Goal: Task Accomplishment & Management: Manage account settings

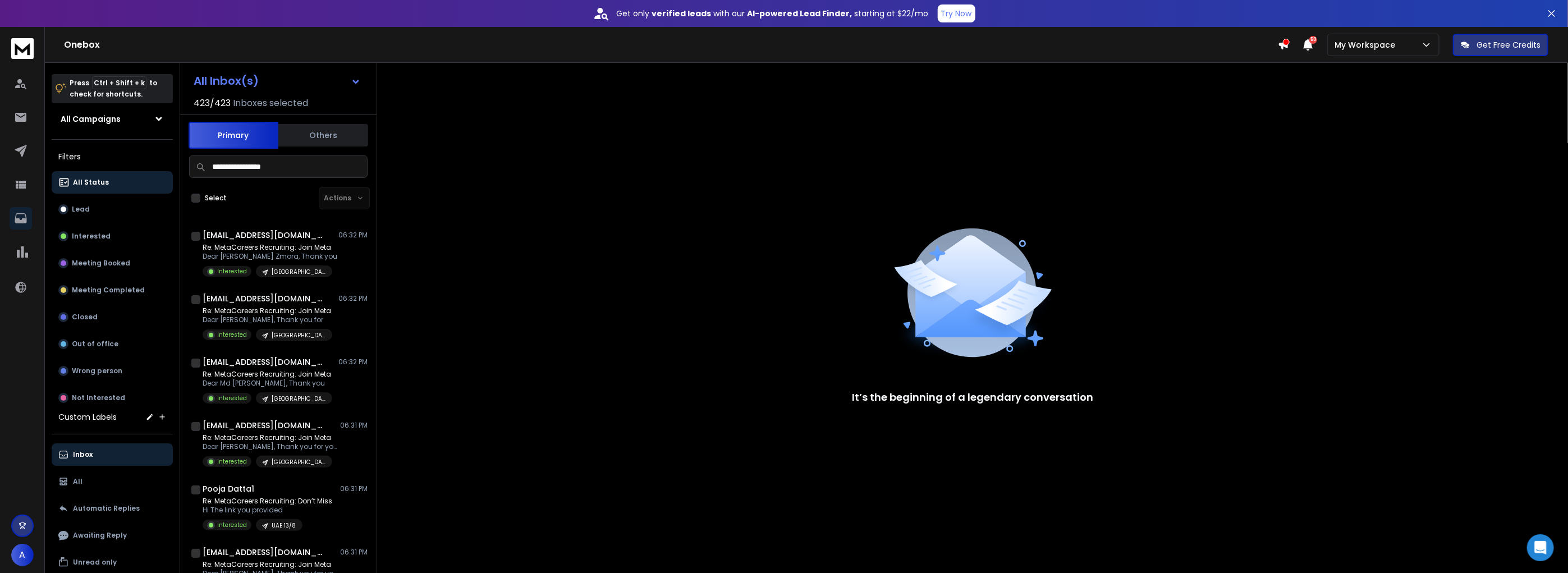
scroll to position [46, 0]
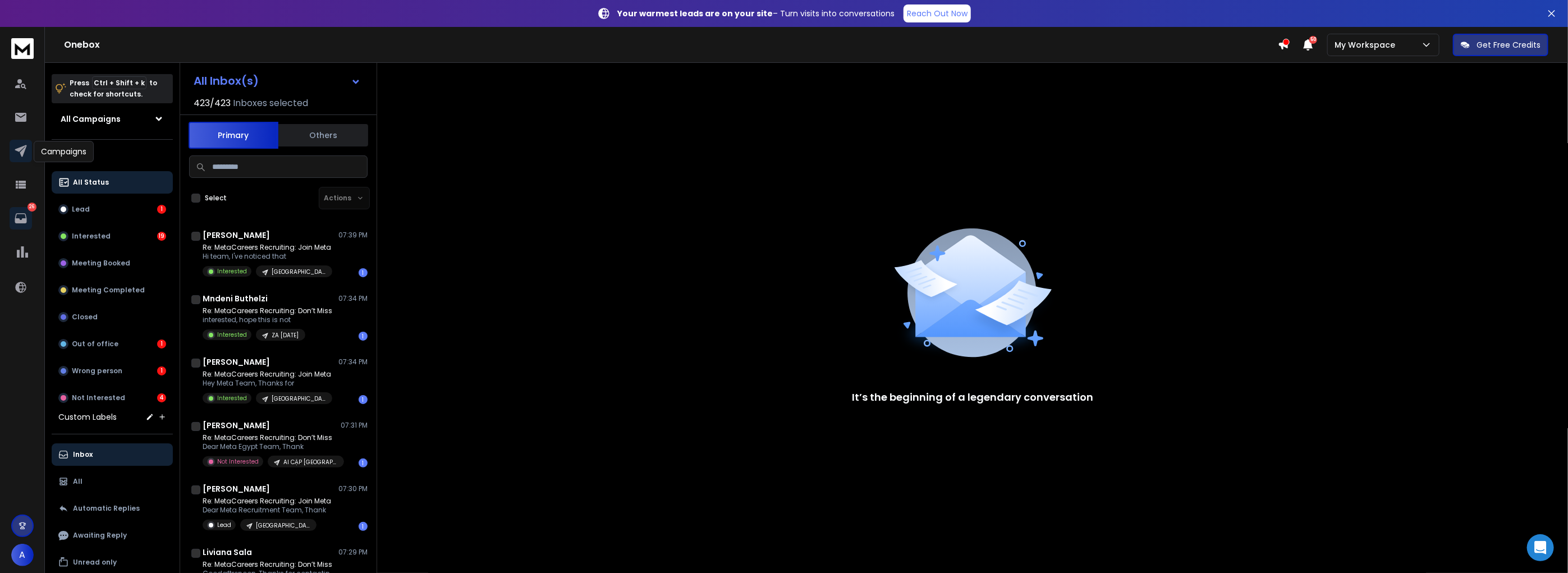
click at [19, 148] on icon at bounding box center [21, 151] width 13 height 13
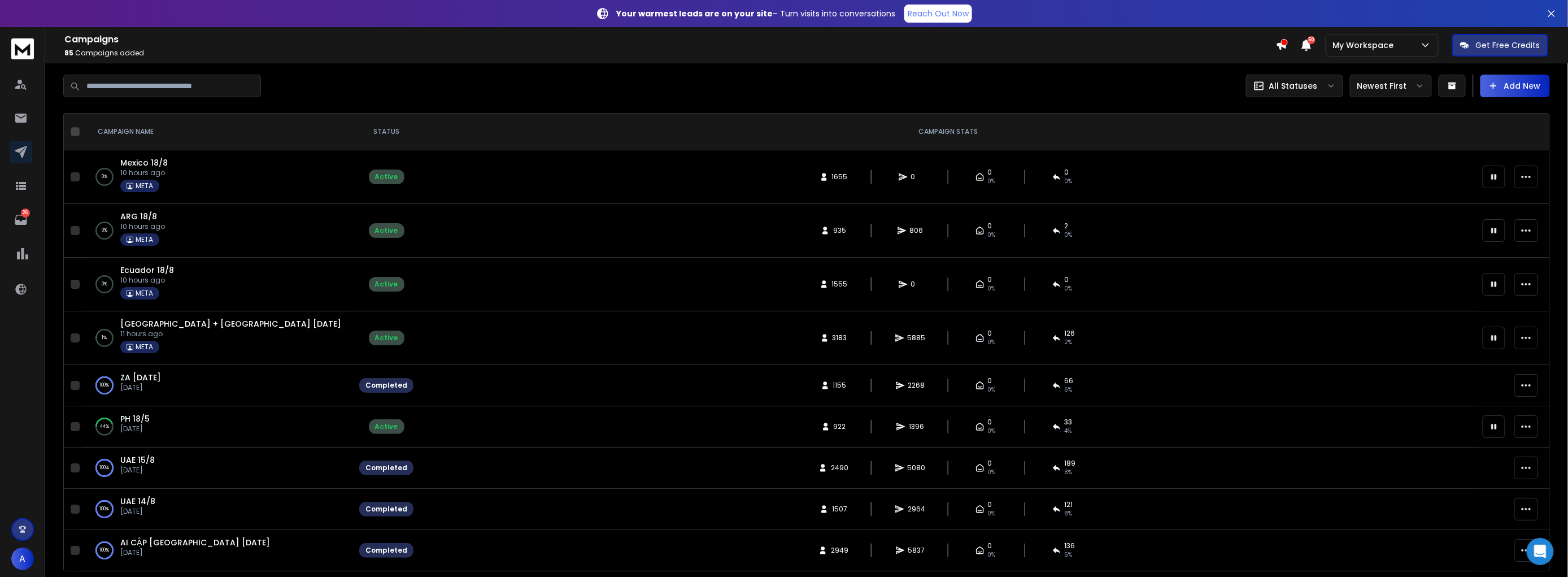
click at [503, 179] on div "1655 0 0 0% 0 0%" at bounding box center [948, 177] width 1042 height 18
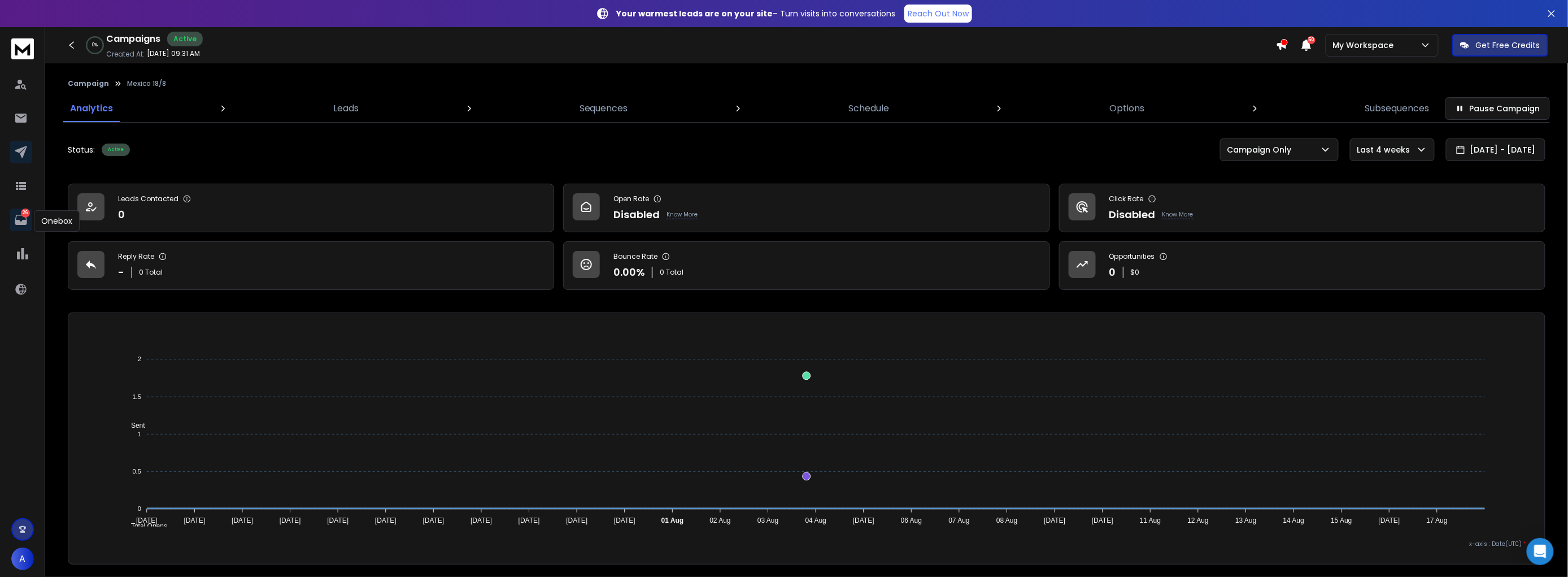
click at [24, 222] on icon at bounding box center [20, 219] width 12 height 11
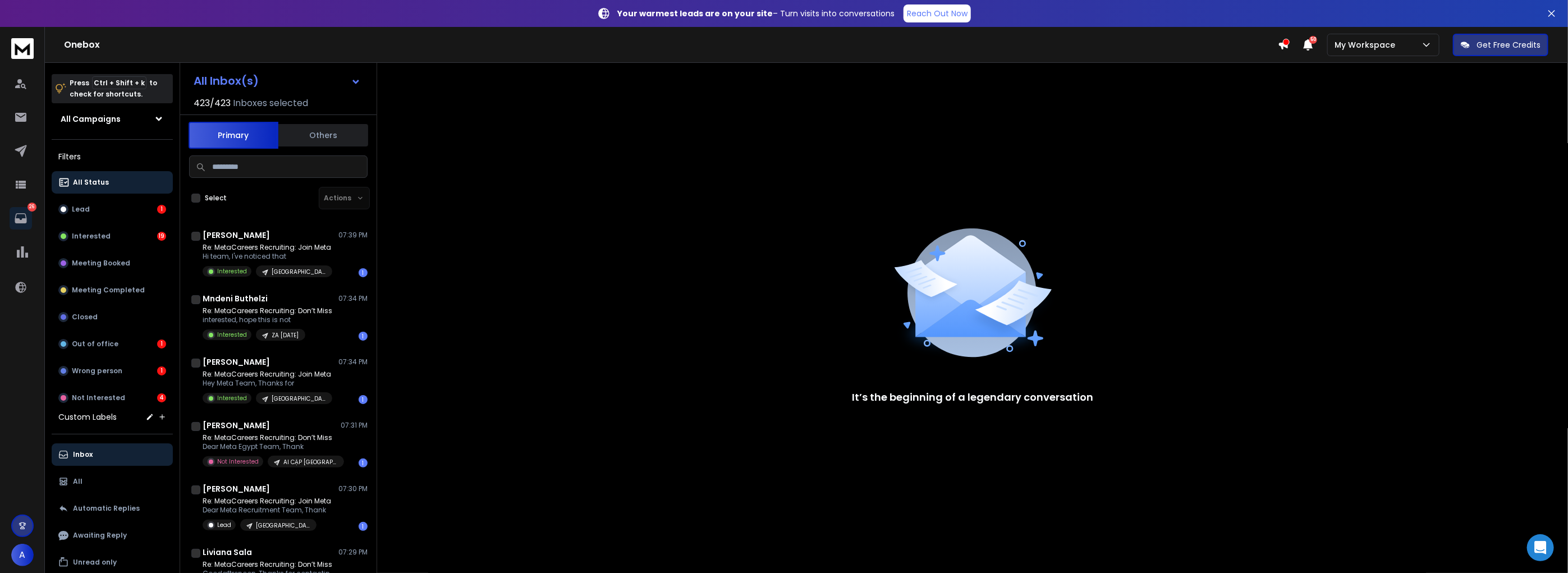
click at [267, 163] on input at bounding box center [278, 166] width 179 height 22
paste input "**********"
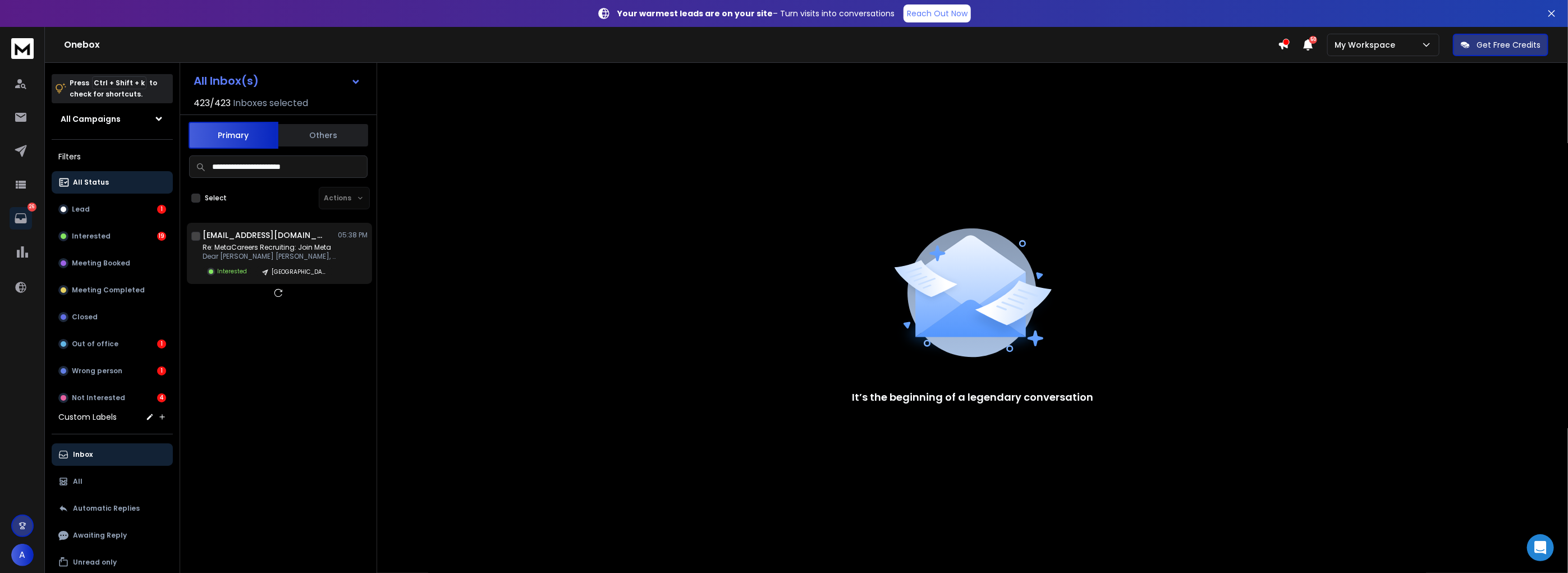
type input "**********"
click at [271, 243] on p "Re: MetaCareers Recruiting: Join Meta" at bounding box center [270, 247] width 134 height 9
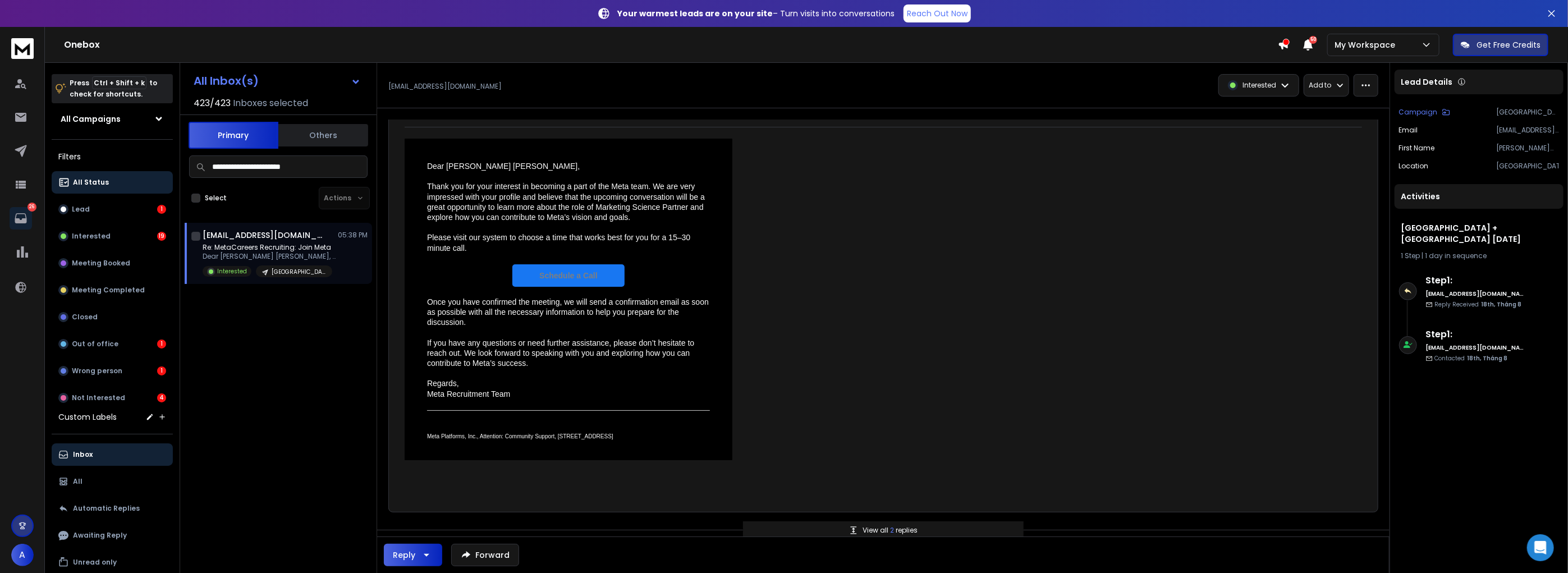
scroll to position [125, 0]
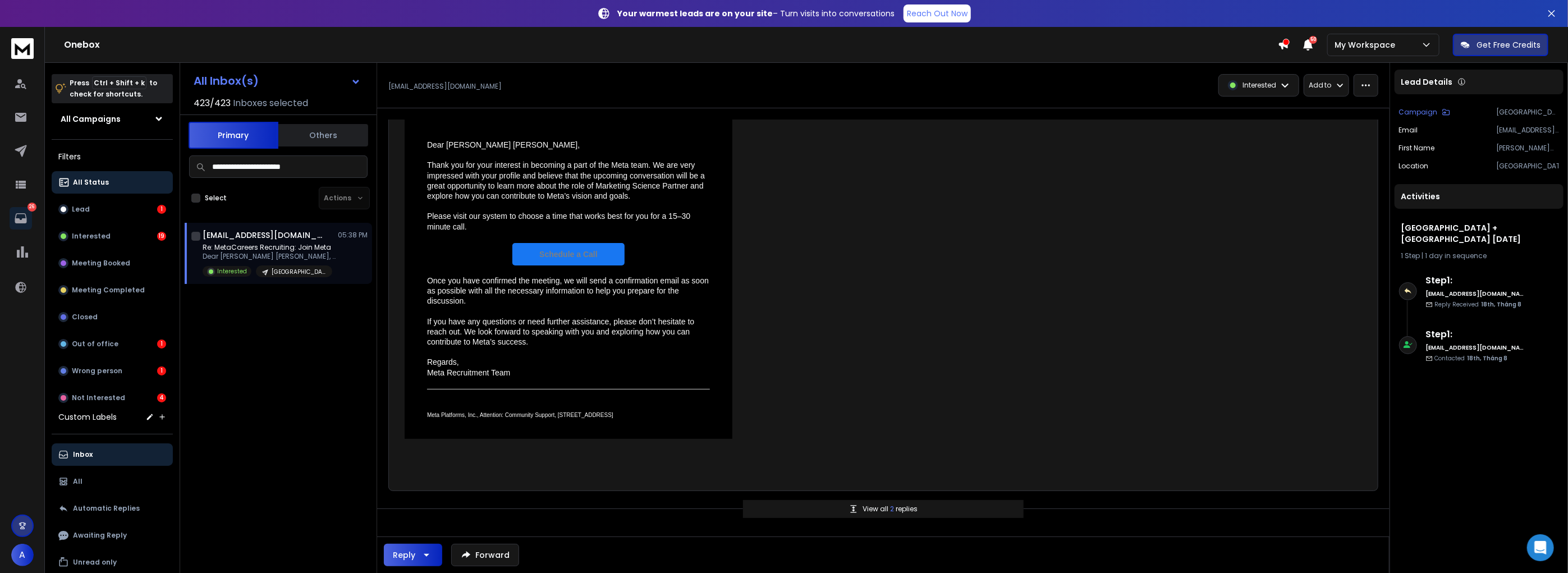
click at [567, 260] on link "Schedule a Call" at bounding box center [568, 253] width 112 height 22
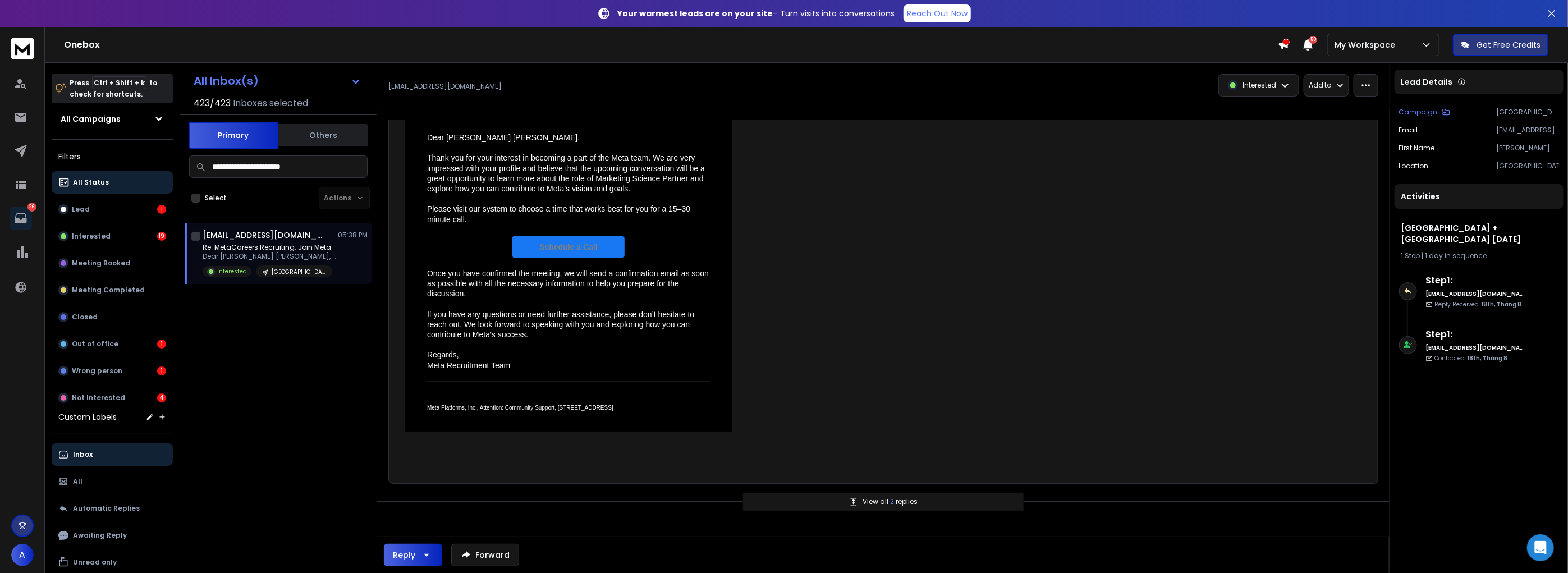
click at [896, 498] on span "2" at bounding box center [893, 501] width 6 height 10
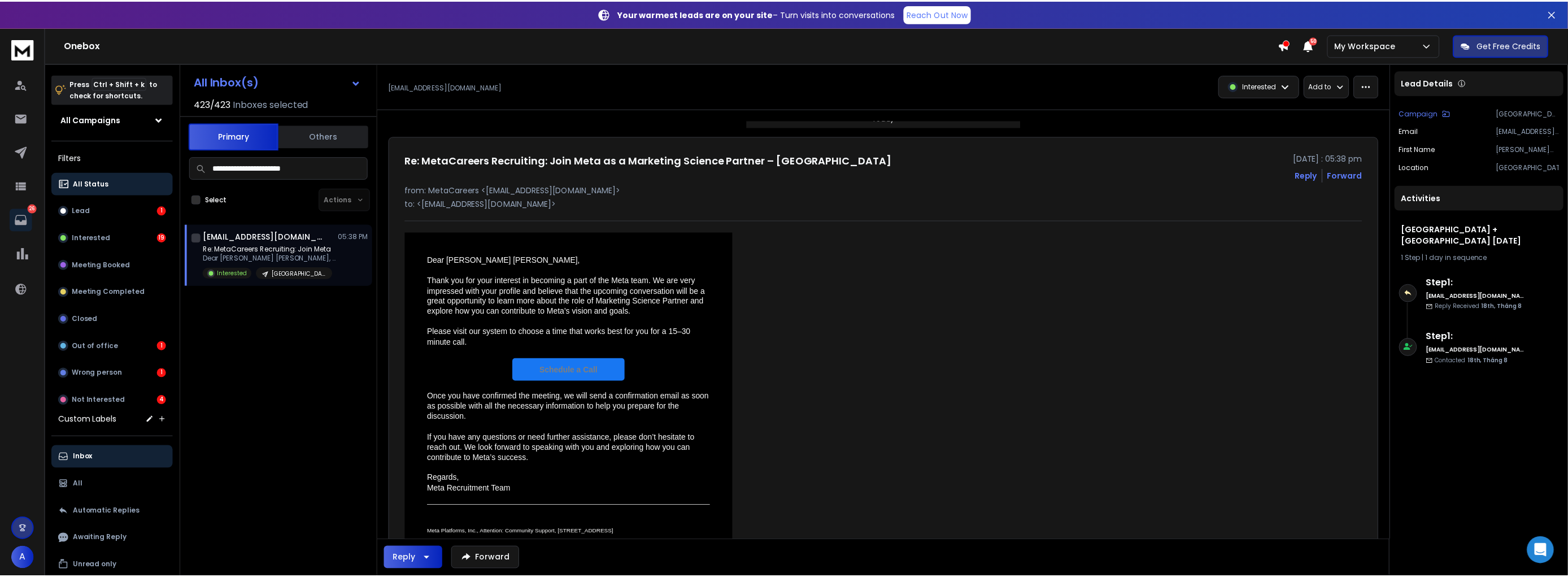
scroll to position [0, 0]
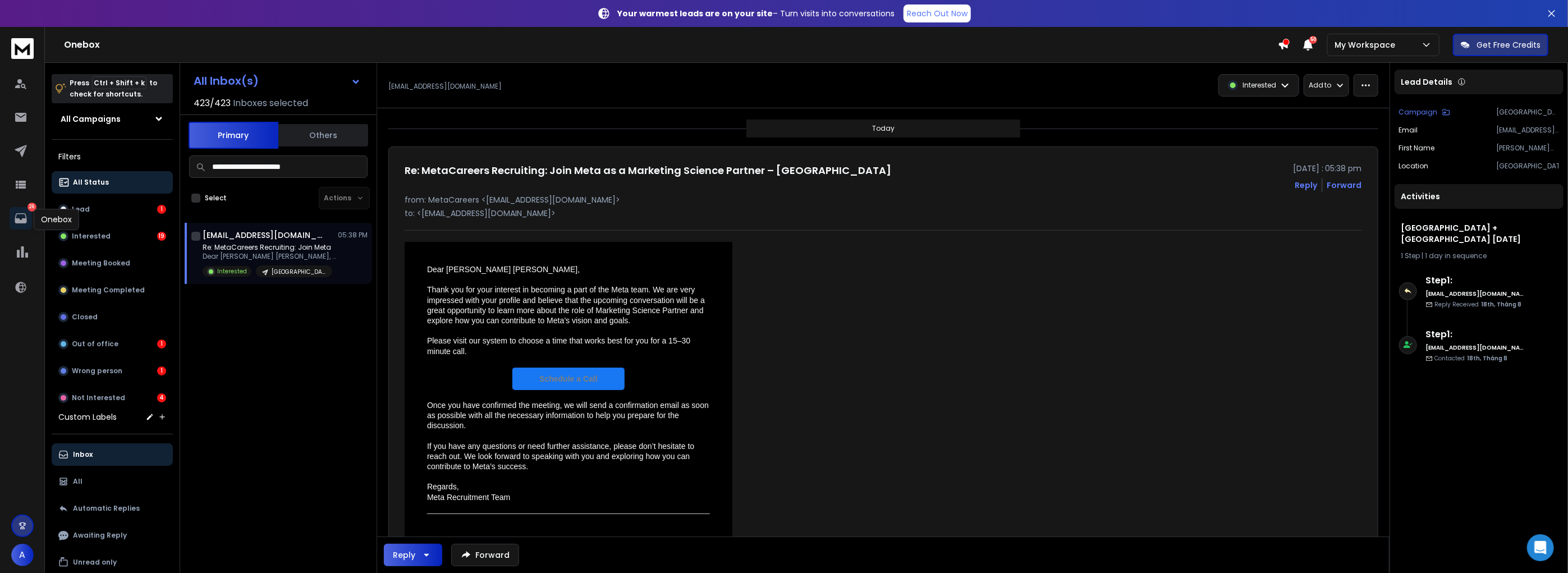
click at [17, 215] on icon at bounding box center [21, 218] width 13 height 13
drag, startPoint x: 320, startPoint y: 163, endPoint x: 79, endPoint y: 160, distance: 241.0
click at [84, 160] on div "**********" at bounding box center [807, 348] width 1524 height 573
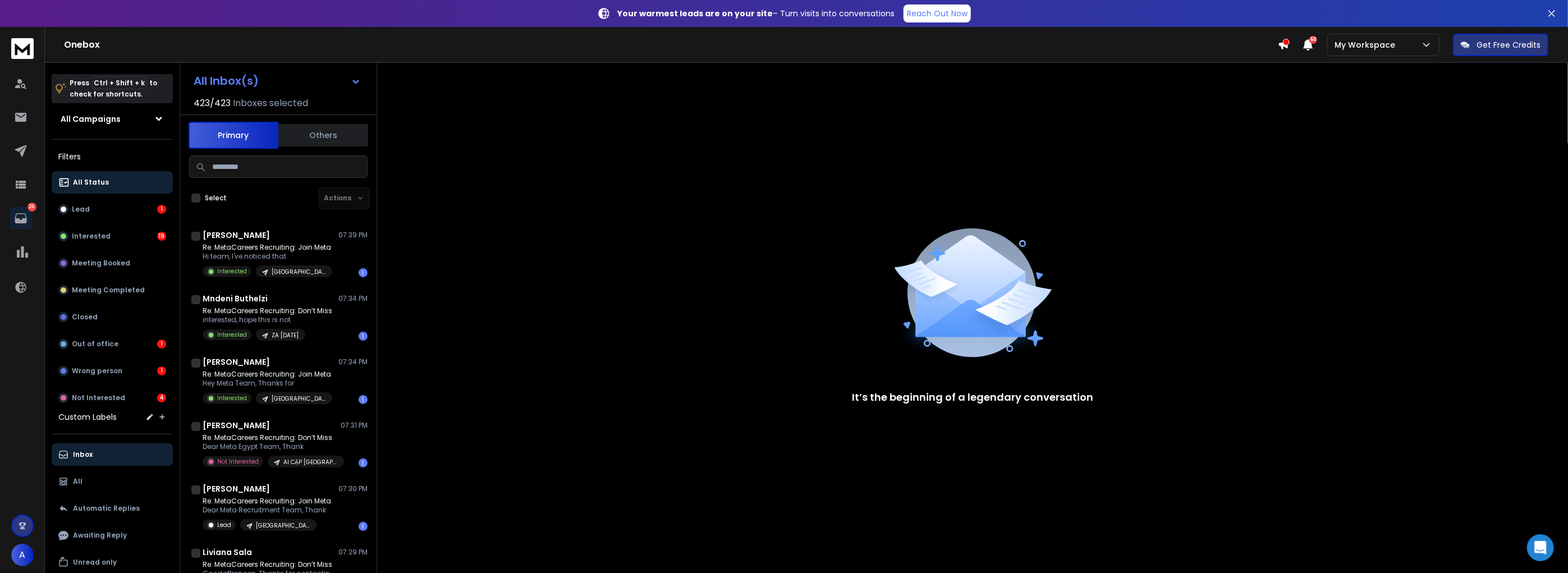
click at [230, 168] on input at bounding box center [278, 166] width 179 height 22
paste input "**********"
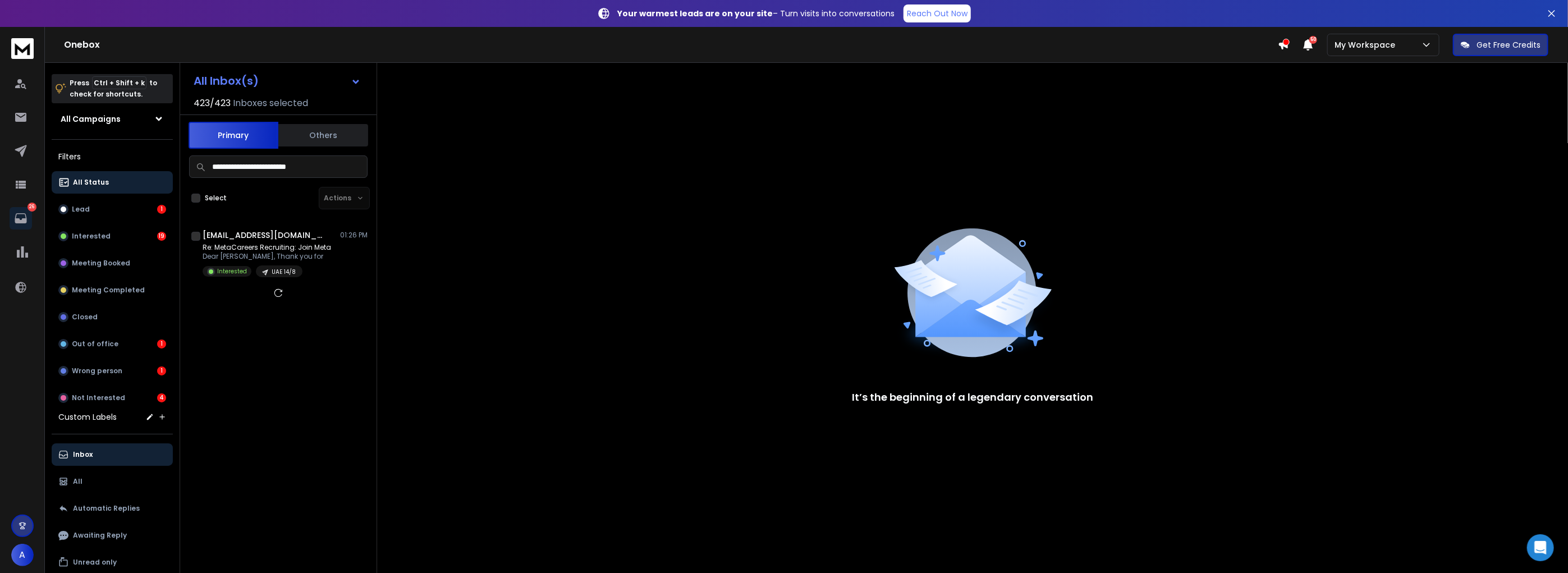
type input "**********"
click at [290, 251] on p "Dear Souhir Elkalai, Thank you for" at bounding box center [267, 255] width 129 height 9
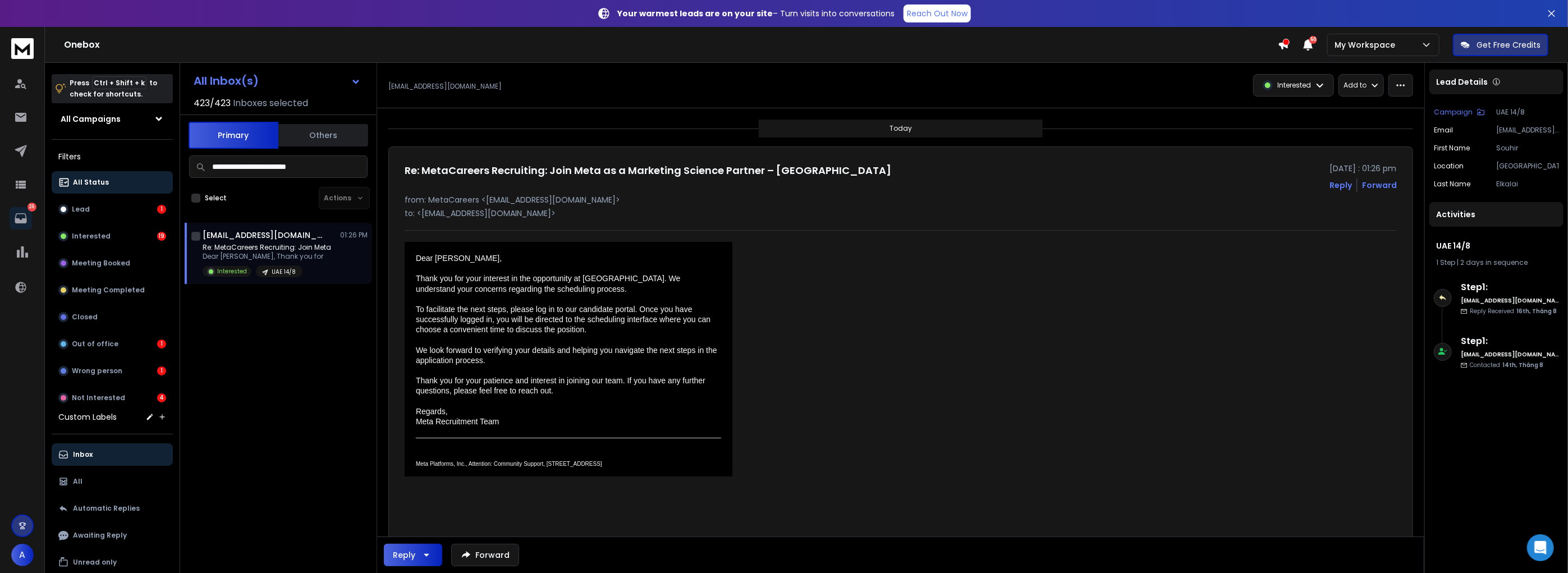
drag, startPoint x: 307, startPoint y: 170, endPoint x: 0, endPoint y: 164, distance: 307.1
click at [0, 164] on div "**********" at bounding box center [784, 331] width 1568 height 609
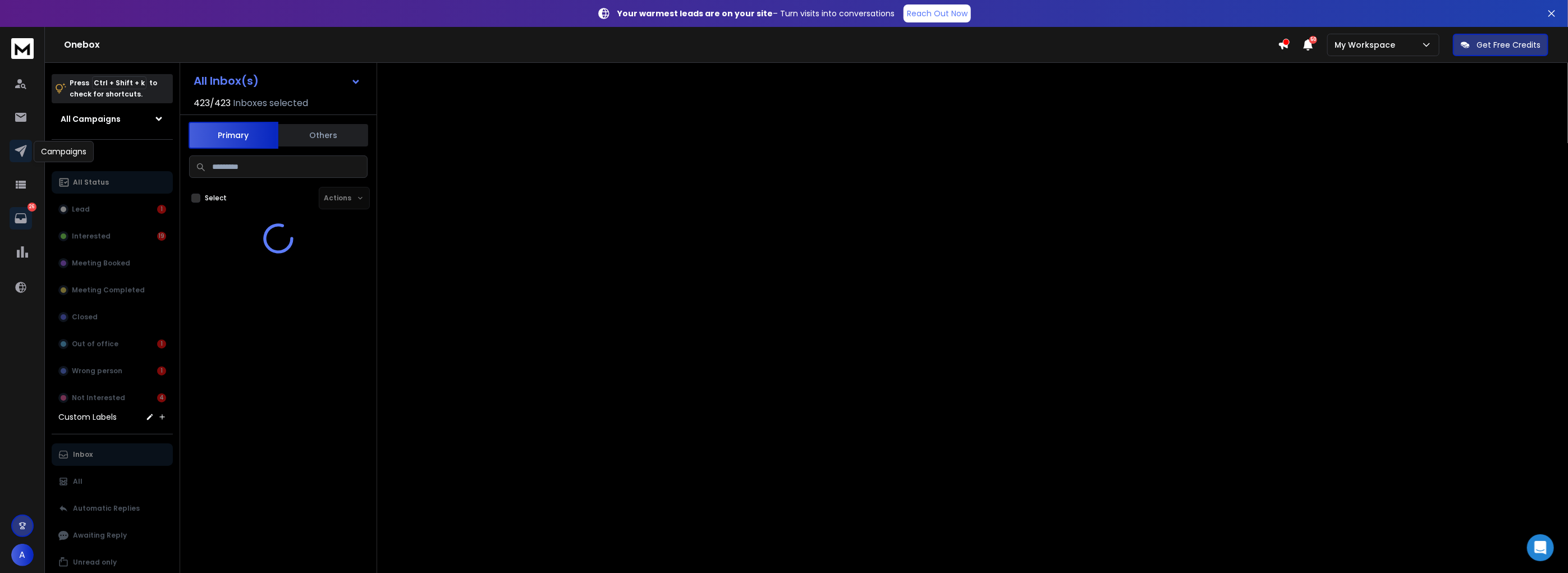
click at [18, 158] on link at bounding box center [20, 151] width 22 height 22
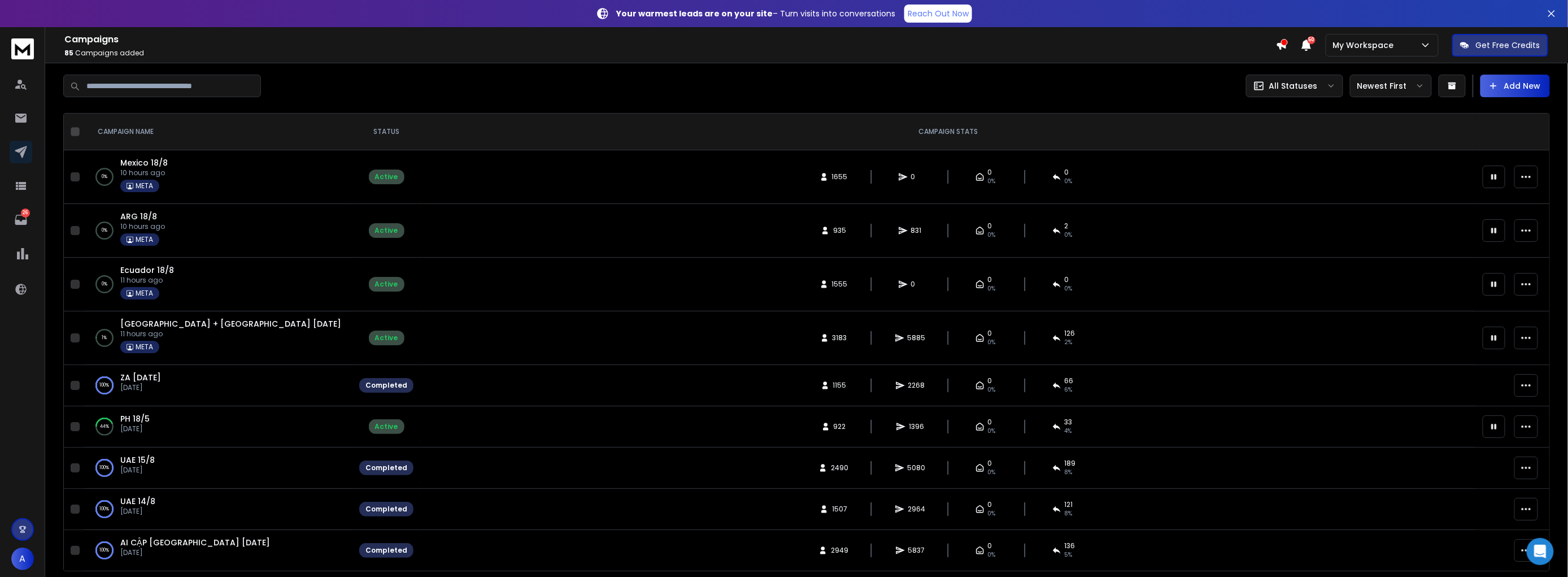
click at [645, 81] on div at bounding box center [434, 85] width 743 height 22
click at [15, 222] on icon at bounding box center [20, 219] width 12 height 11
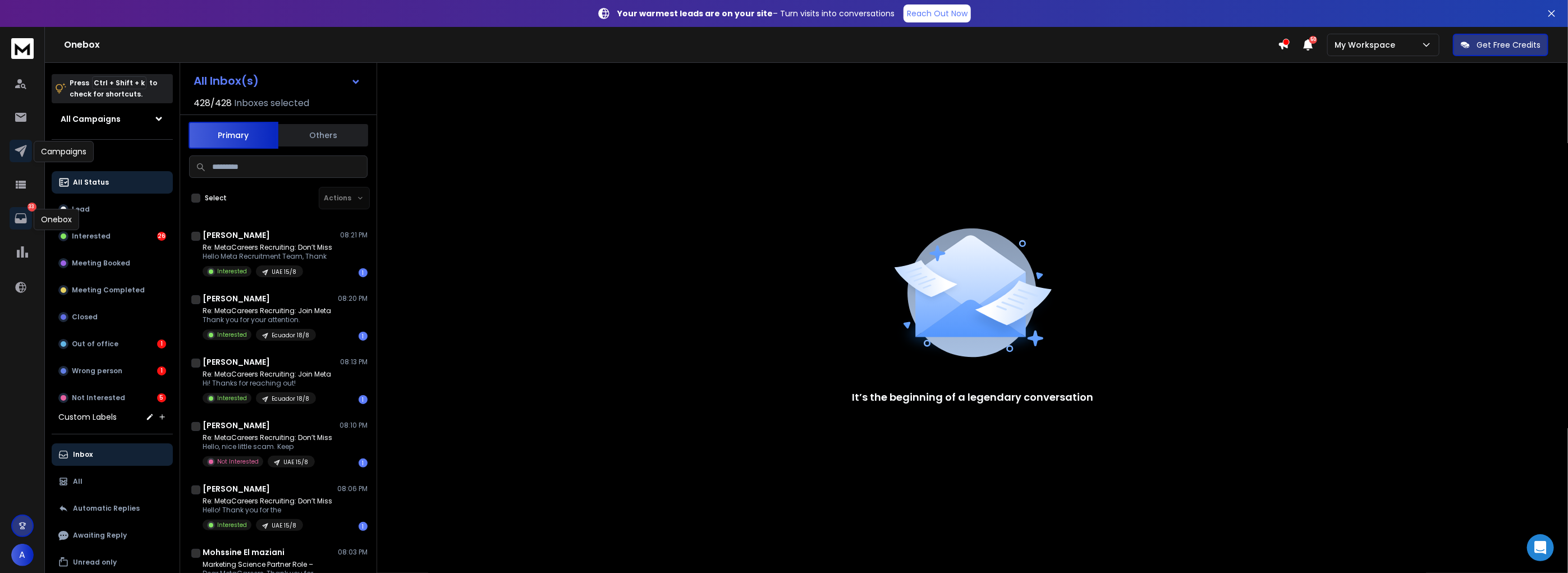
click at [15, 146] on icon at bounding box center [21, 151] width 13 height 13
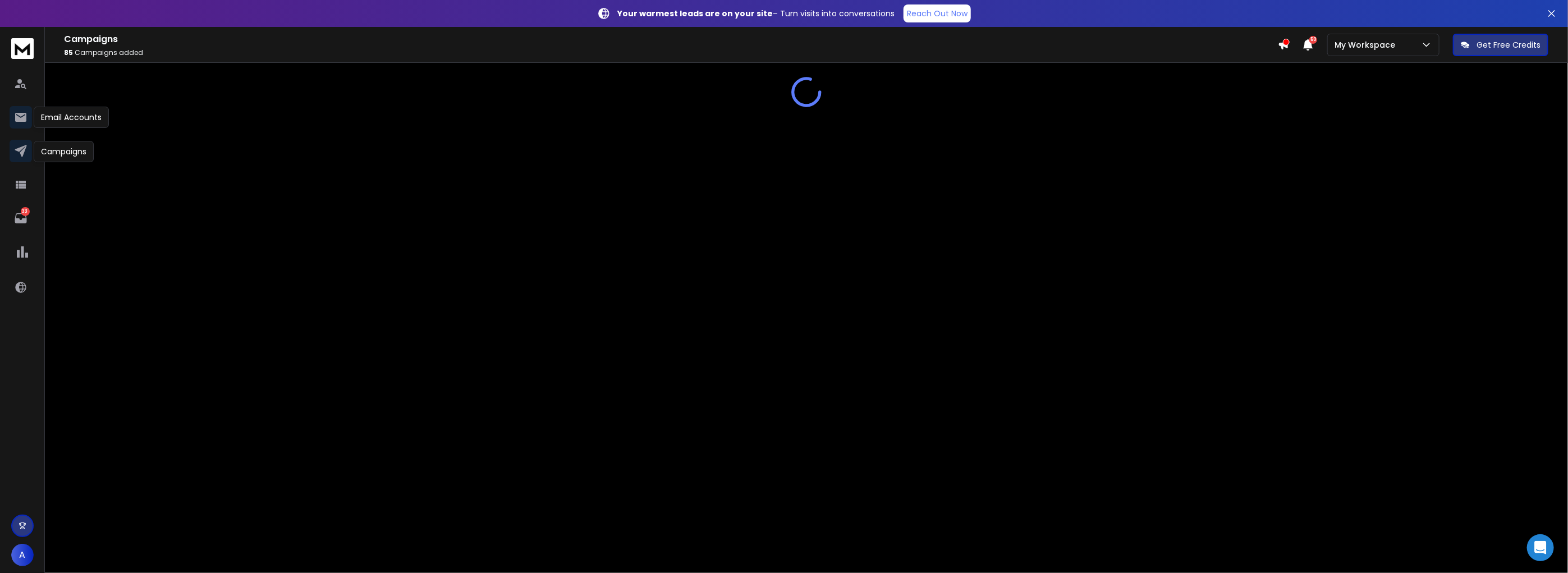
click at [17, 108] on link at bounding box center [20, 116] width 22 height 22
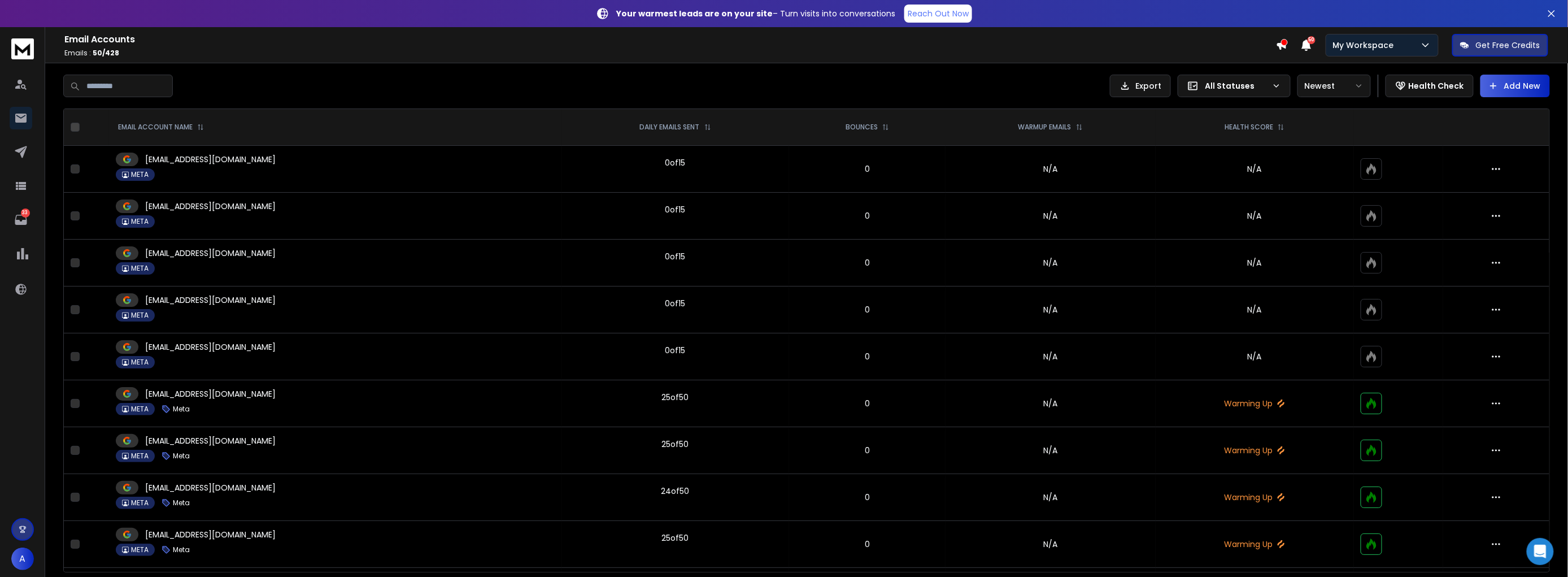
click at [1377, 47] on p "My Workspace" at bounding box center [1366, 45] width 66 height 12
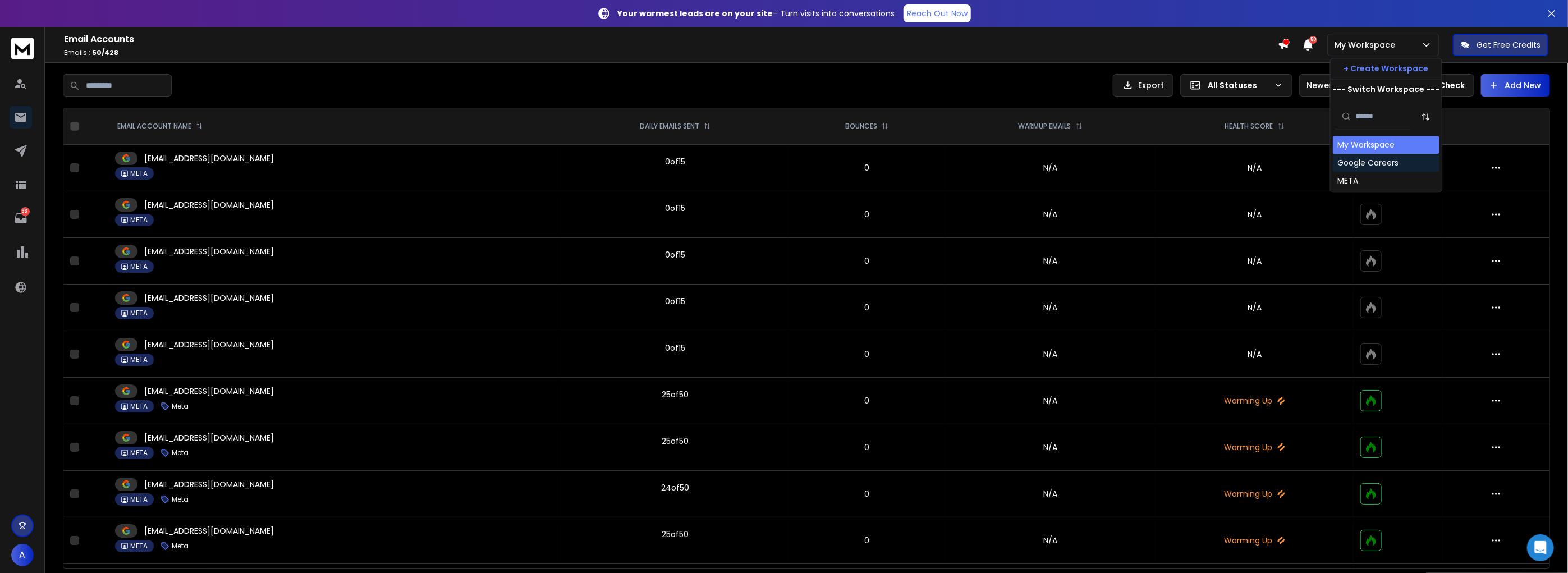
click at [1373, 163] on div "Google Careers" at bounding box center [1368, 163] width 61 height 12
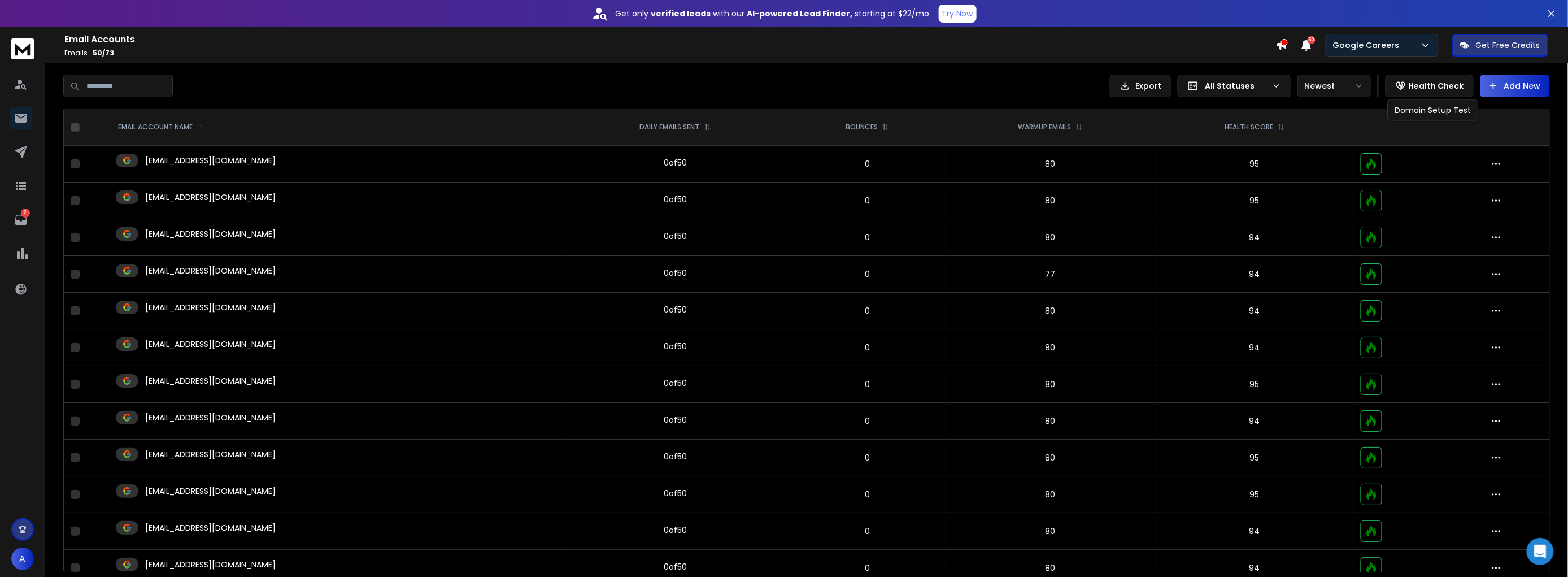
click at [1378, 43] on p "Google Careers" at bounding box center [1369, 45] width 71 height 12
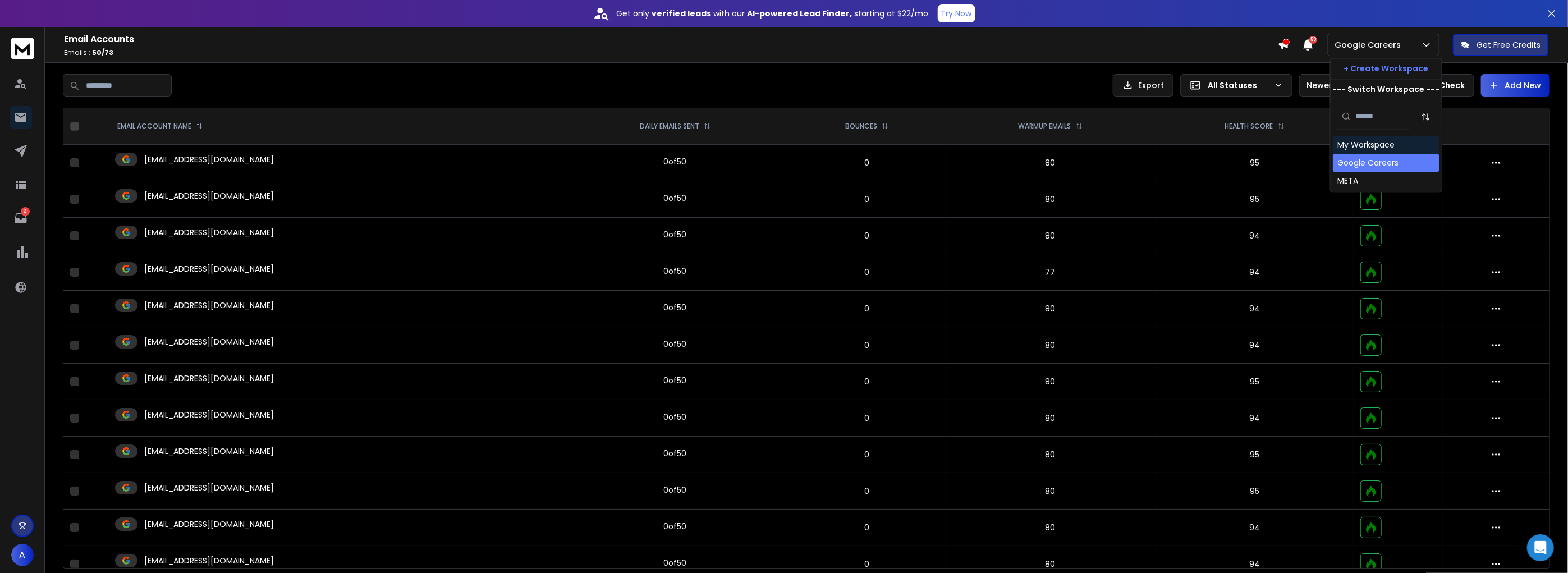
click at [1368, 144] on div "My Workspace" at bounding box center [1366, 145] width 58 height 12
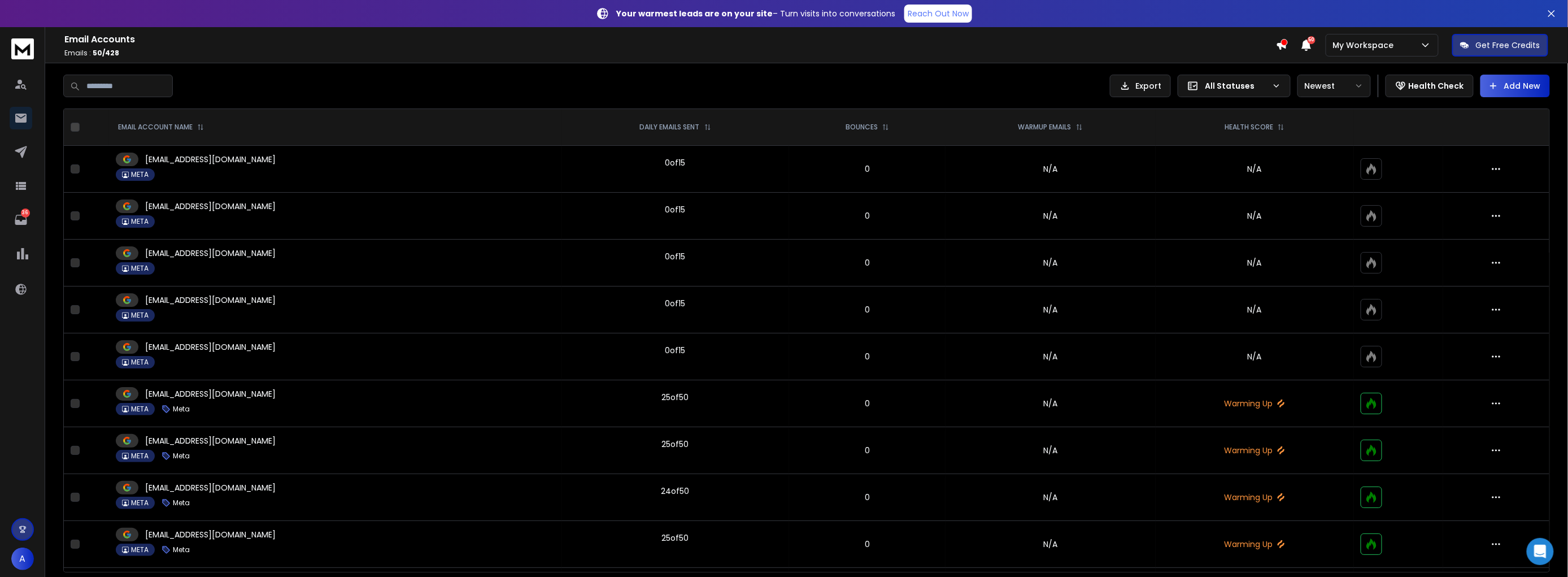
click at [69, 125] on th at bounding box center [86, 128] width 45 height 37
click at [74, 123] on button "Select this Page" at bounding box center [74, 127] width 9 height 9
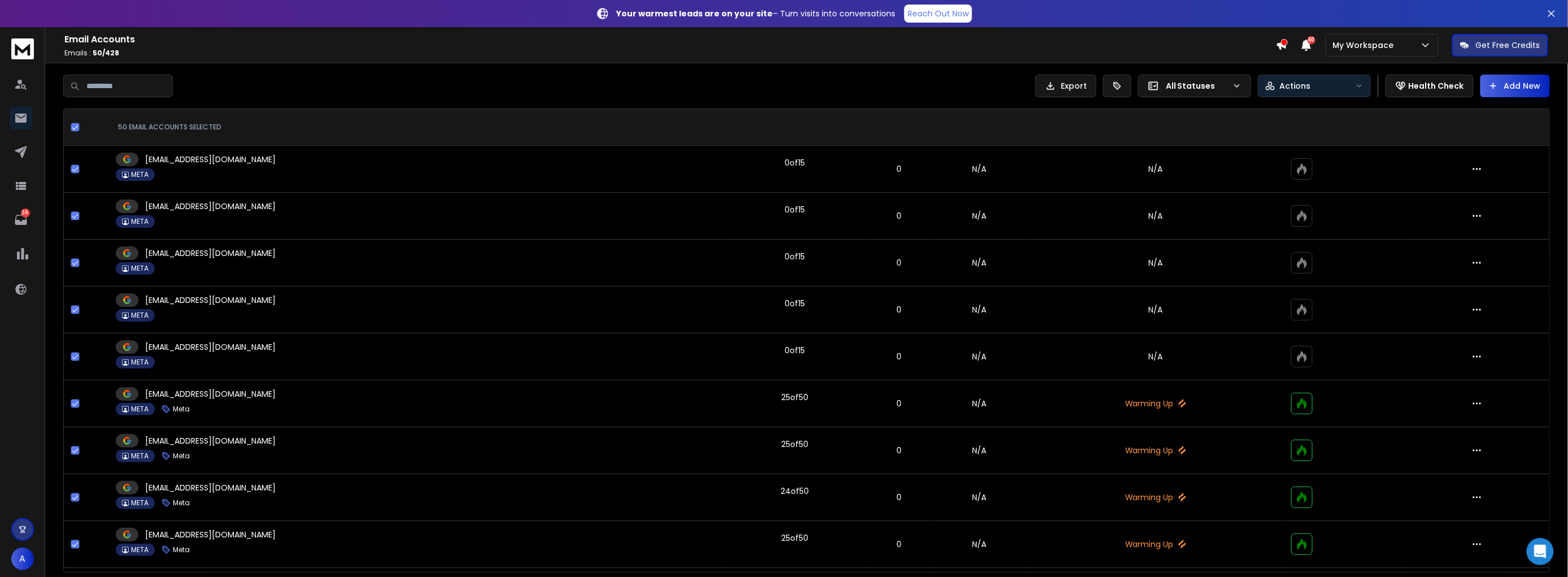
click at [1314, 83] on div "Actions" at bounding box center [1307, 86] width 86 height 12
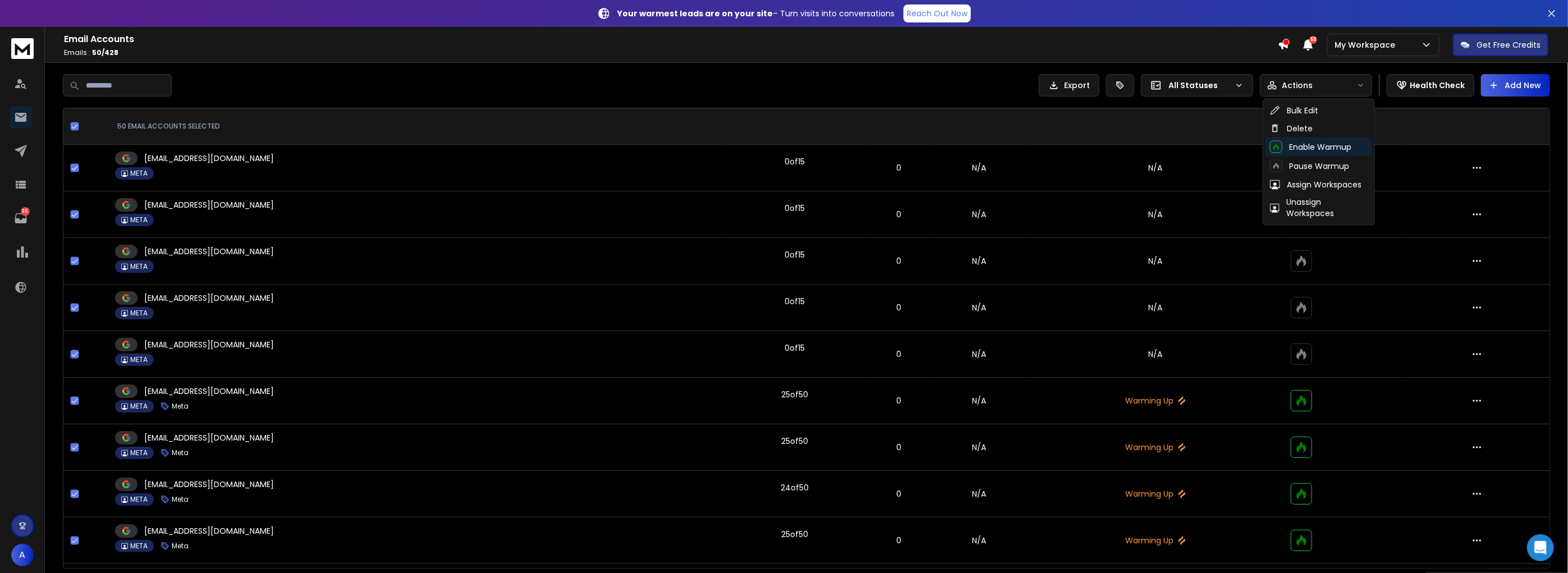
click at [1306, 151] on div "Enable Warmup" at bounding box center [1311, 147] width 82 height 12
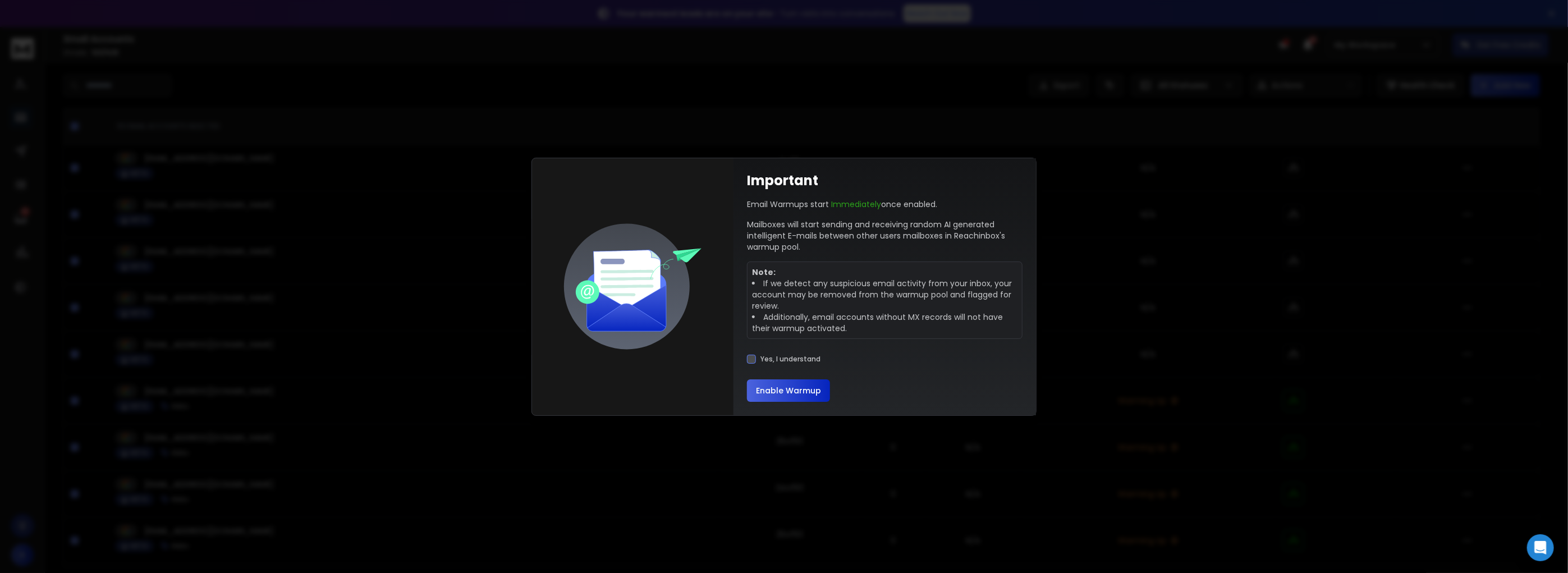
click at [748, 360] on button "Yes, I understand" at bounding box center [751, 358] width 9 height 9
click at [775, 393] on button "Enable Warmup" at bounding box center [788, 390] width 84 height 22
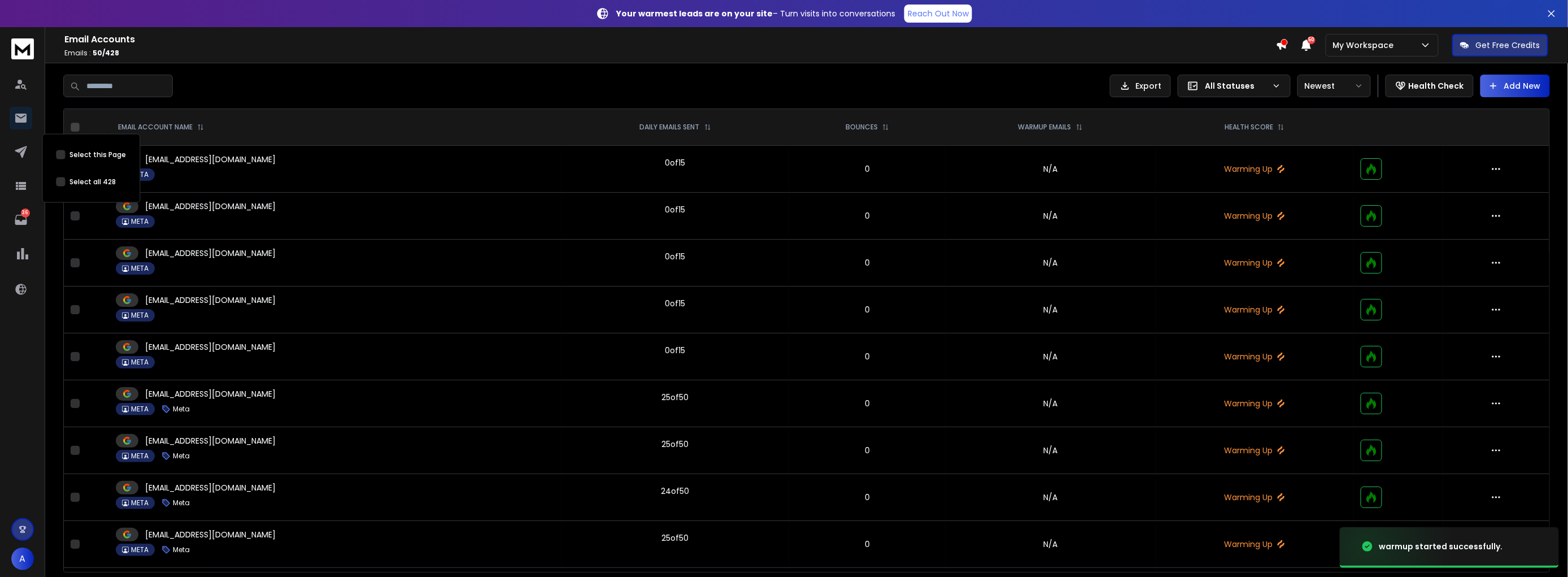
click at [74, 126] on button "Select this Page" at bounding box center [74, 127] width 9 height 9
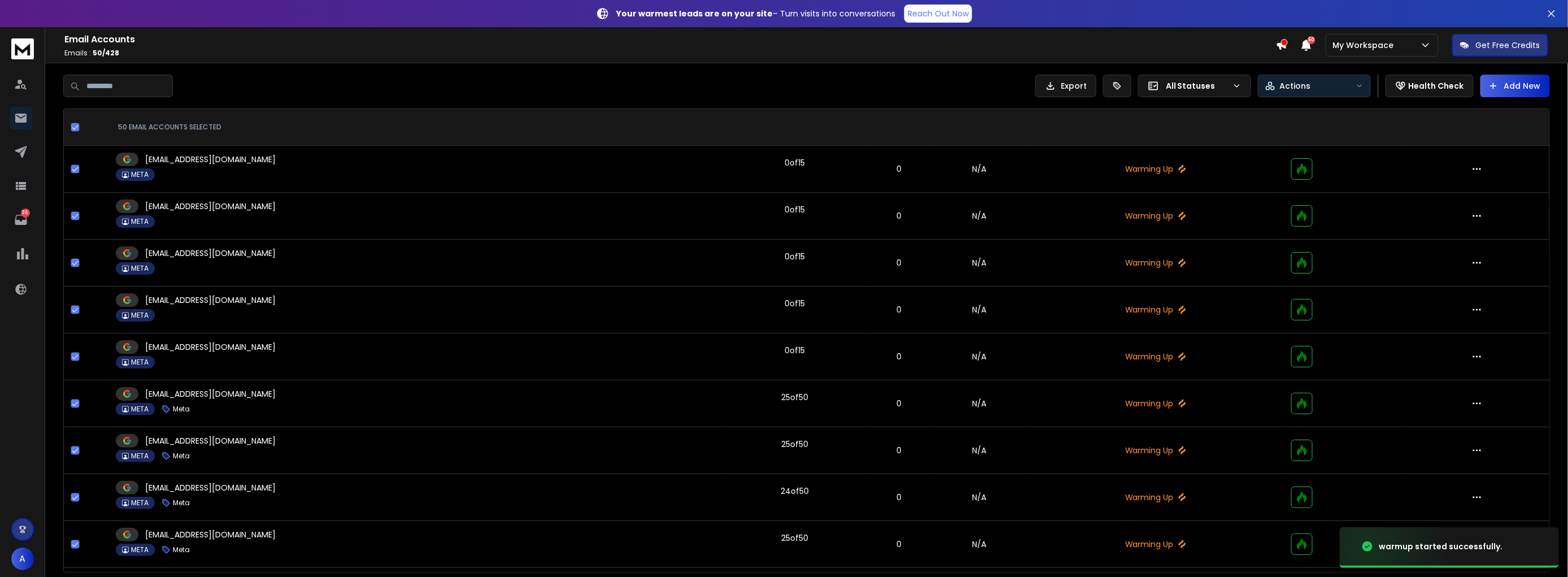
click at [1318, 85] on div "Actions" at bounding box center [1307, 86] width 86 height 12
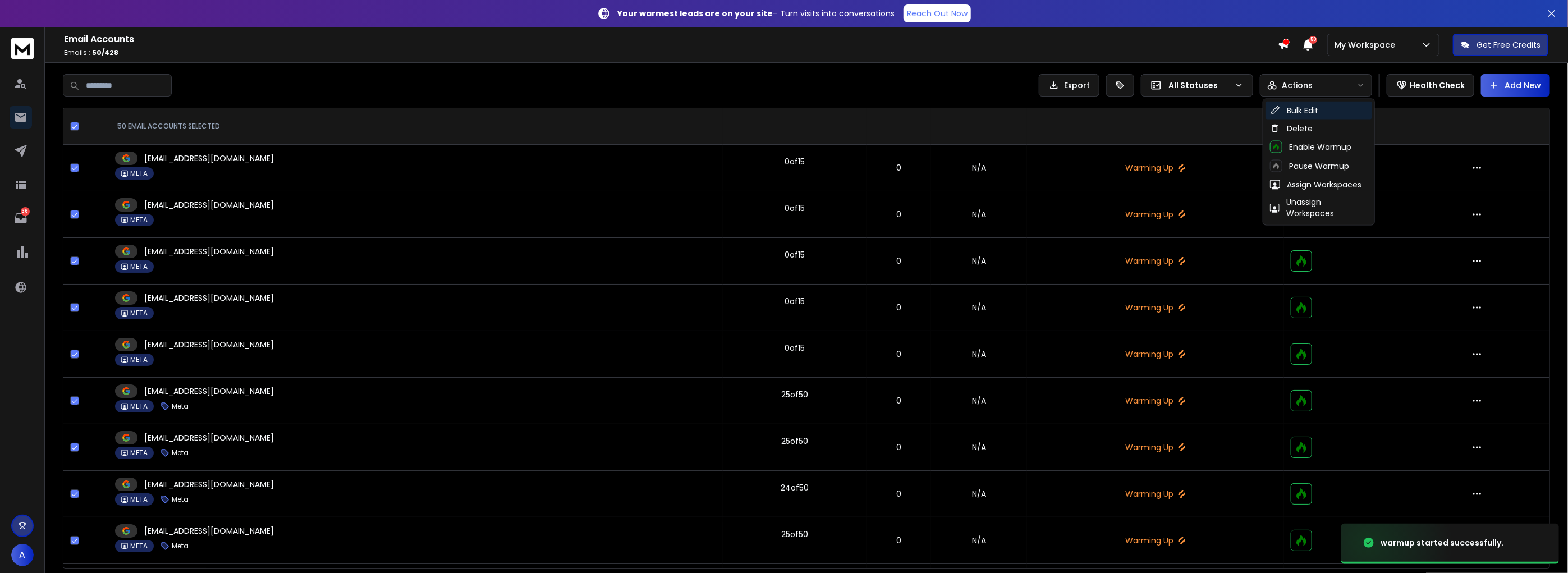
click at [1306, 108] on div "Bulk Edit" at bounding box center [1294, 110] width 48 height 12
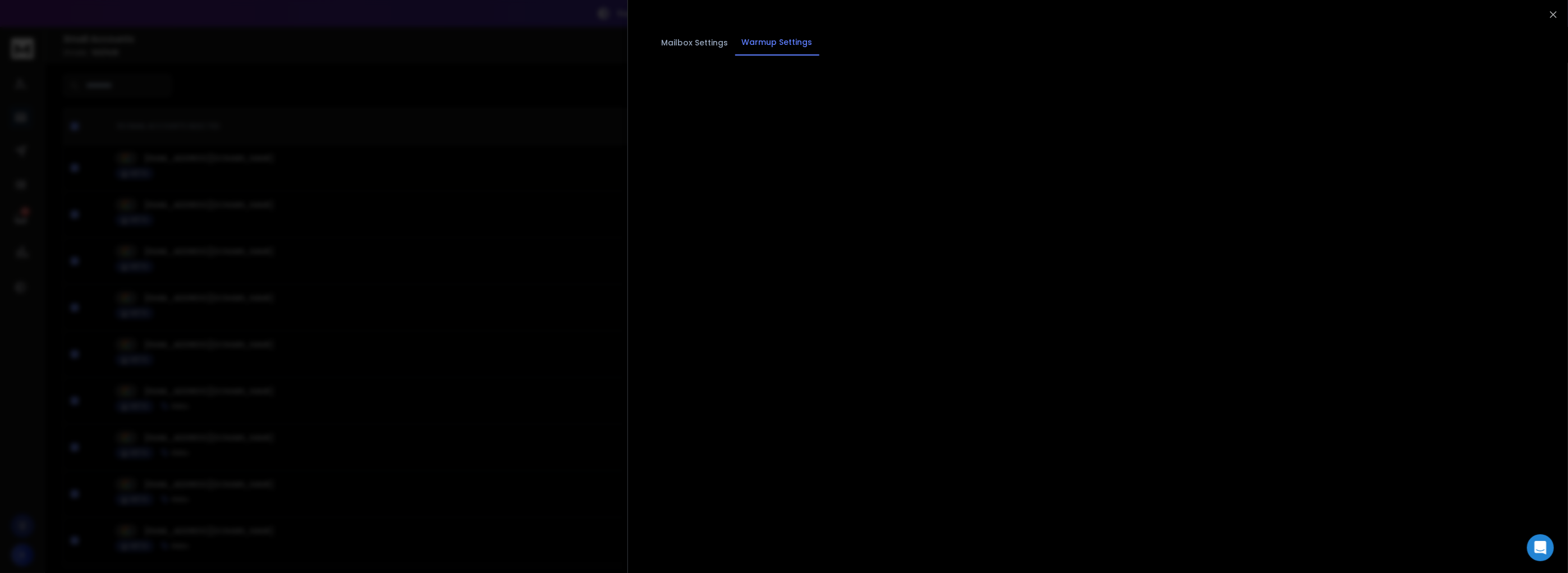
click at [749, 41] on button "Warmup Settings" at bounding box center [778, 42] width 84 height 26
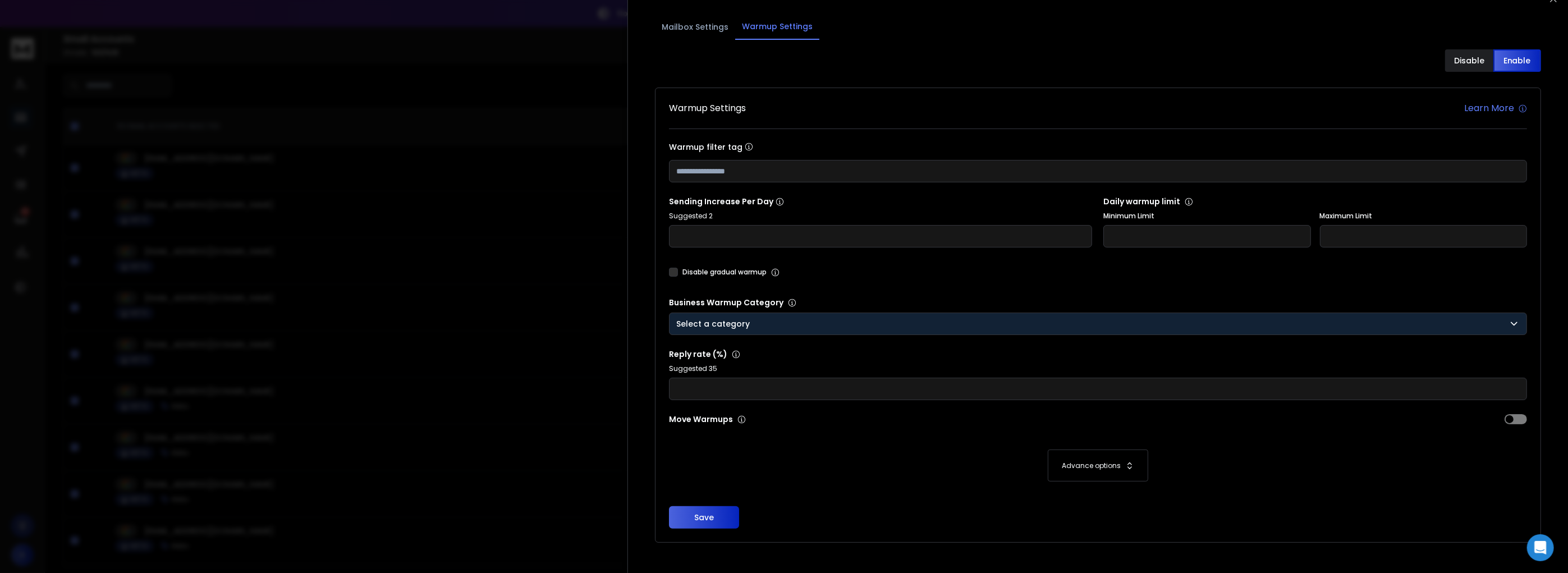
scroll to position [17, 0]
click at [756, 328] on button "Select a category" at bounding box center [1098, 322] width 858 height 22
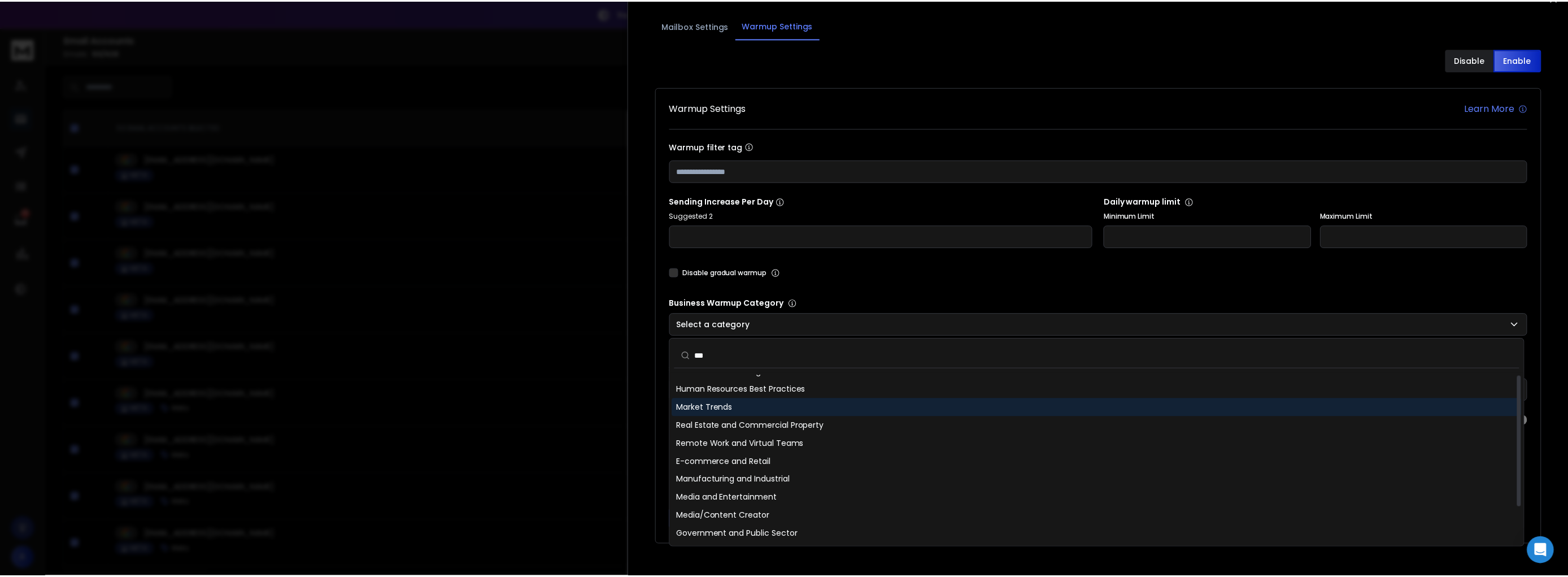
scroll to position [47, 0]
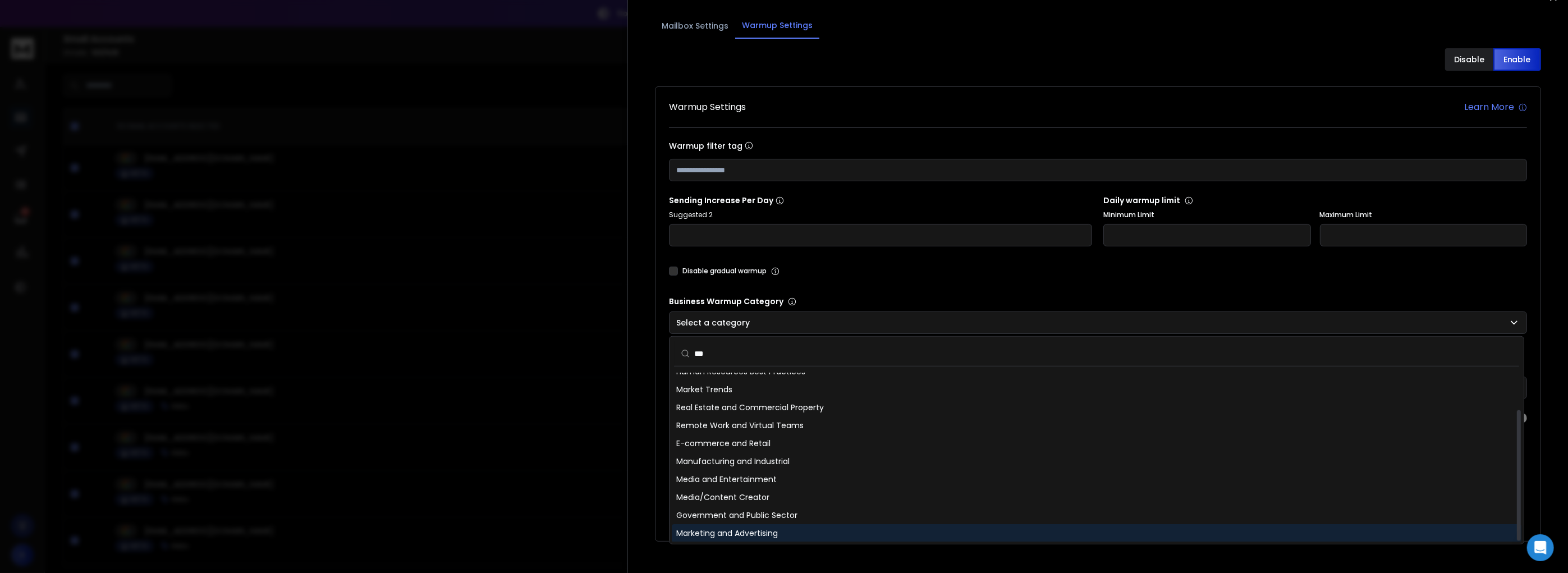
type input "***"
click at [754, 531] on span "Marketing and Advertising" at bounding box center [727, 534] width 102 height 12
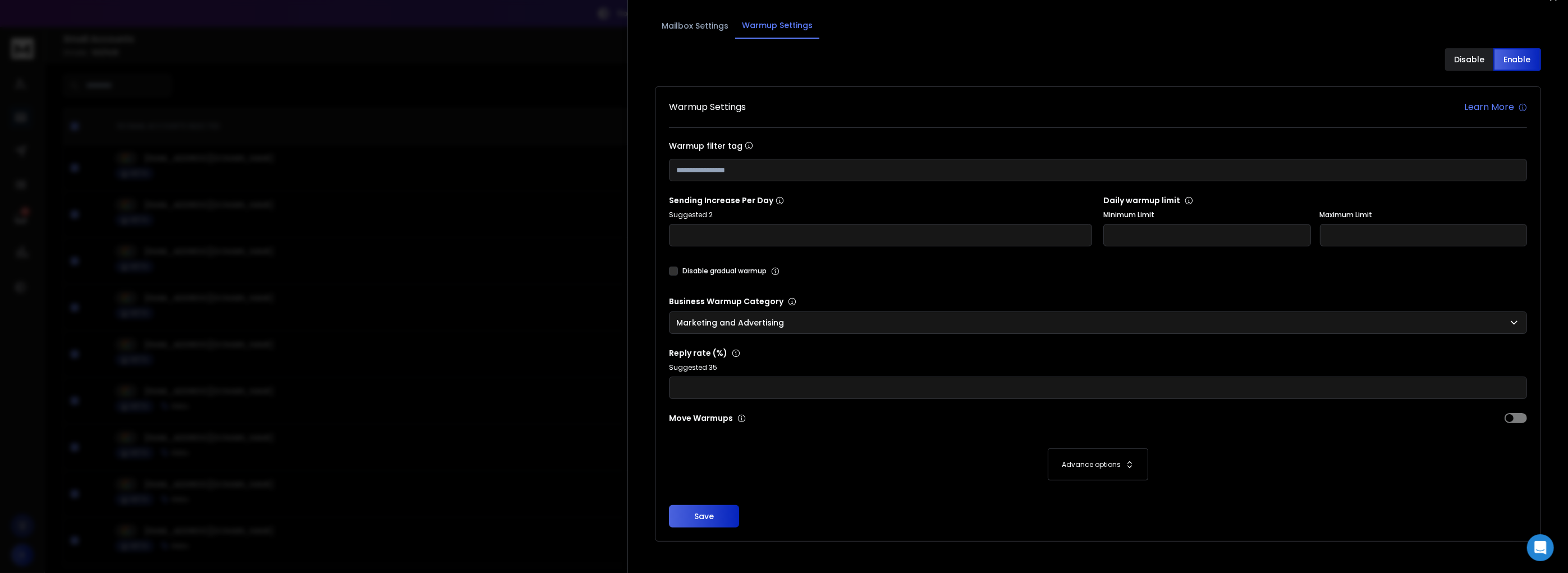
click at [724, 518] on button "Save" at bounding box center [704, 515] width 70 height 22
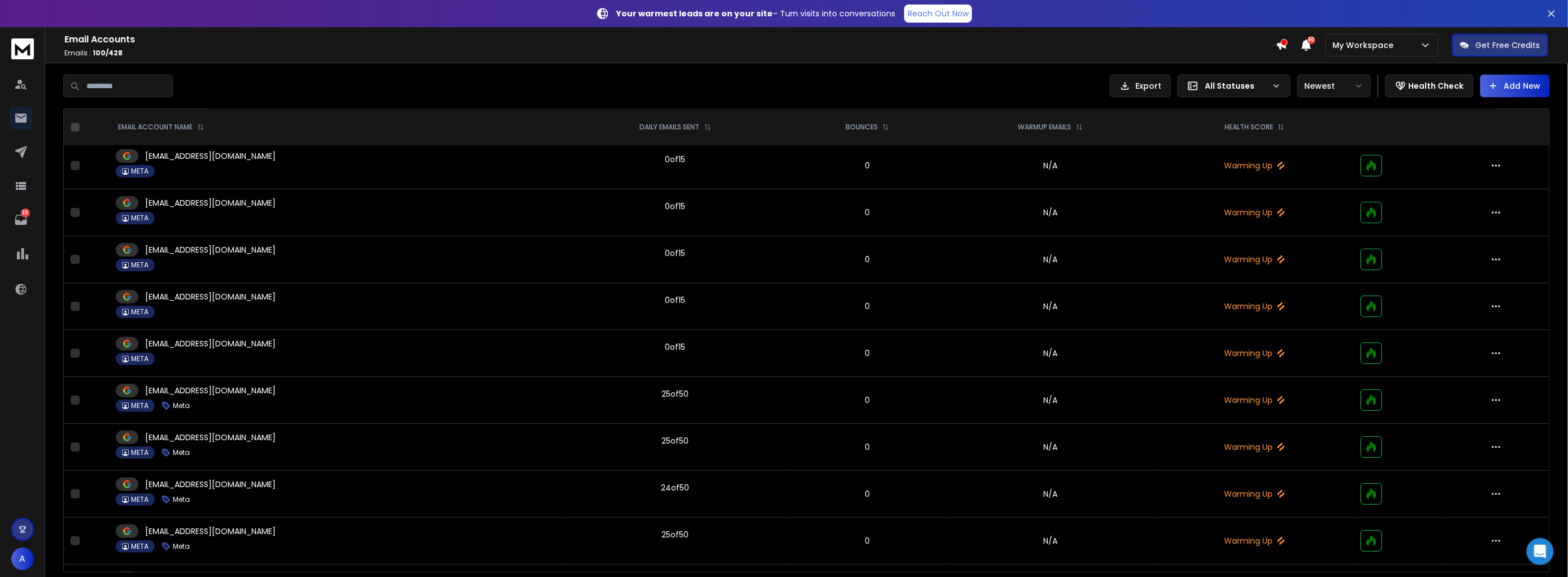
scroll to position [0, 0]
click at [17, 213] on link "36" at bounding box center [20, 219] width 22 height 22
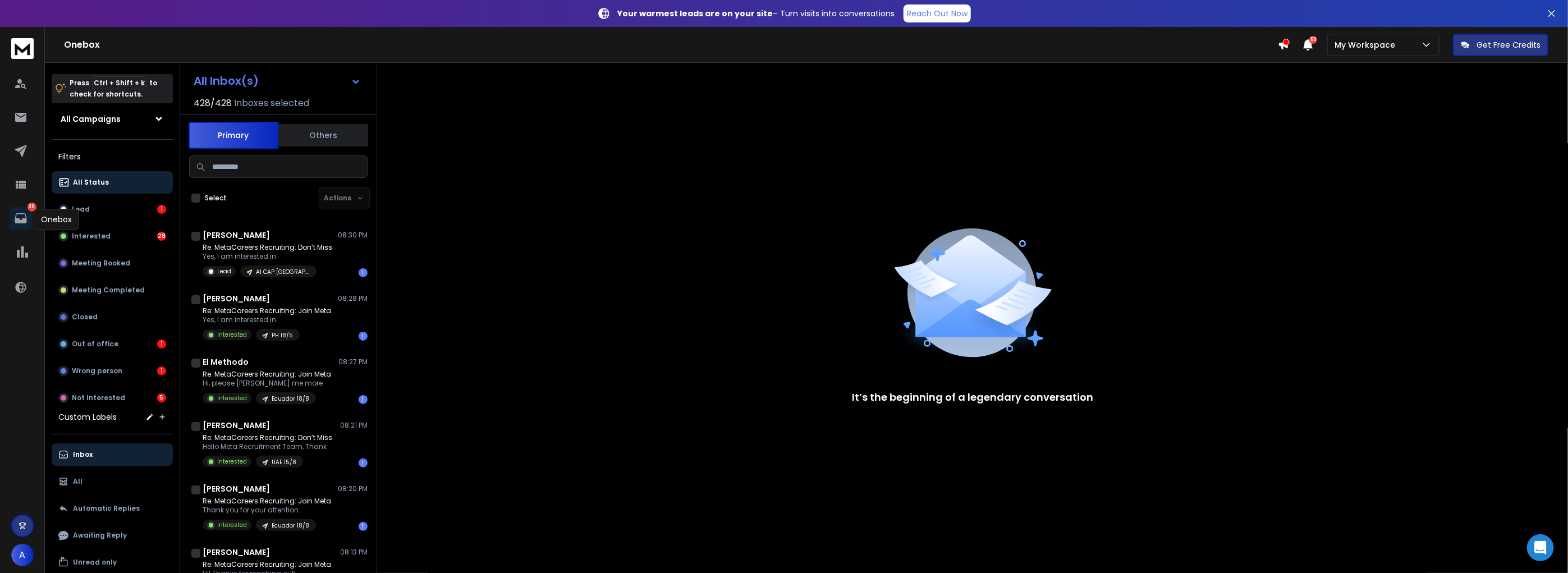
click at [749, 250] on div "It’s the beginning of a legendary conversation" at bounding box center [973, 305] width 1192 height 487
drag, startPoint x: 750, startPoint y: 155, endPoint x: 704, endPoint y: 132, distance: 51.4
click at [750, 155] on div "It’s the beginning of a legendary conversation" at bounding box center [973, 305] width 1192 height 487
click at [662, 234] on div "It’s the beginning of a legendary conversation" at bounding box center [973, 305] width 1192 height 487
click at [17, 118] on icon at bounding box center [21, 117] width 12 height 9
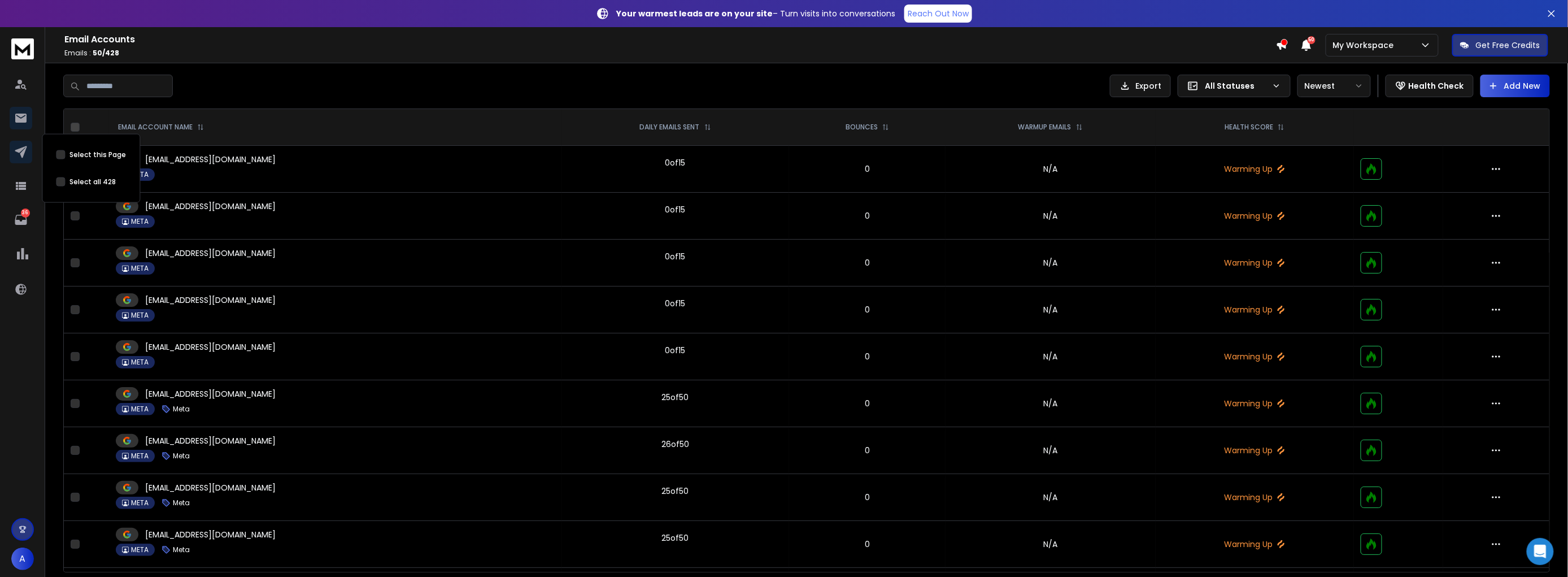
click at [20, 158] on icon at bounding box center [21, 152] width 14 height 14
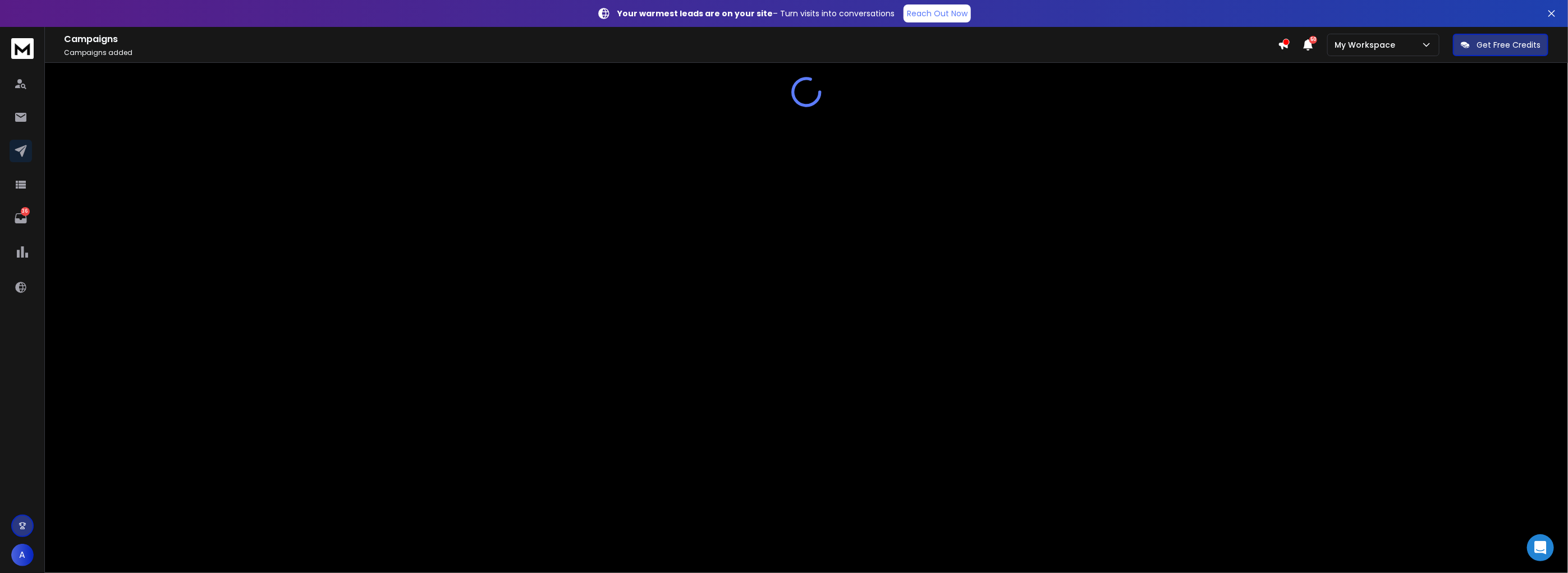
click at [714, 51] on p "Campaigns added" at bounding box center [671, 52] width 1214 height 9
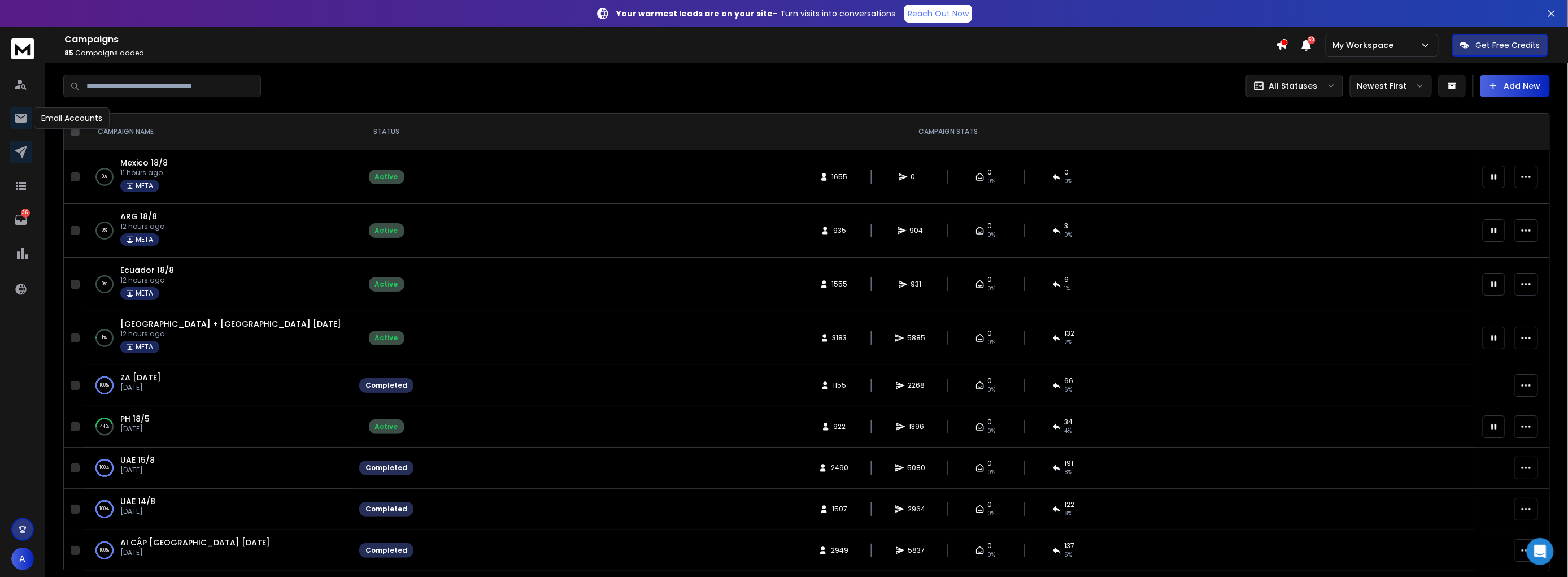
click at [17, 116] on icon at bounding box center [21, 118] width 12 height 9
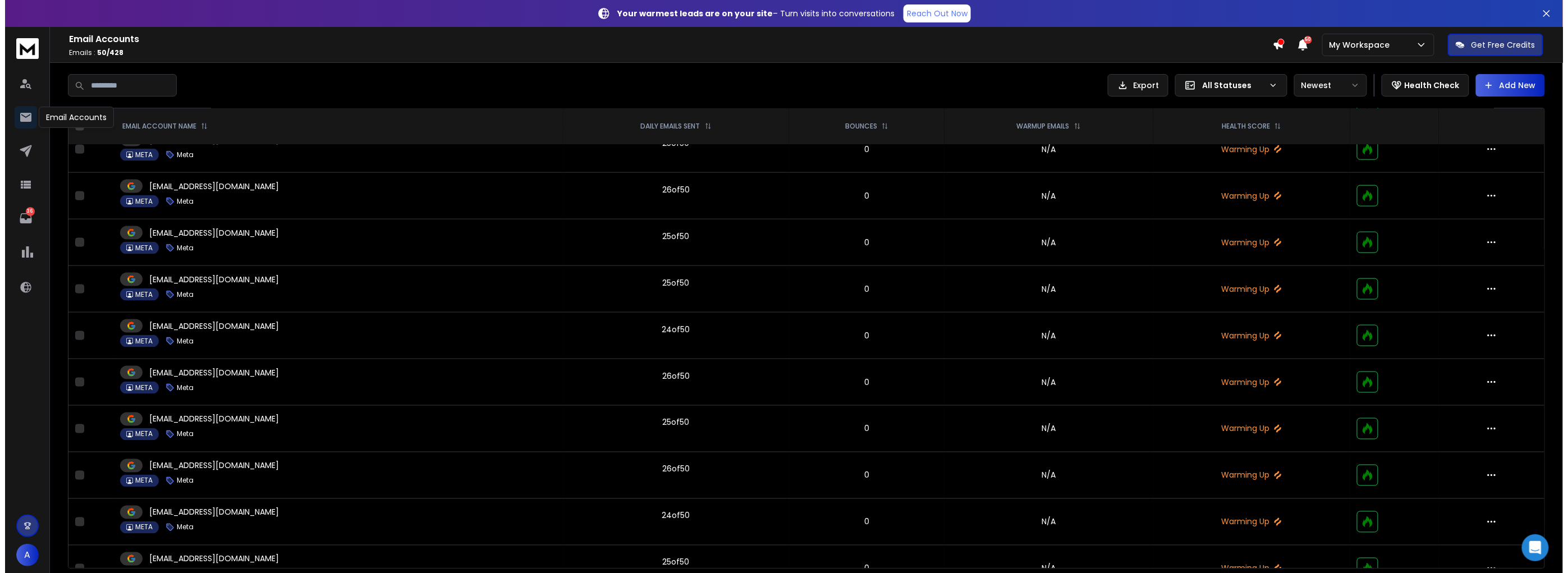
scroll to position [935, 0]
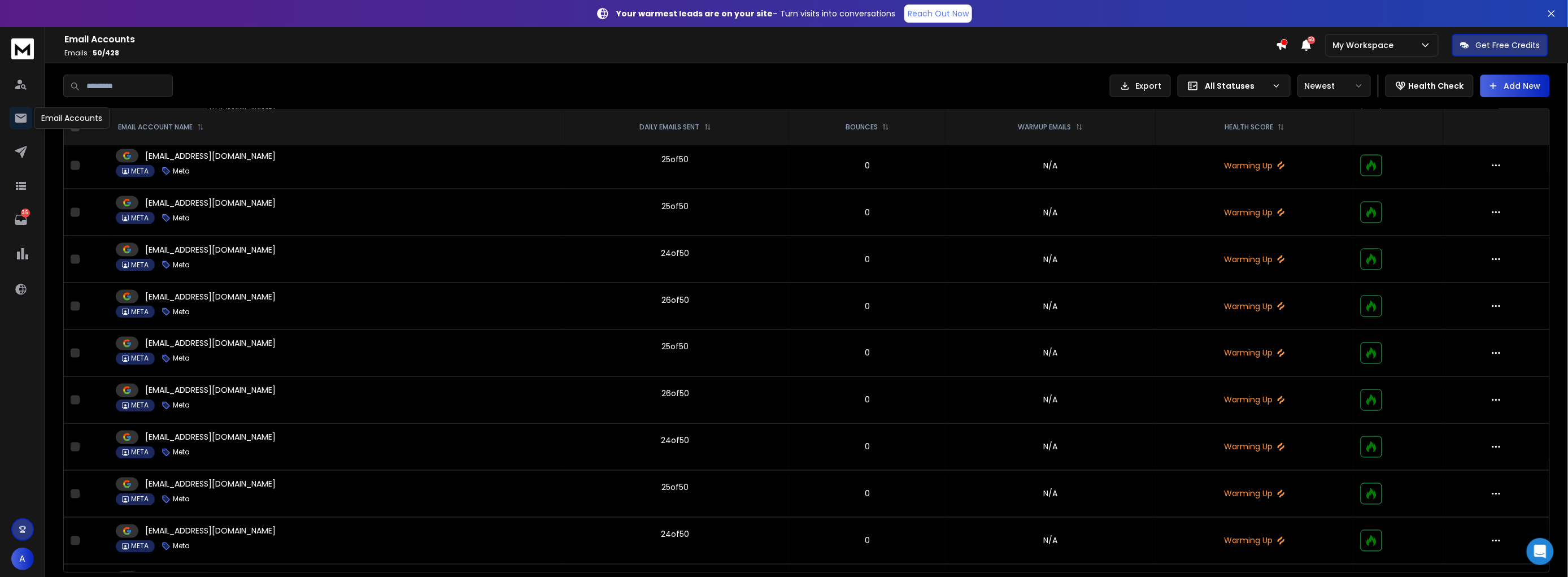
click at [510, 459] on div "META Meta" at bounding box center [335, 452] width 440 height 13
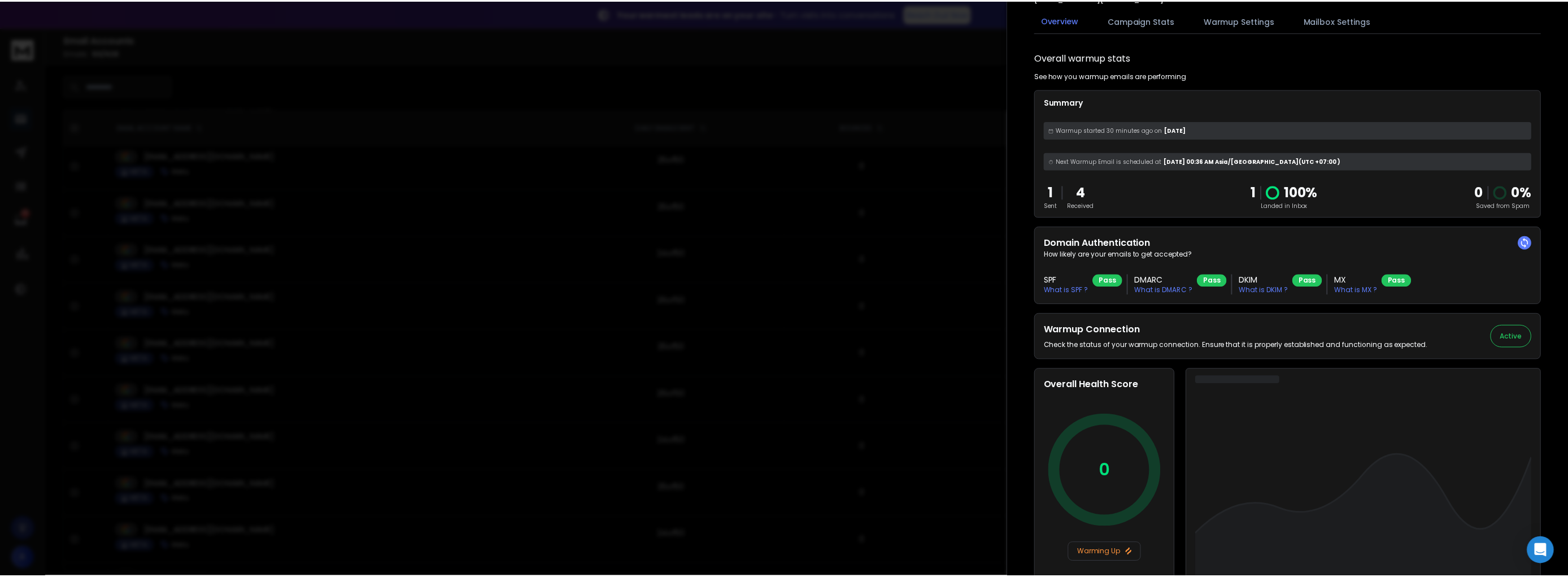
scroll to position [31, 0]
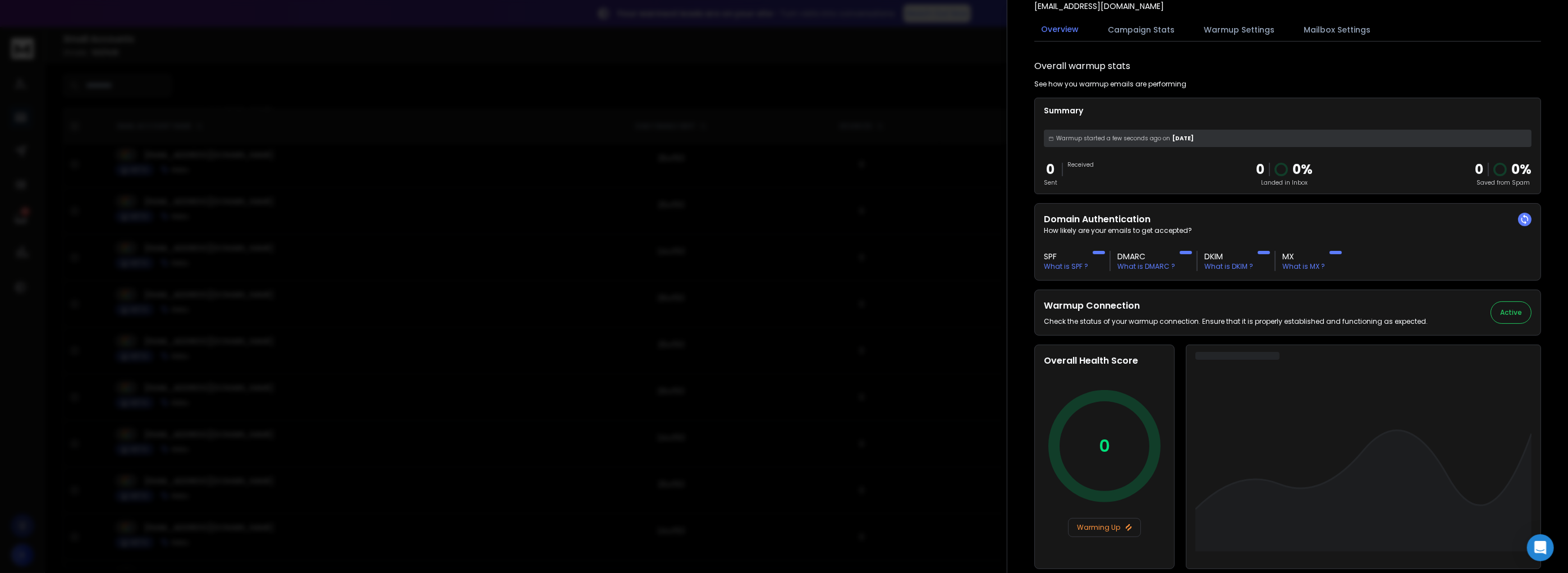
click at [682, 419] on div at bounding box center [784, 286] width 1568 height 573
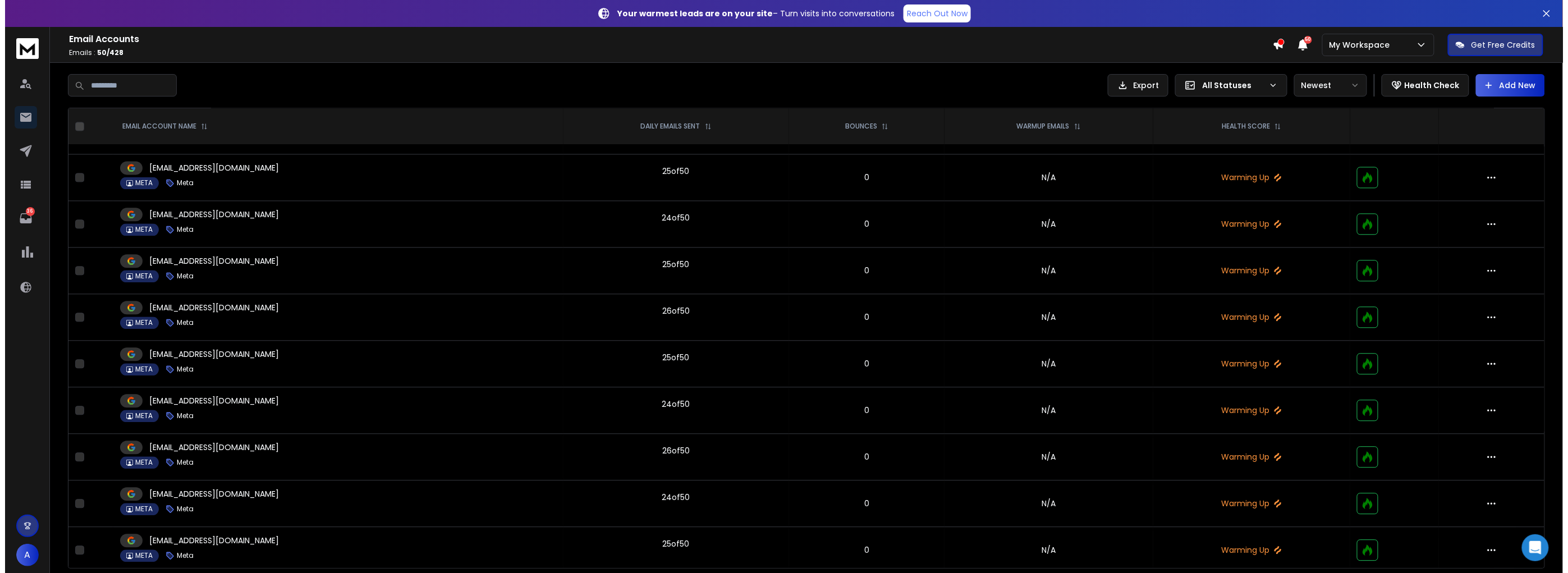
scroll to position [1434, 0]
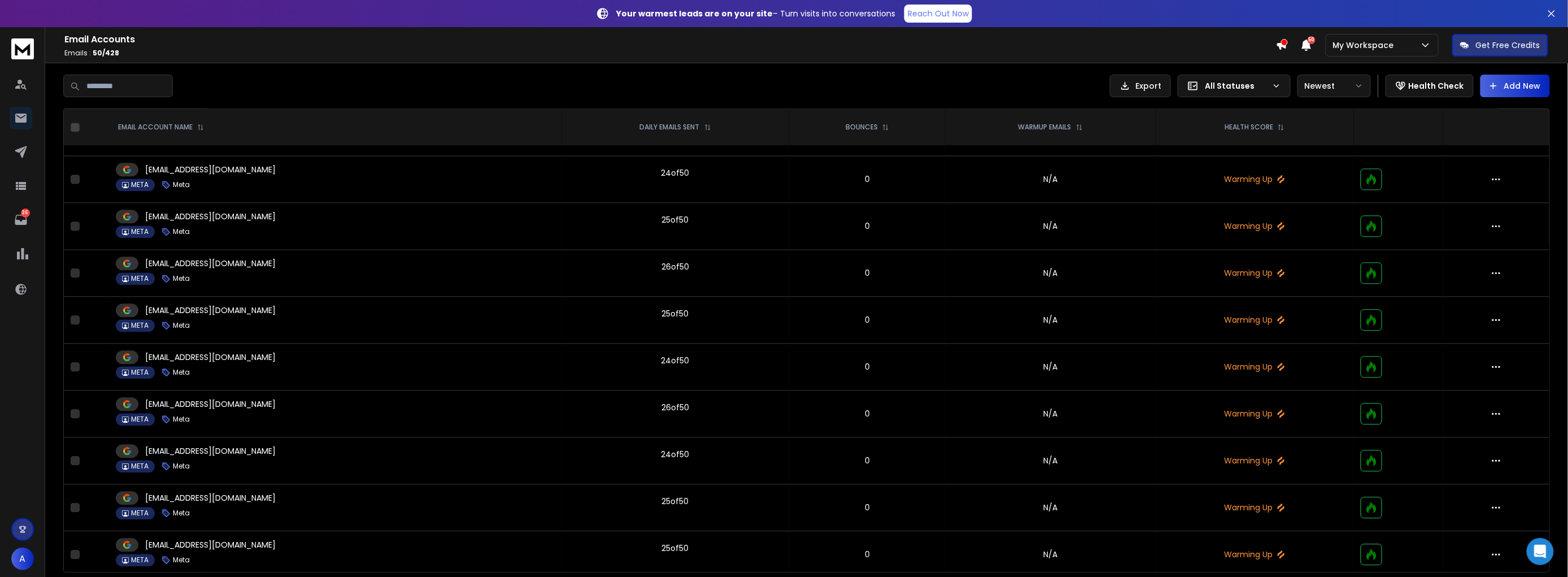
click at [670, 467] on td "24 of 50" at bounding box center [675, 451] width 227 height 29
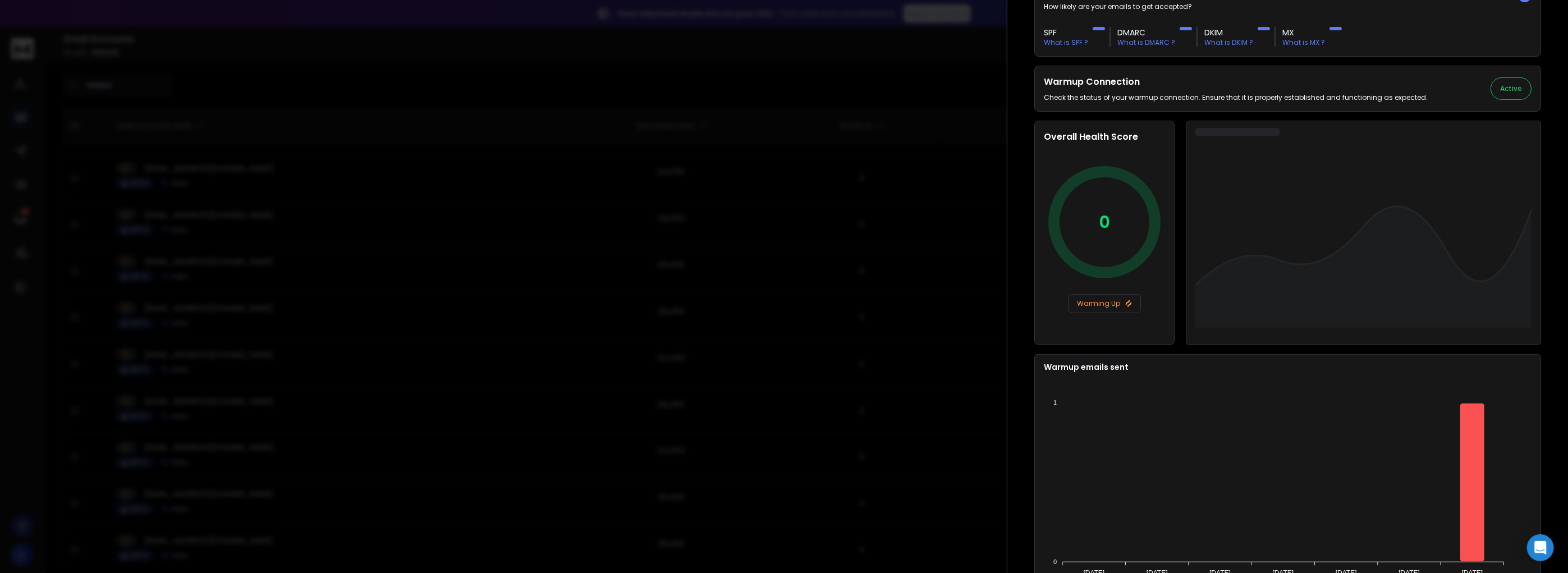
scroll to position [311, 0]
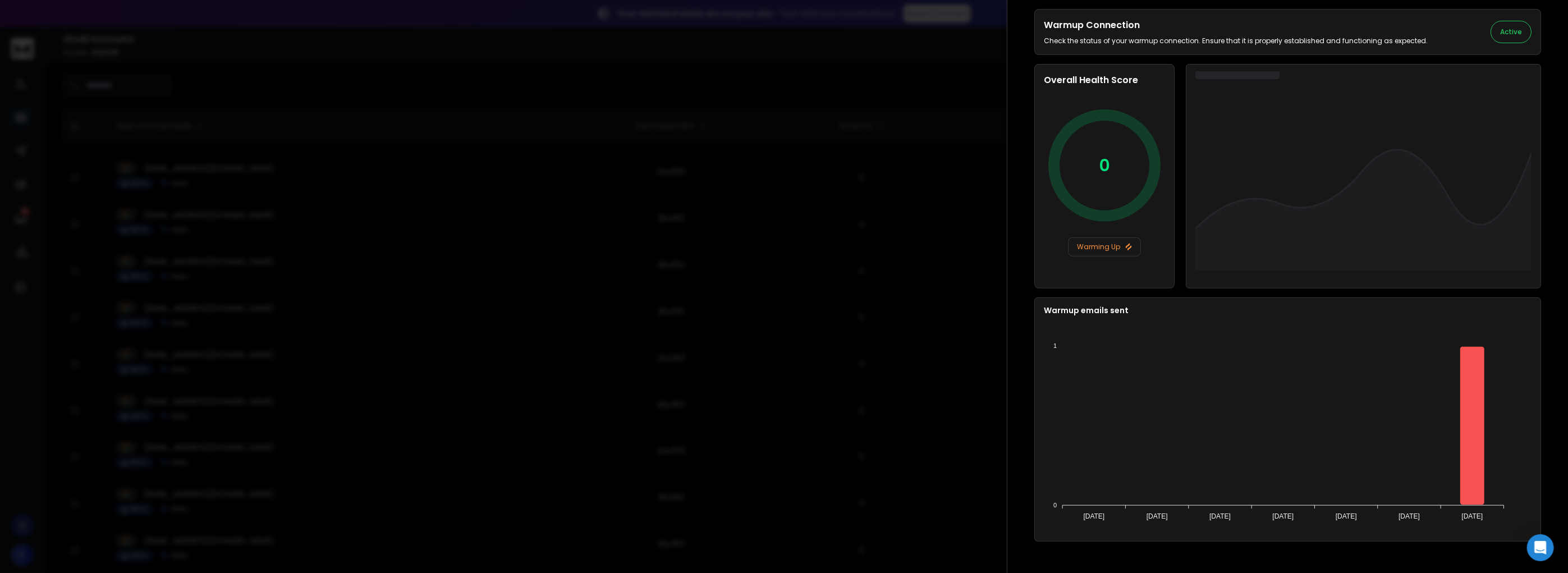
click at [519, 413] on div at bounding box center [784, 286] width 1568 height 573
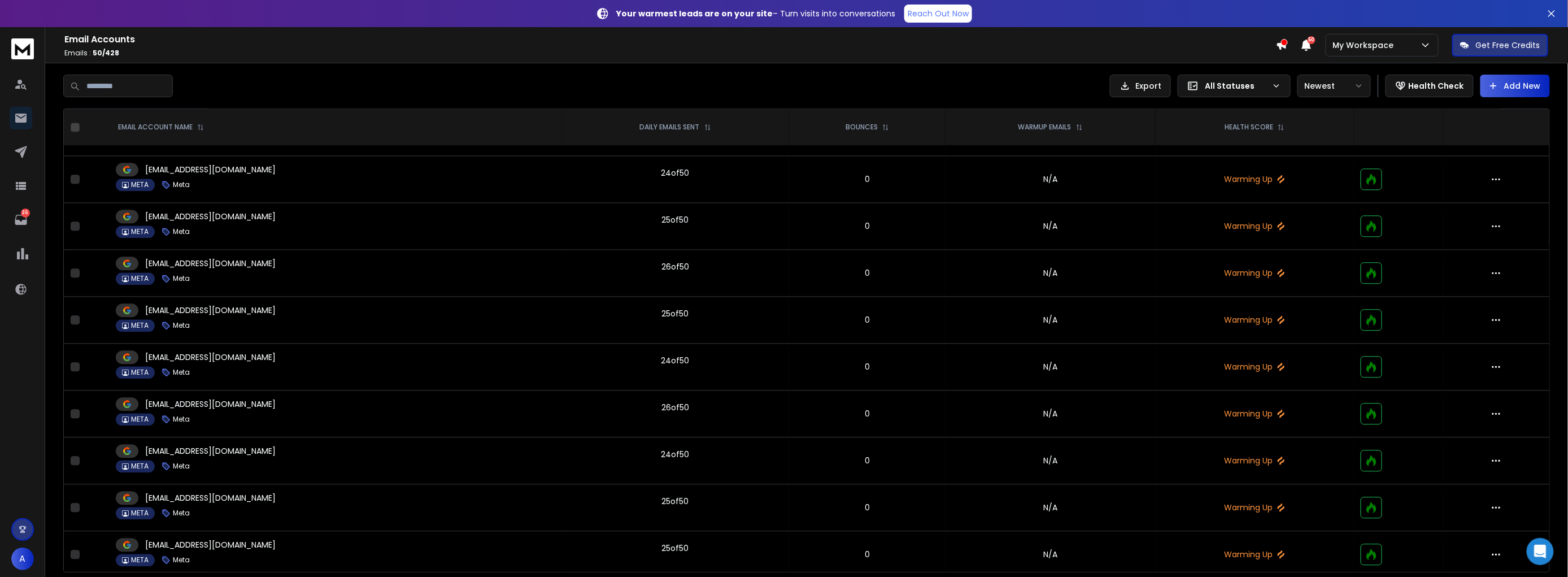
click at [398, 328] on div "META Meta" at bounding box center [335, 325] width 440 height 13
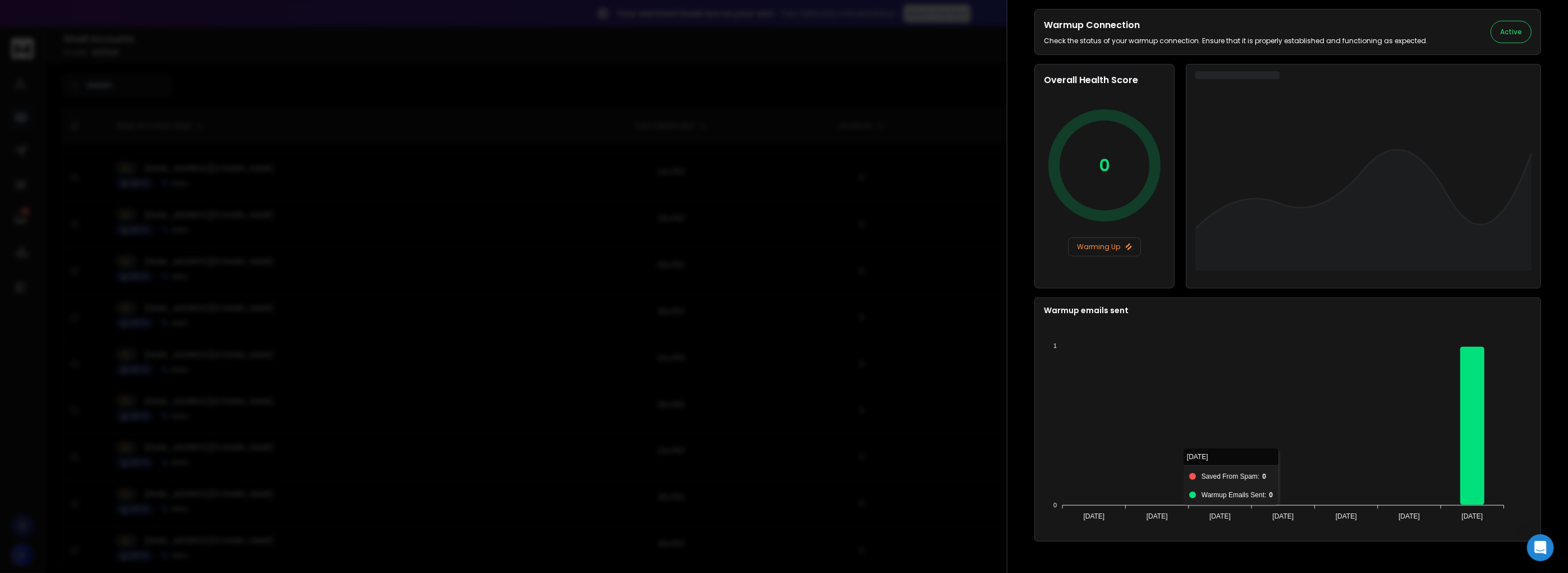
click at [702, 430] on div at bounding box center [784, 286] width 1568 height 573
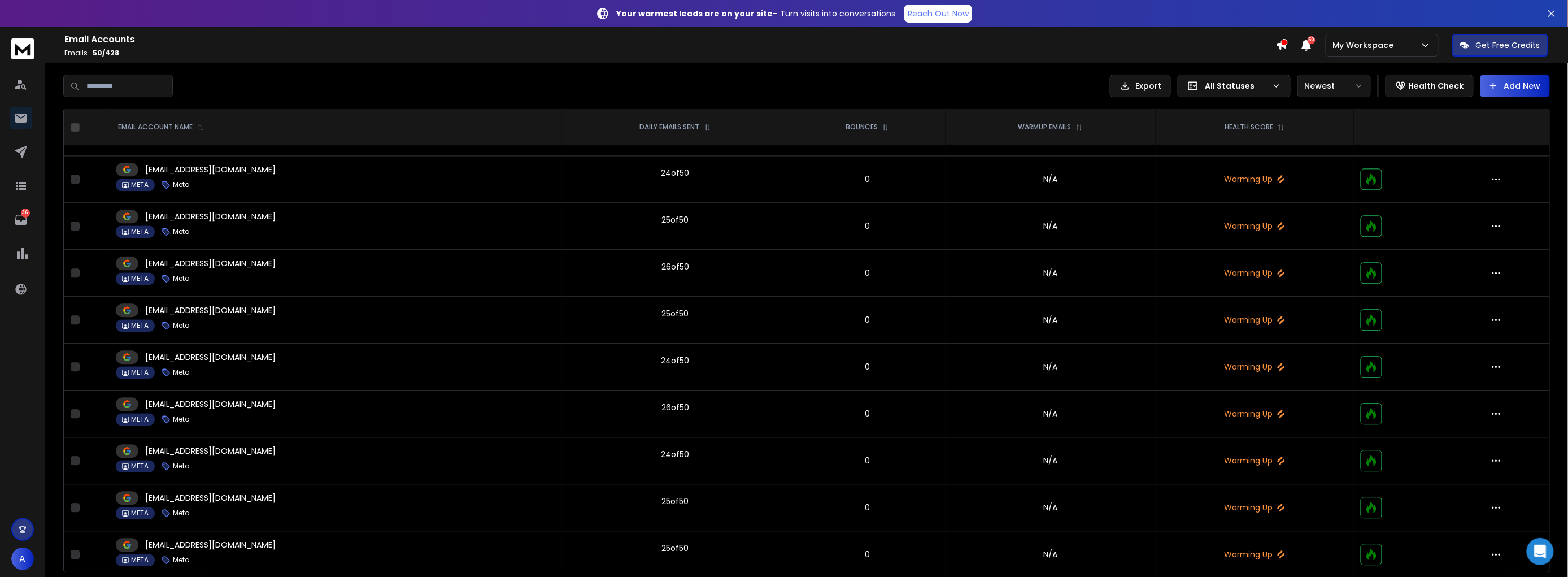
click at [524, 379] on div "META Meta" at bounding box center [335, 372] width 440 height 13
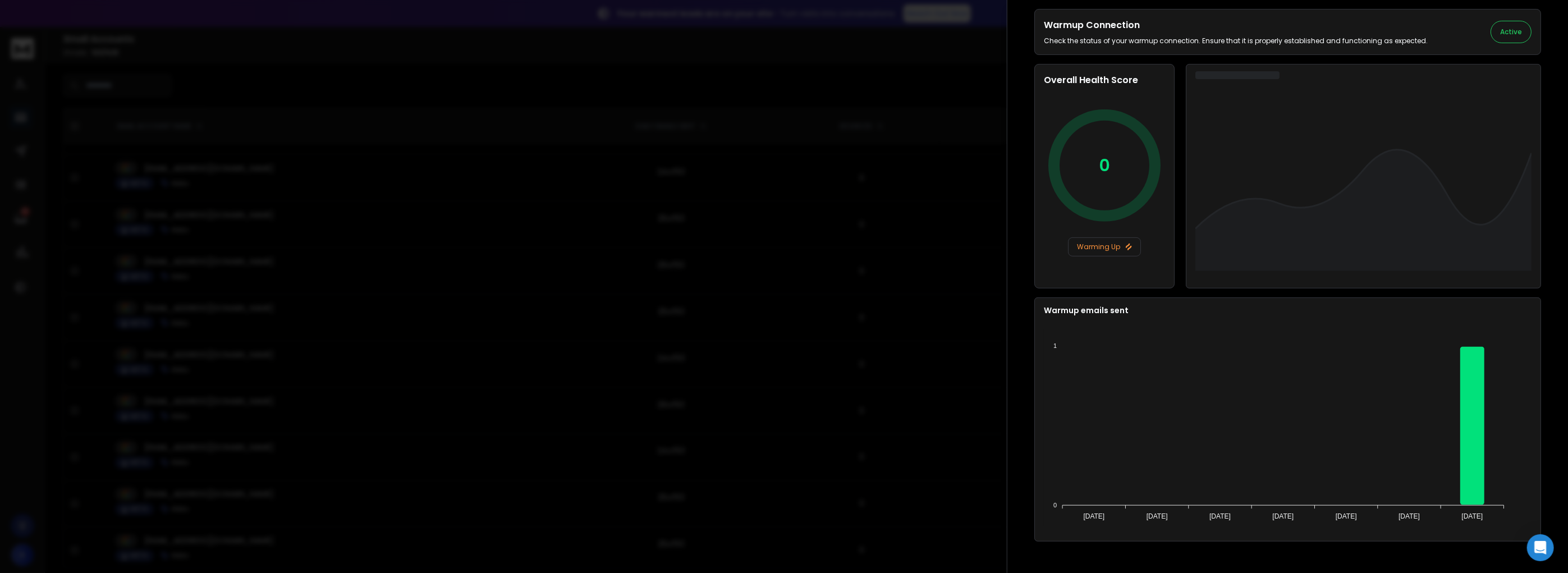
click at [717, 431] on div at bounding box center [784, 286] width 1568 height 573
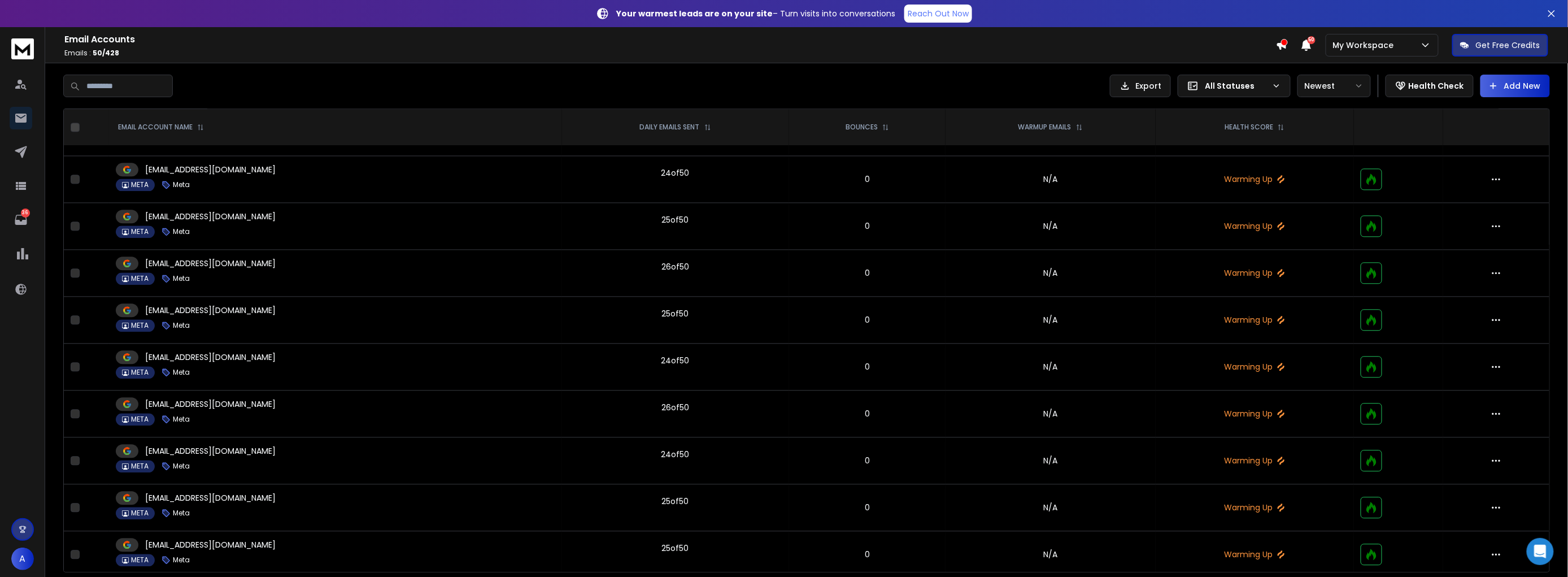
click at [702, 437] on tr "[EMAIL_ADDRESS][DOMAIN_NAME] META Meta 26 of 50 0 N/A Warming Up" at bounding box center [806, 414] width 1485 height 47
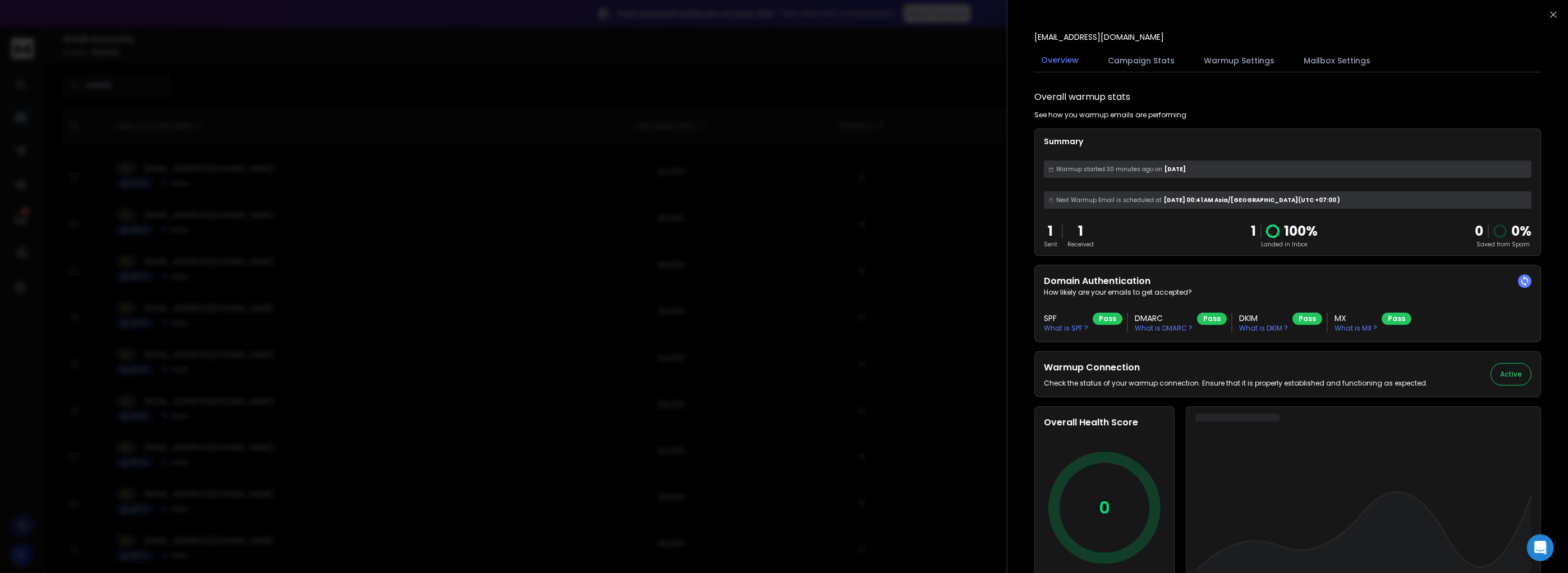
scroll to position [343, 0]
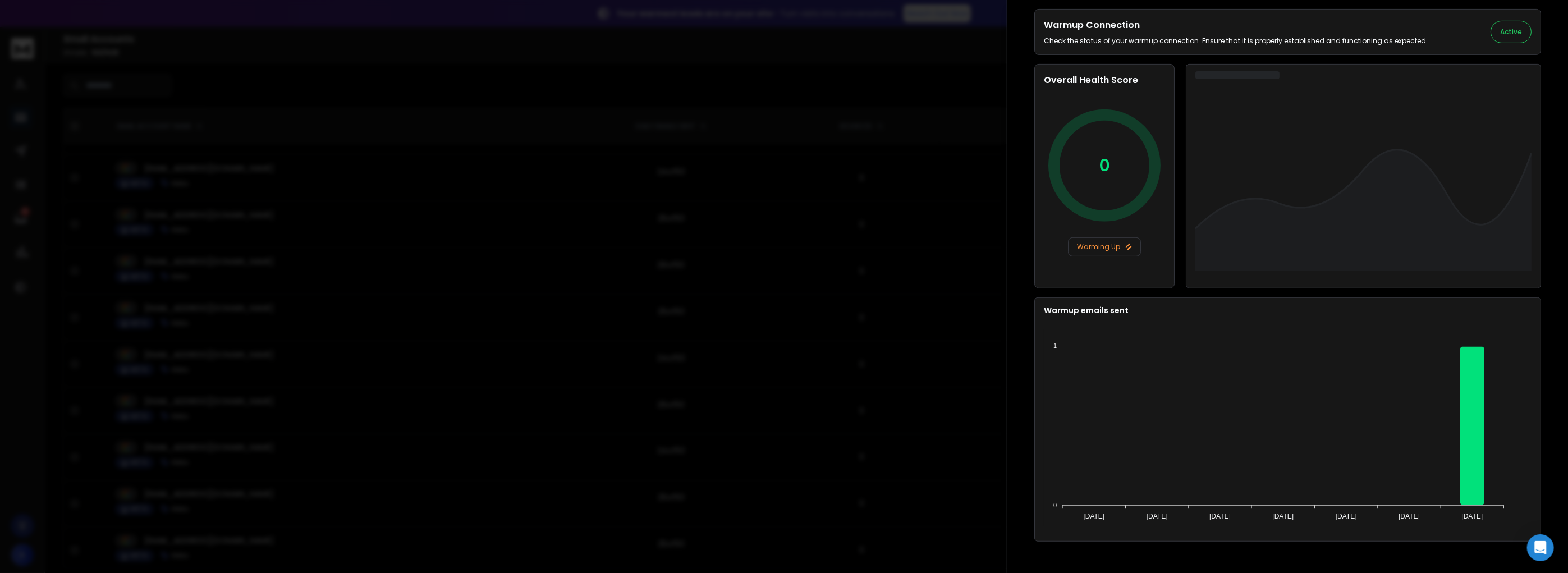
click at [495, 284] on div at bounding box center [784, 286] width 1568 height 573
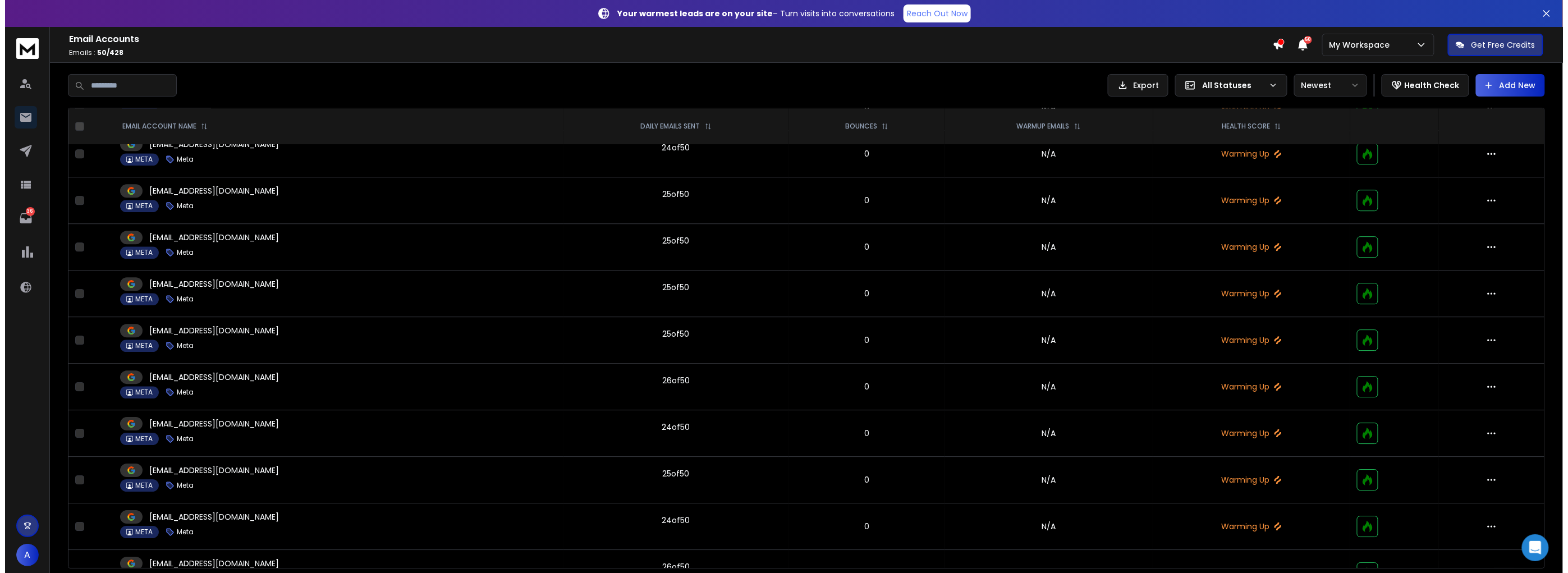
scroll to position [1939, 0]
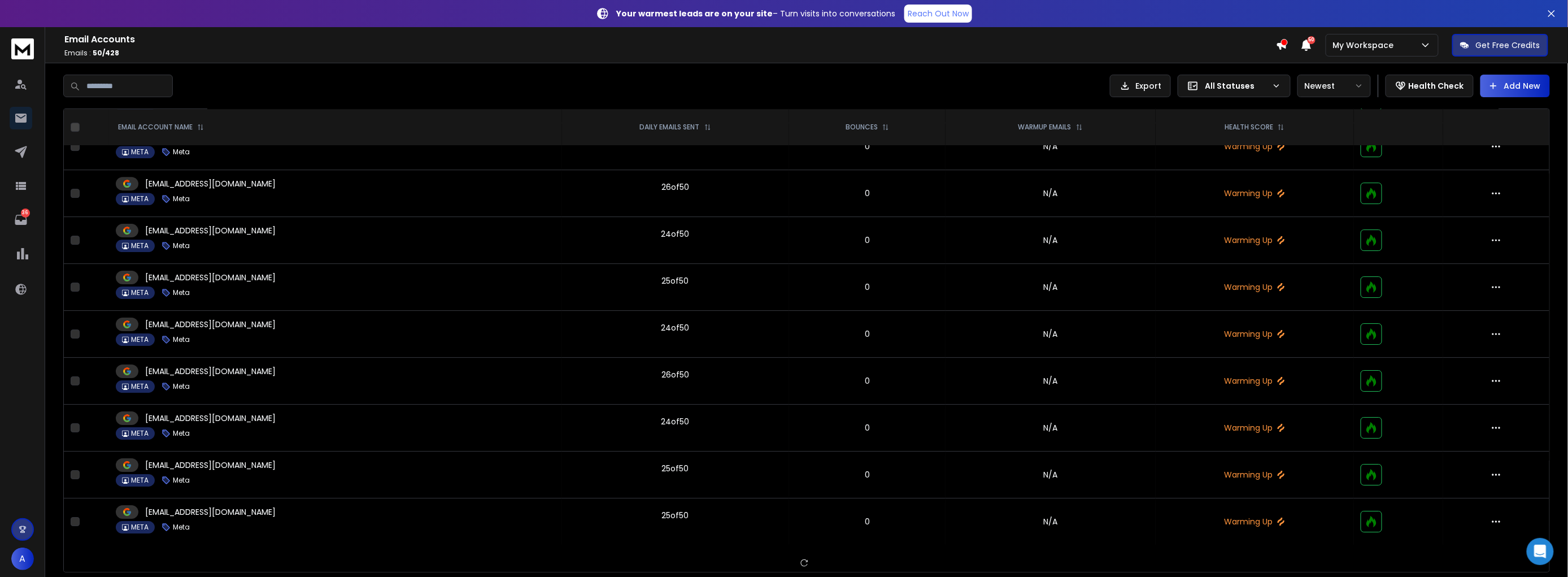
click at [667, 455] on td "25 of 50" at bounding box center [675, 466] width 227 height 29
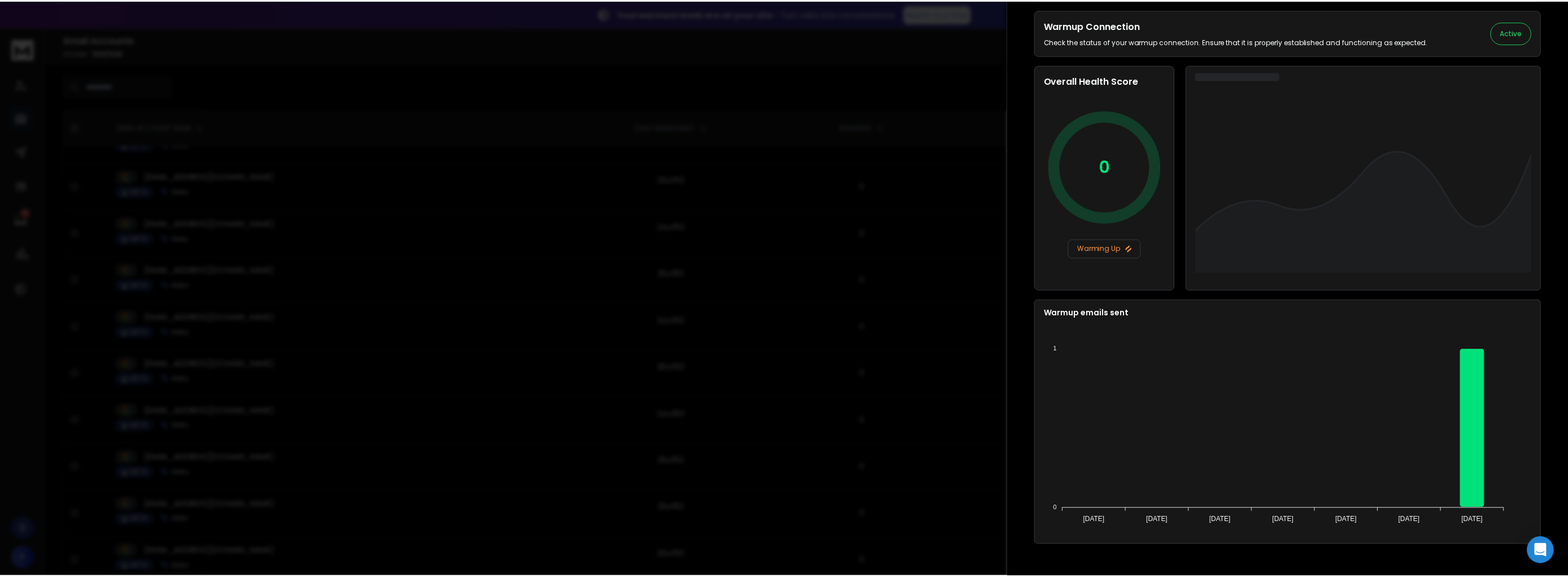
scroll to position [313, 0]
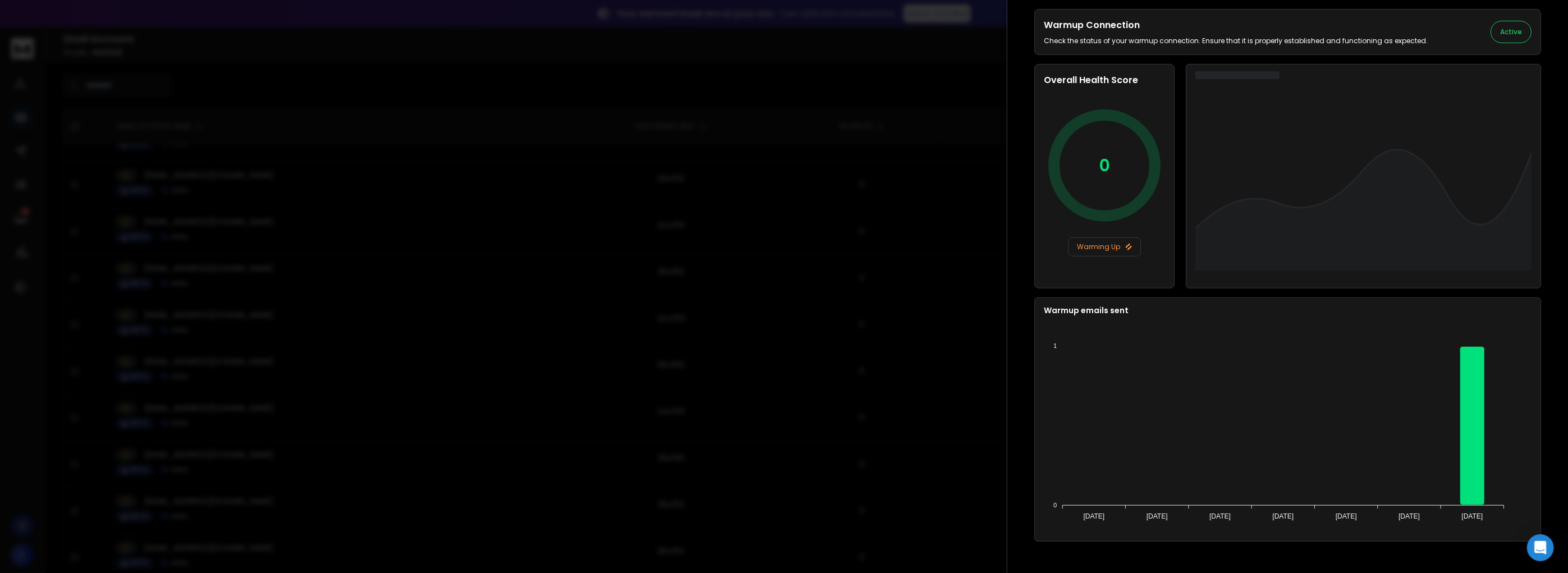
click at [820, 440] on div at bounding box center [784, 286] width 1568 height 573
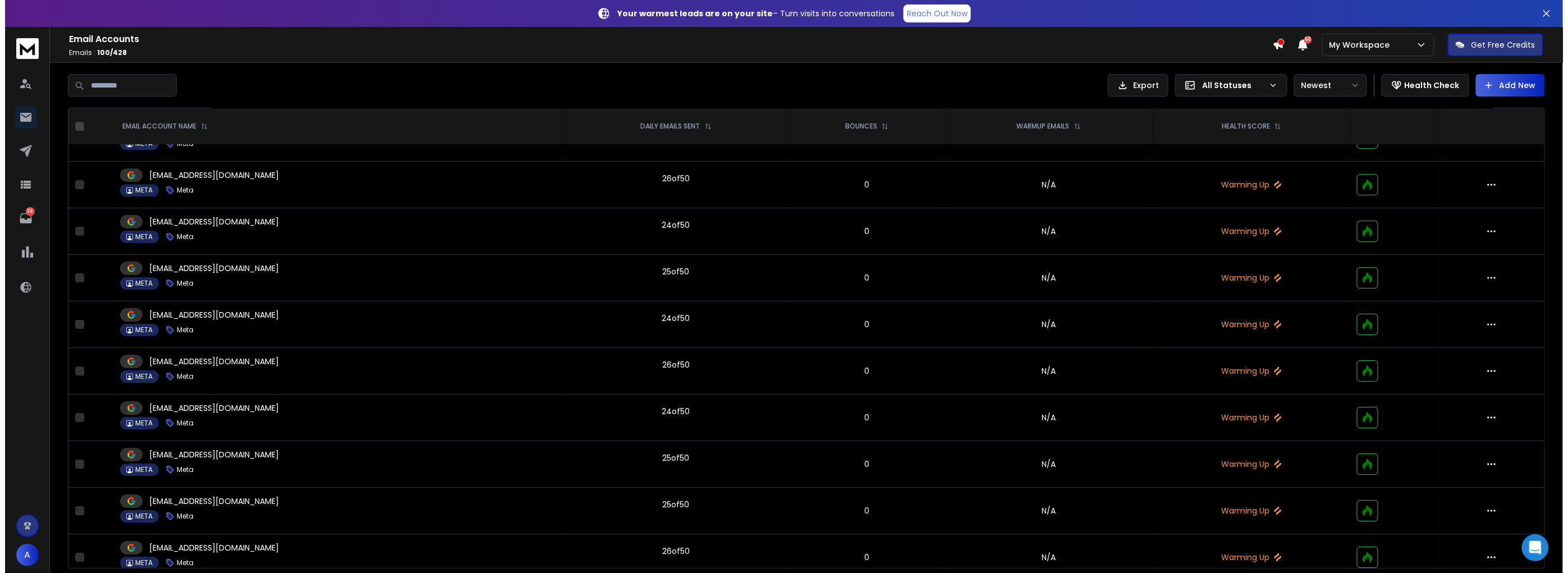
scroll to position [2376, 0]
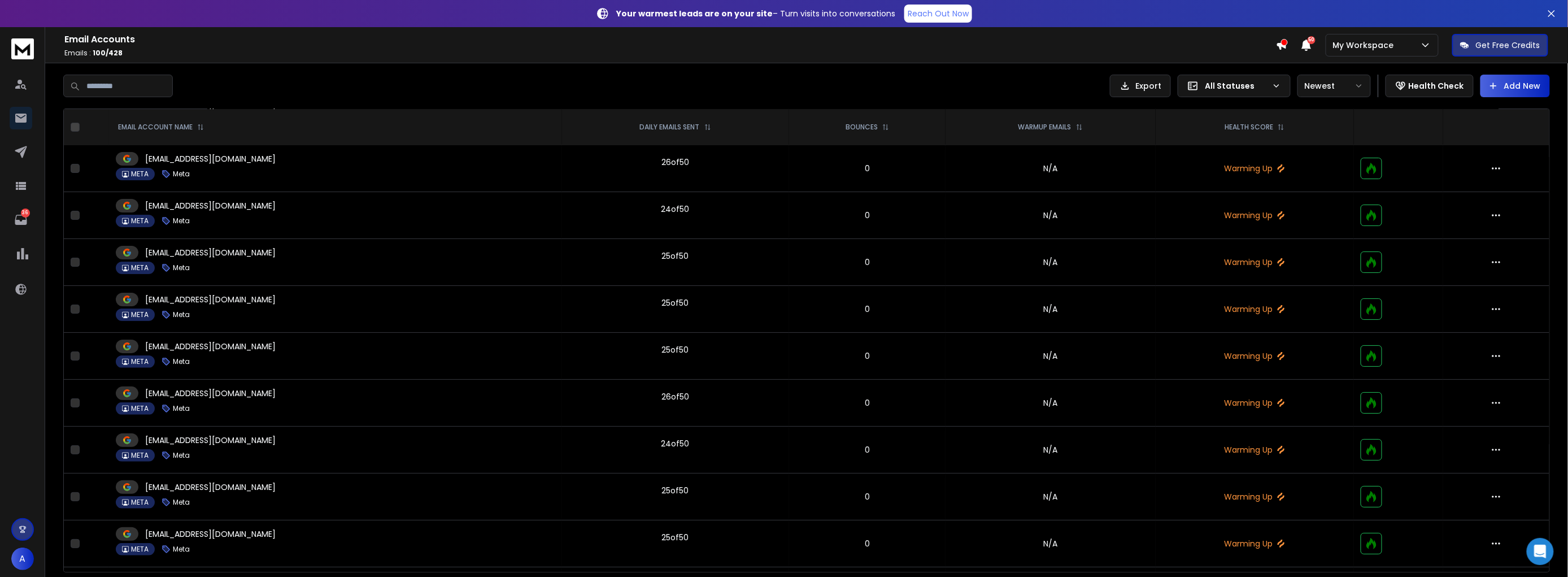
click at [749, 426] on tr "[EMAIL_ADDRESS][DOMAIN_NAME] META Meta 26 of 50 0 N/A Warming Up" at bounding box center [806, 403] width 1485 height 47
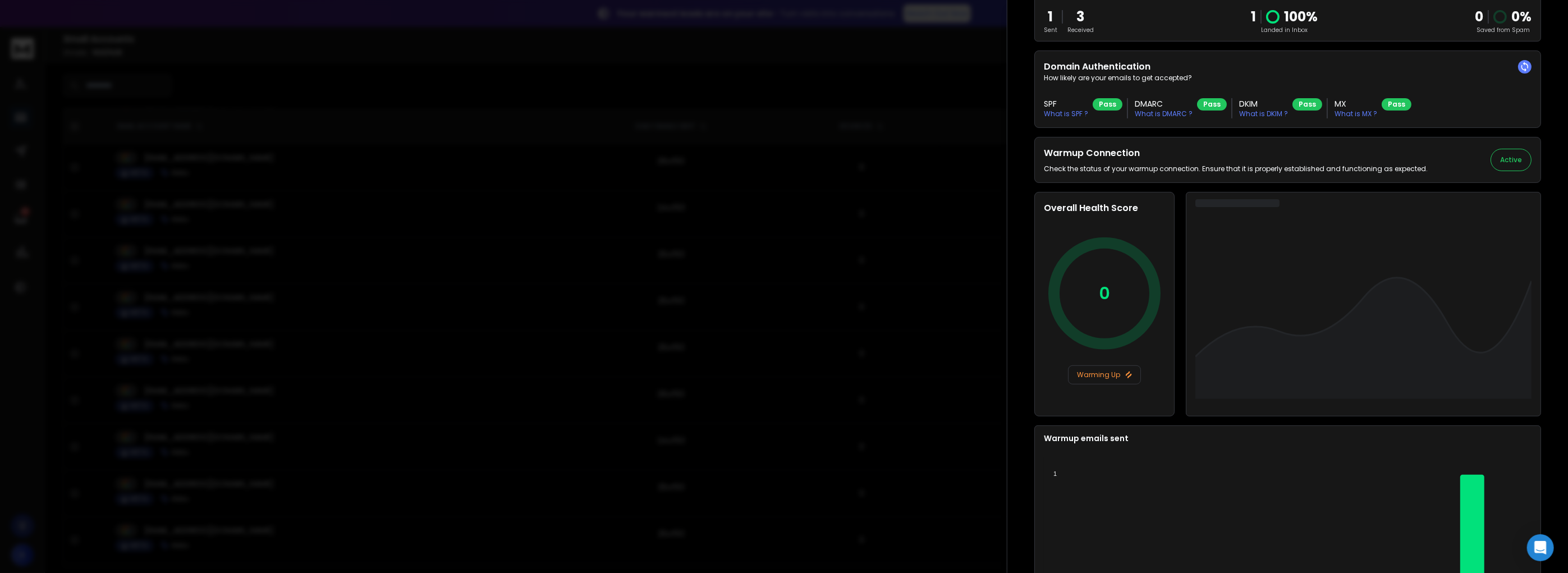
scroll to position [343, 0]
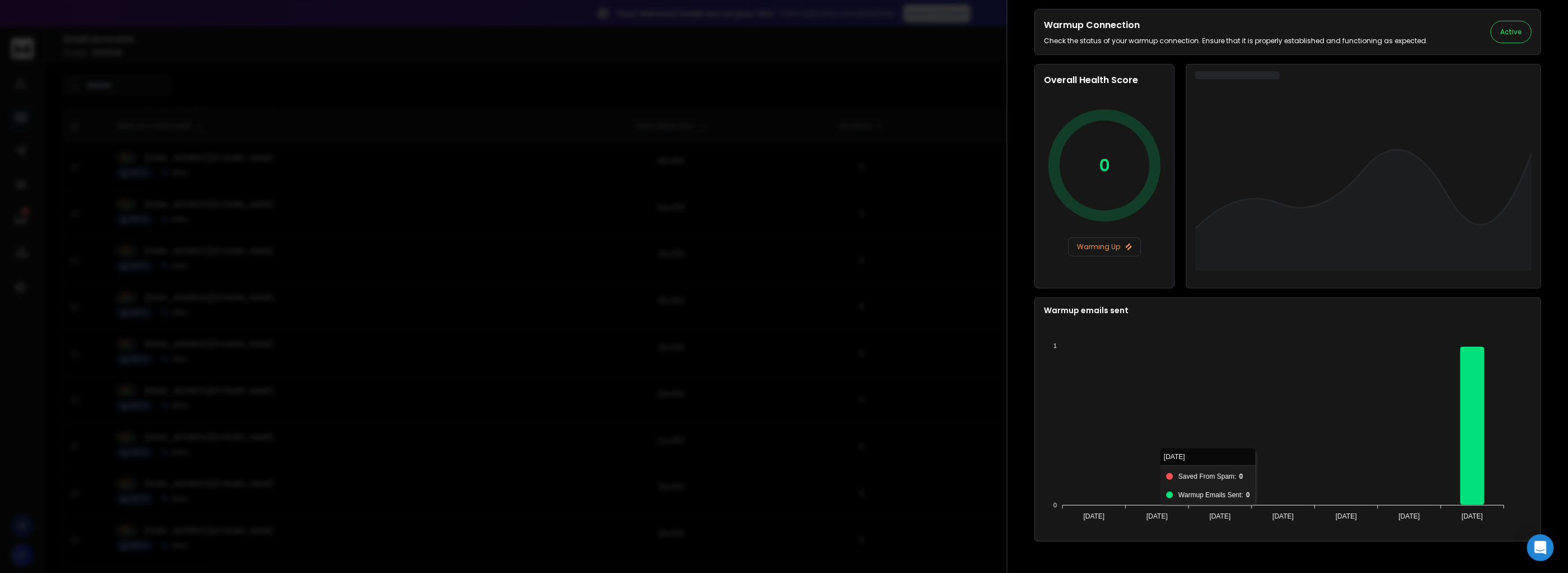
click at [599, 396] on div at bounding box center [784, 286] width 1568 height 573
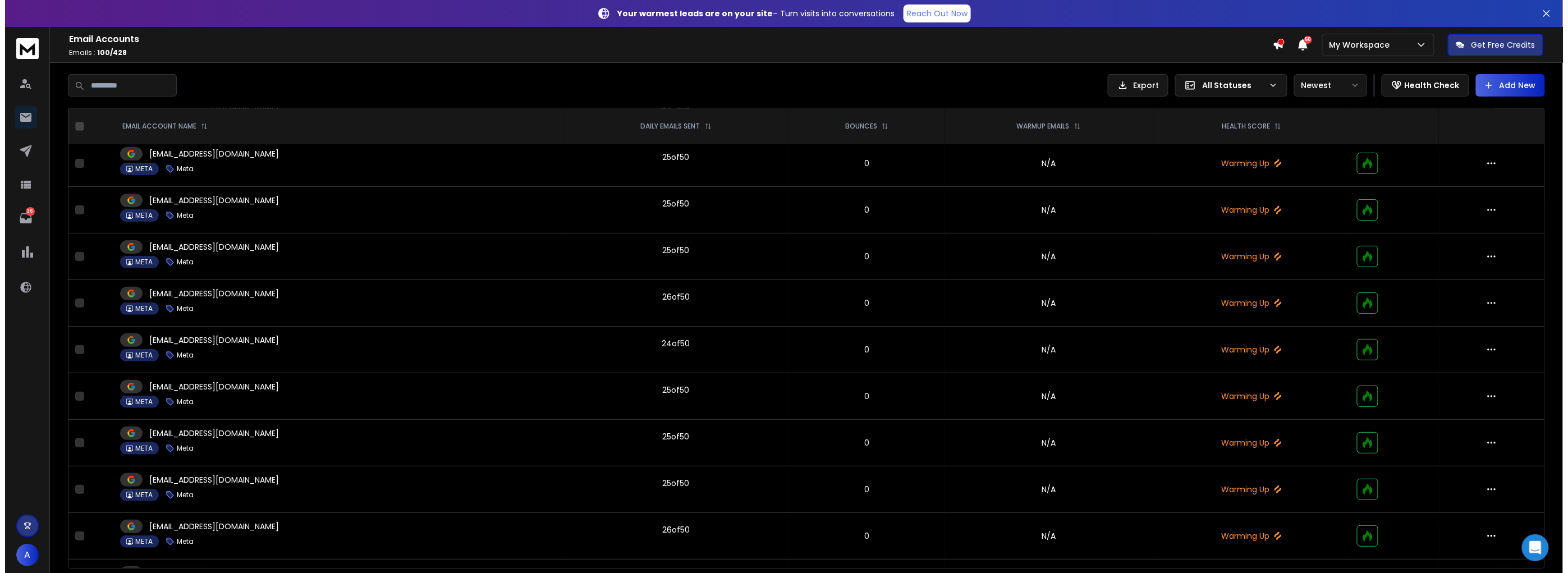
scroll to position [2875, 0]
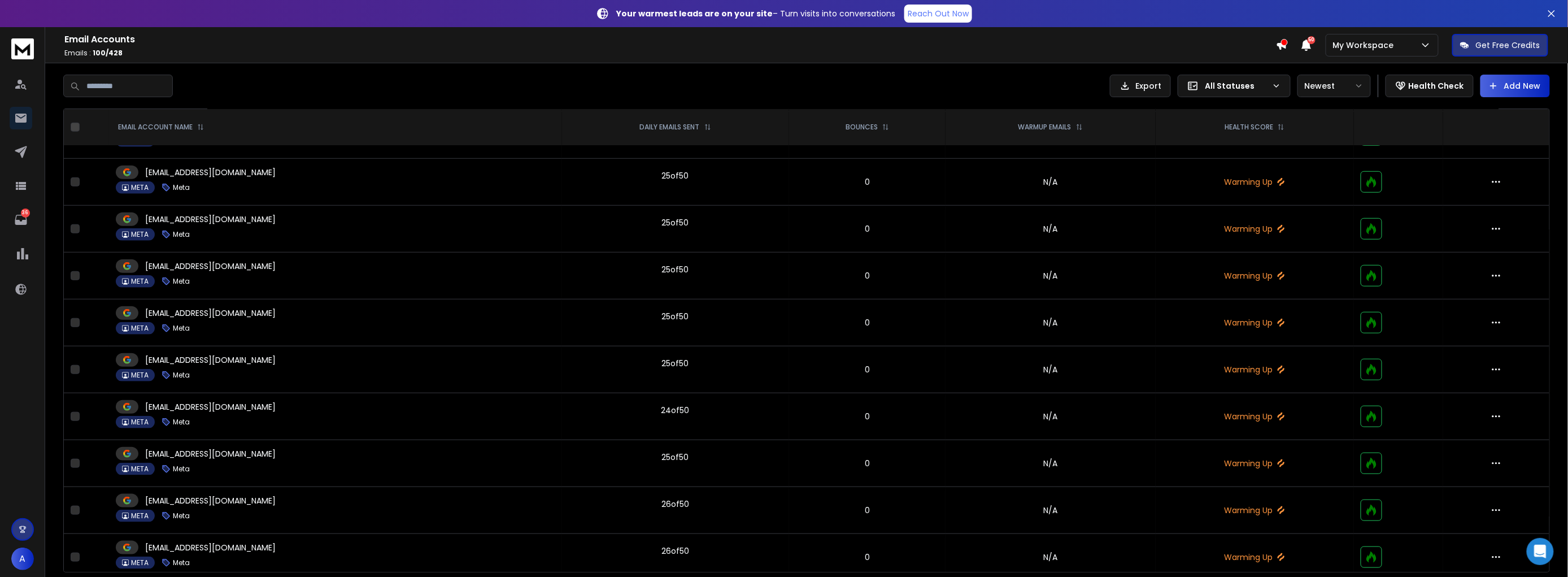
click at [648, 451] on td "25 of 50" at bounding box center [675, 454] width 227 height 29
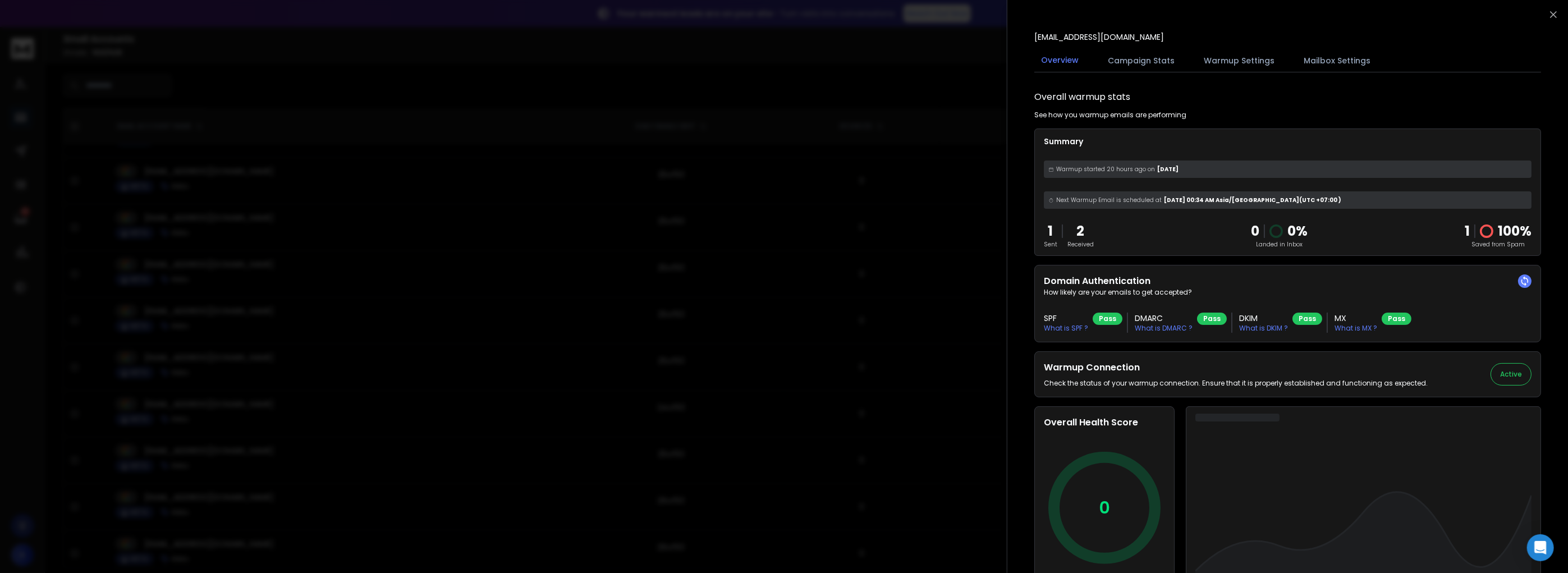
scroll to position [343, 0]
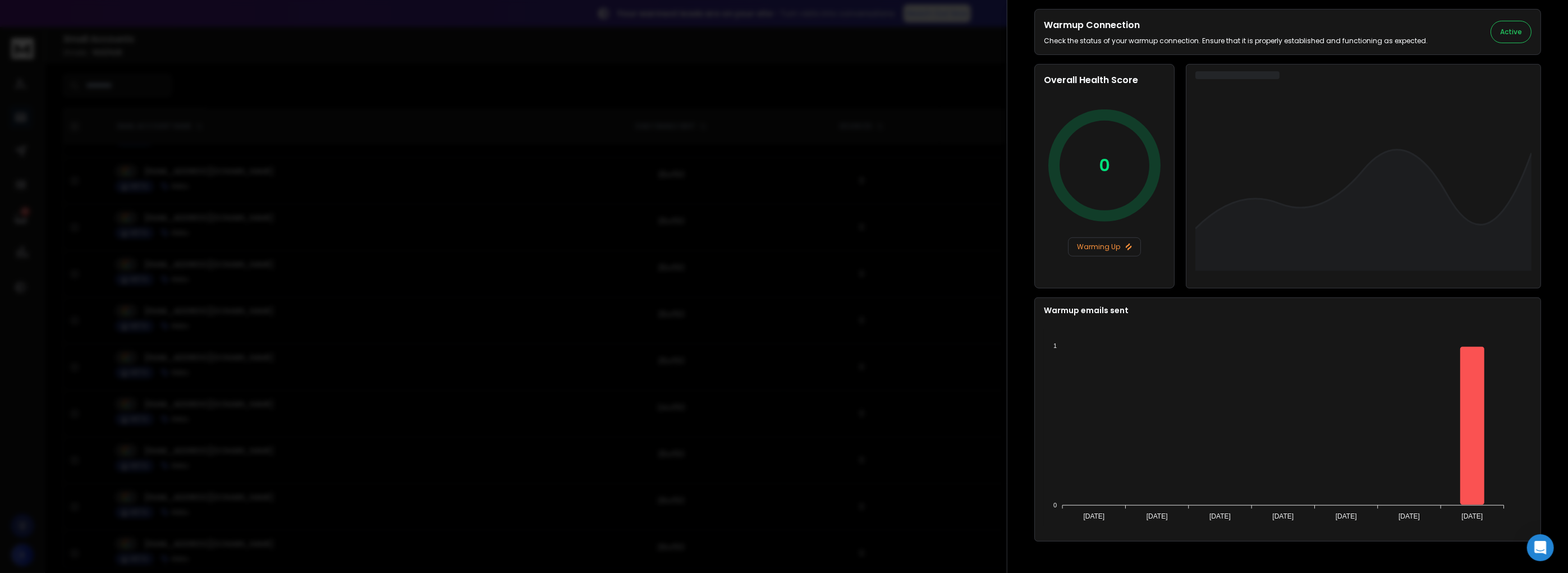
click at [703, 431] on div at bounding box center [784, 286] width 1568 height 573
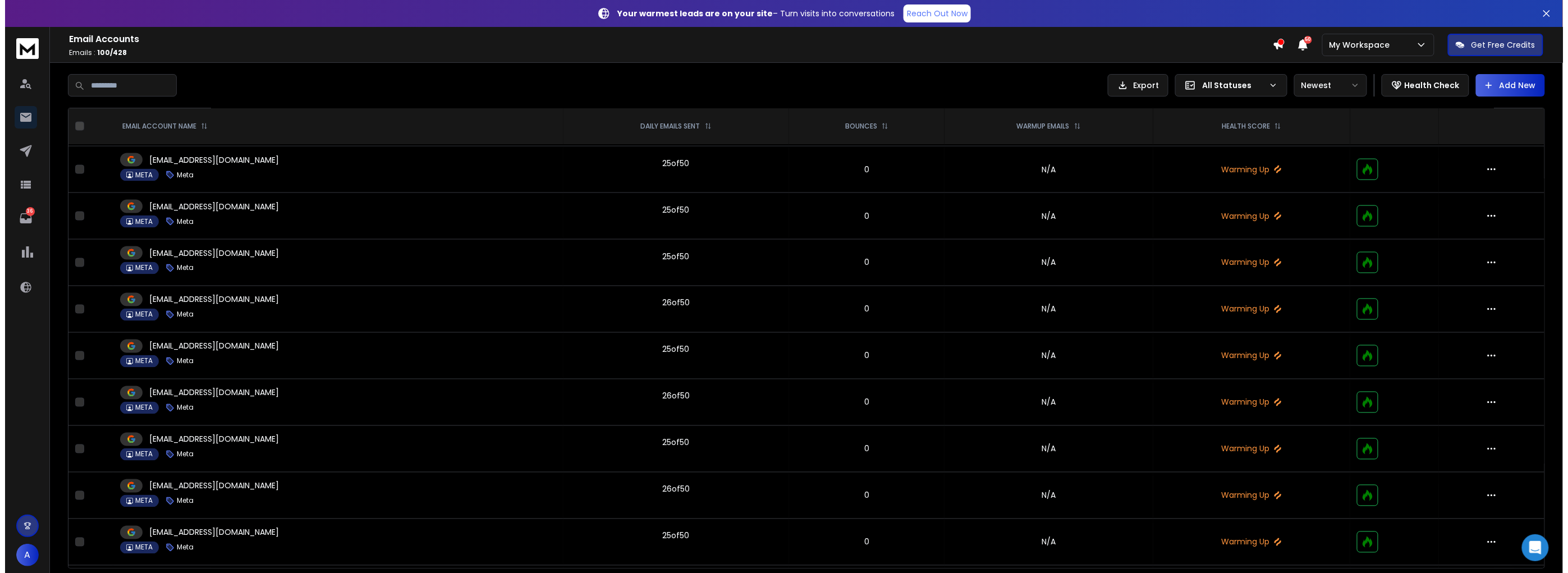
scroll to position [3374, 0]
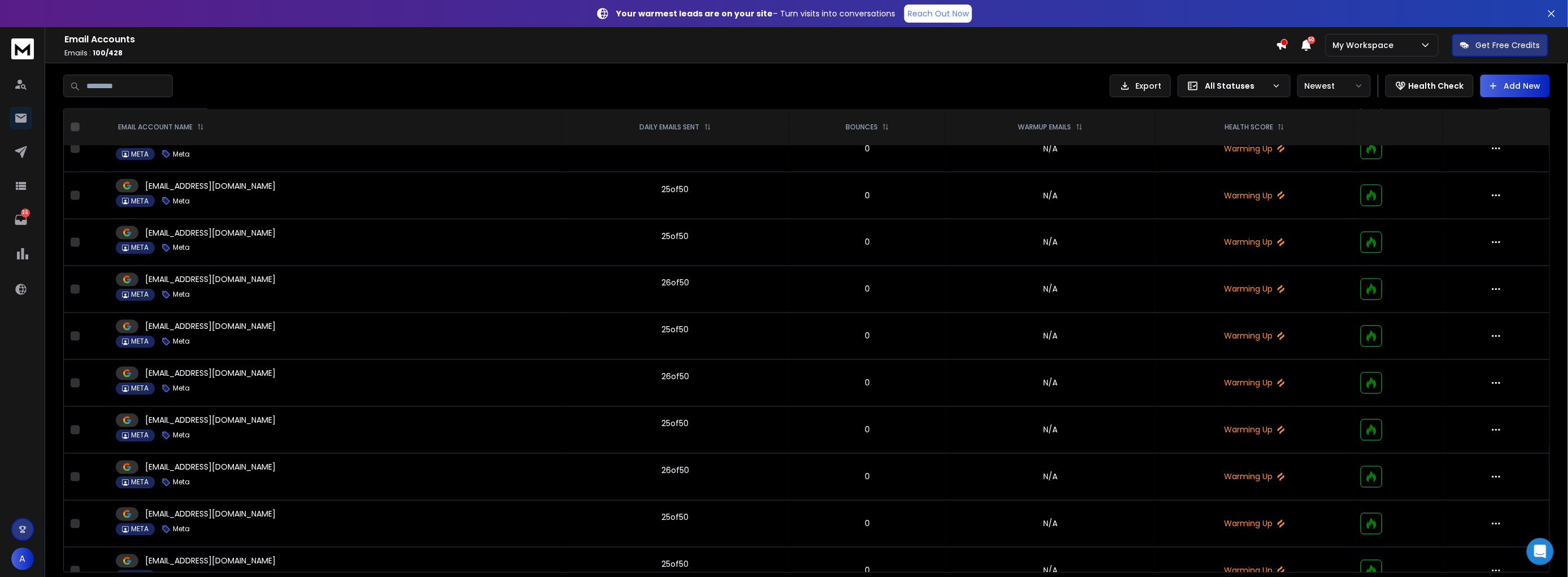
click at [676, 425] on td "25 of 50" at bounding box center [675, 421] width 227 height 29
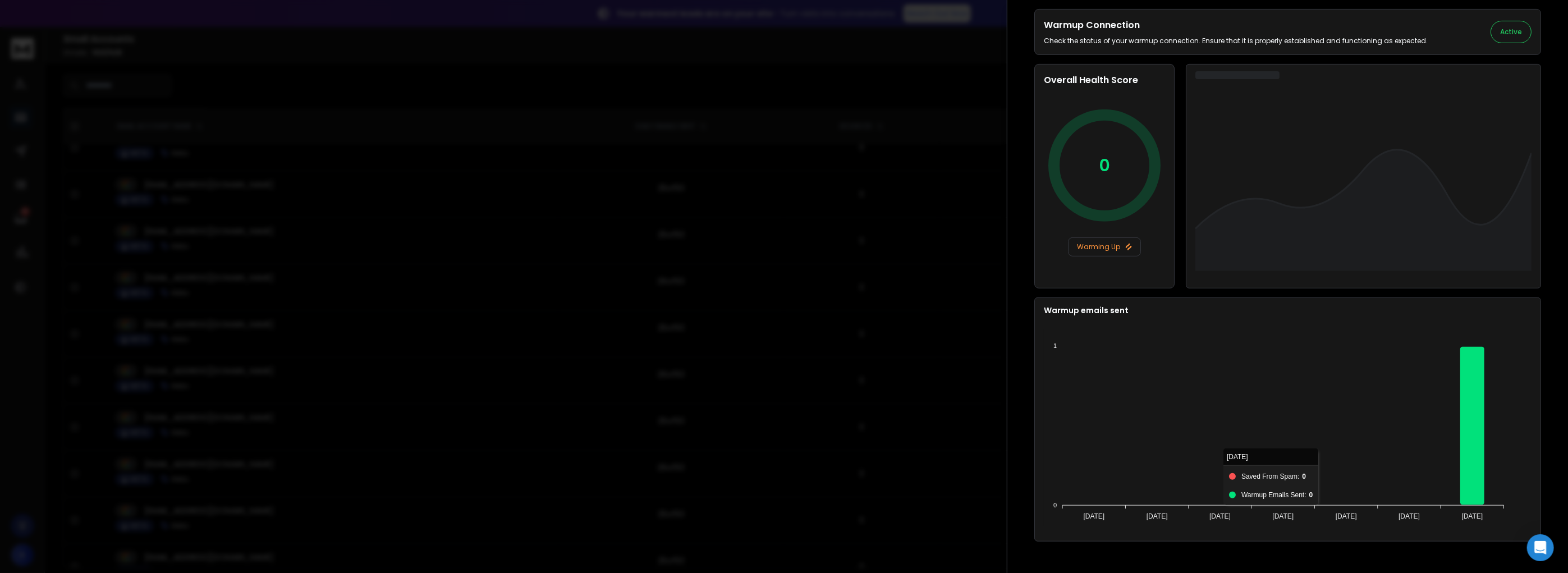
click at [832, 410] on div at bounding box center [784, 286] width 1568 height 573
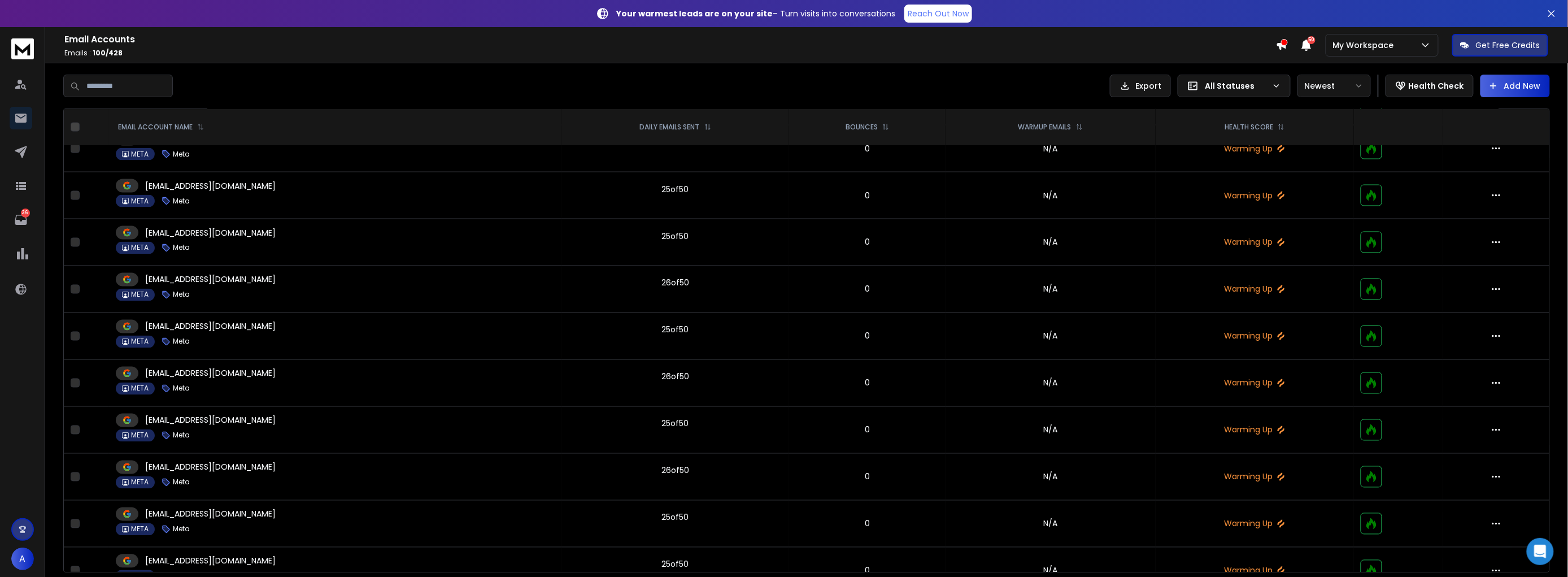
click at [556, 348] on div "META Meta" at bounding box center [335, 341] width 440 height 13
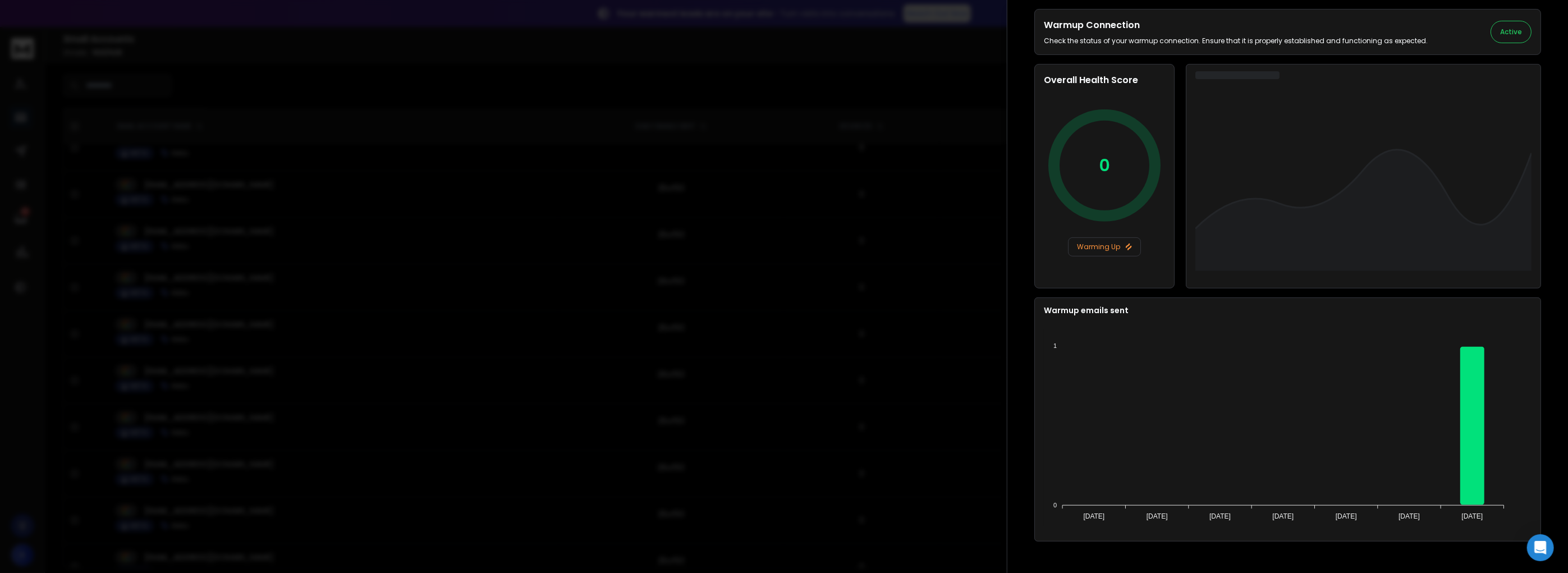
click at [768, 413] on div at bounding box center [784, 286] width 1568 height 573
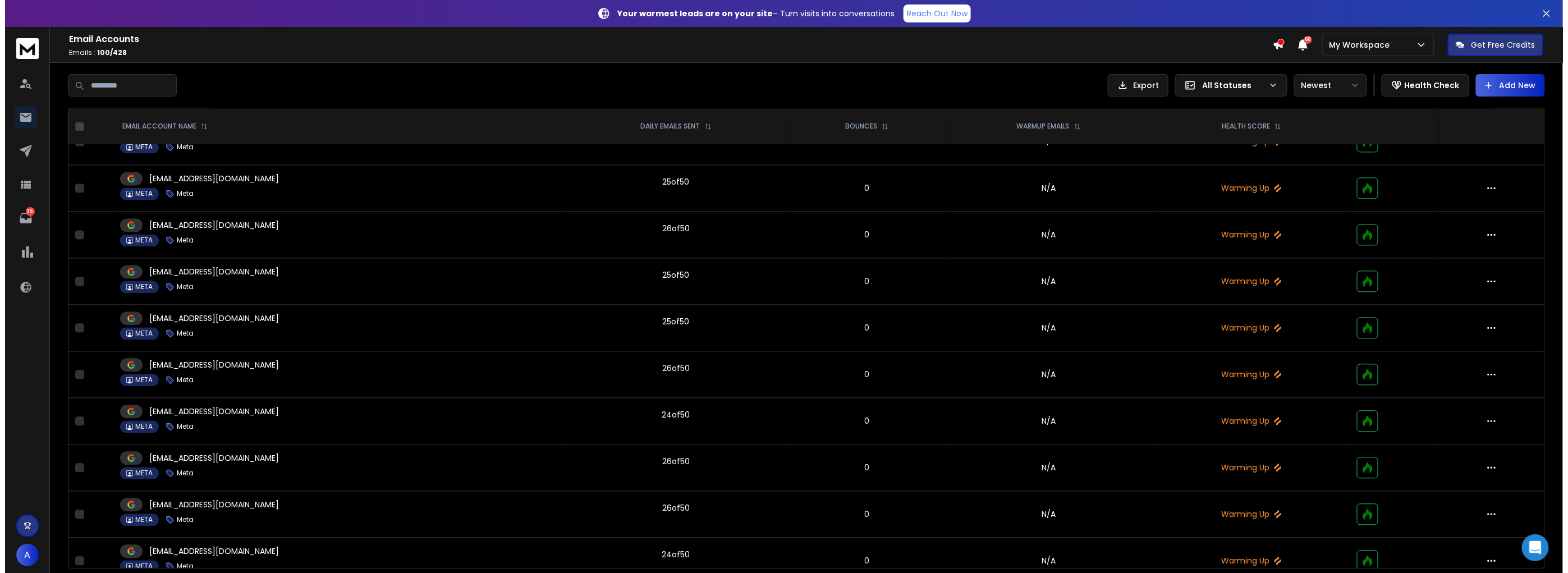
scroll to position [3622, 0]
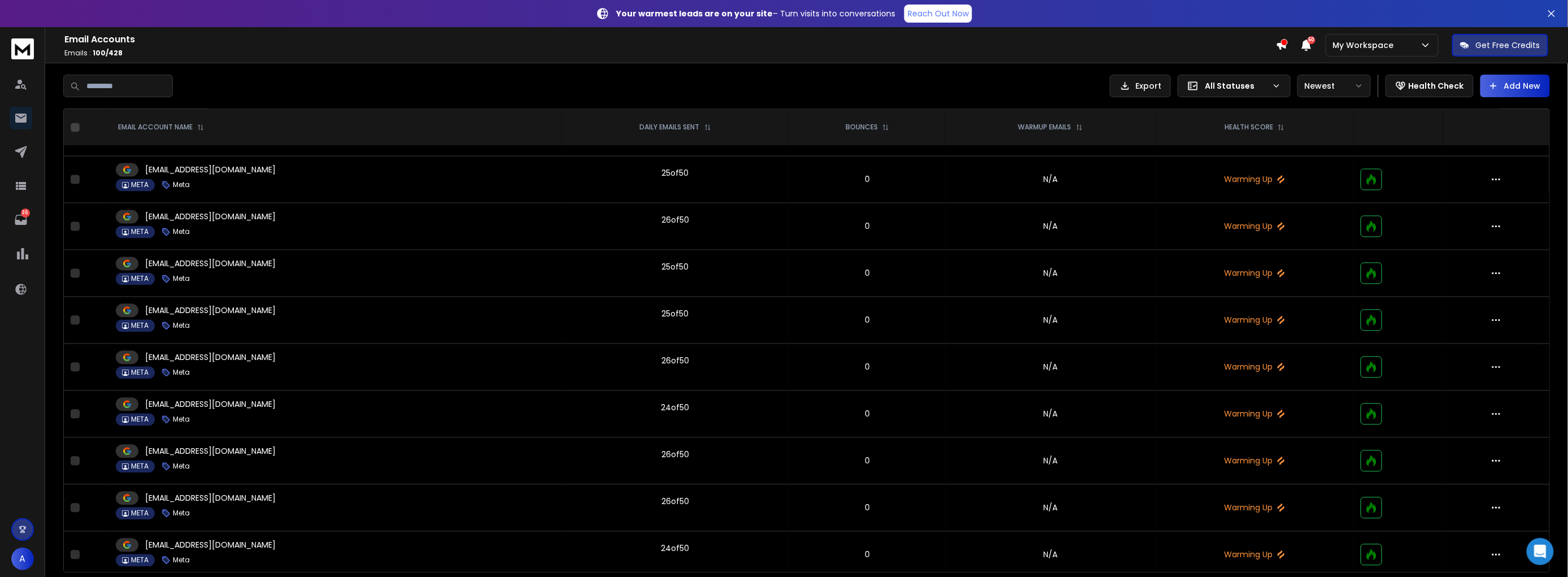
click at [729, 361] on td "26 of 50" at bounding box center [675, 358] width 227 height 29
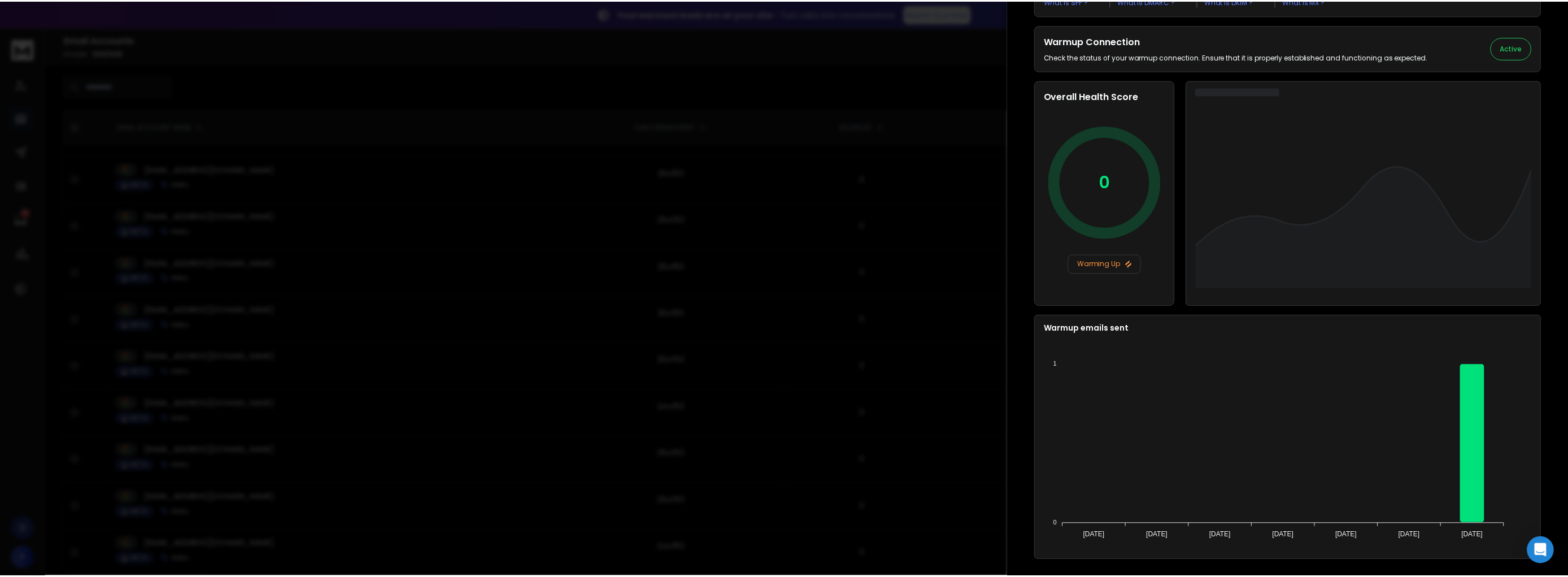
scroll to position [313, 0]
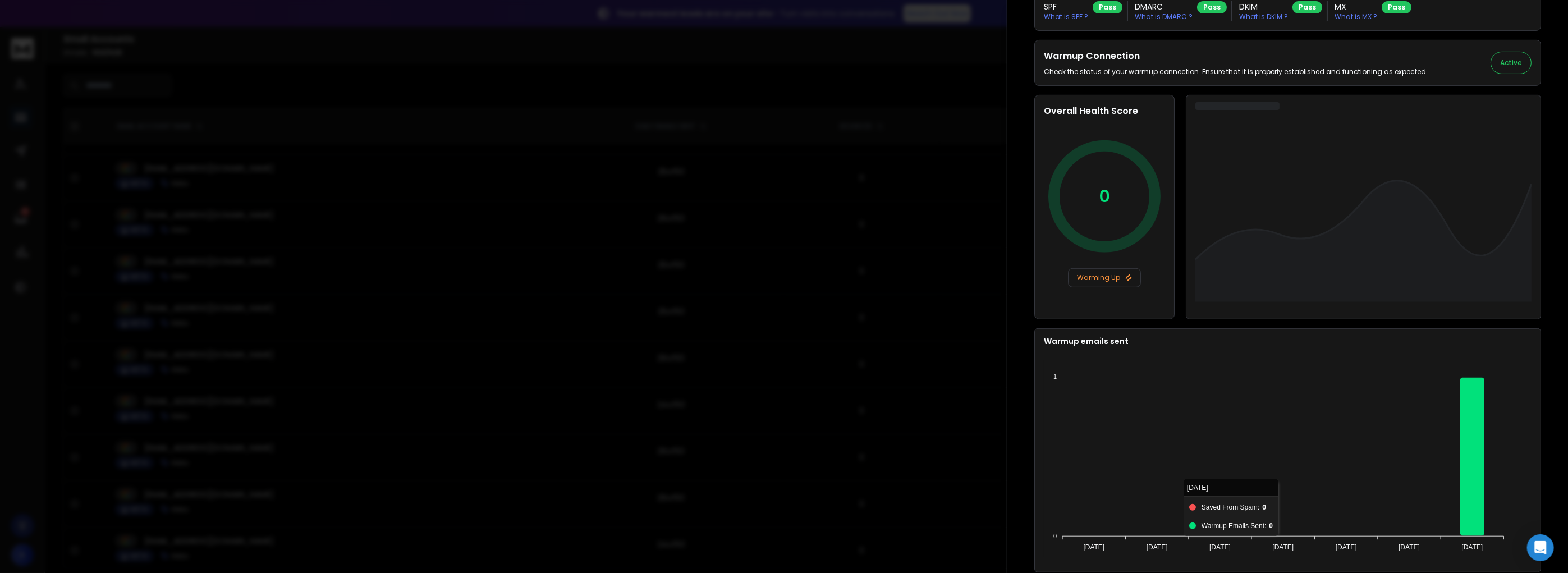
click at [736, 441] on div at bounding box center [784, 286] width 1568 height 573
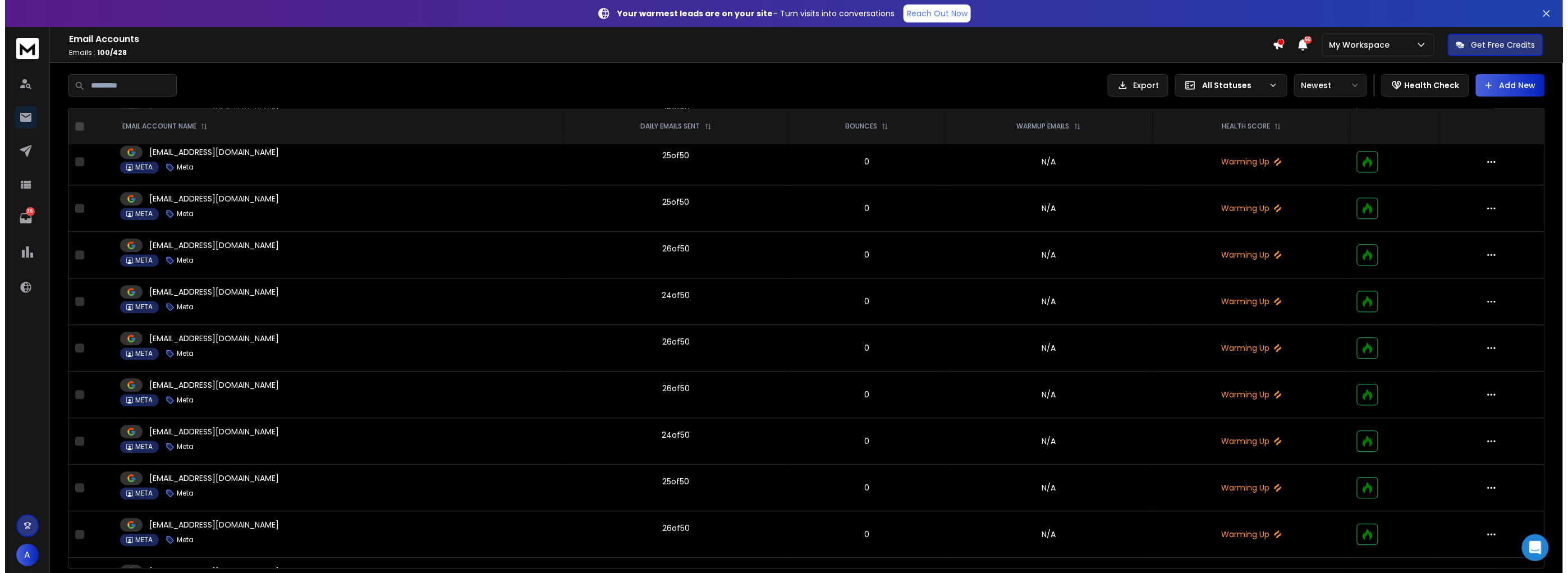
scroll to position [3747, 0]
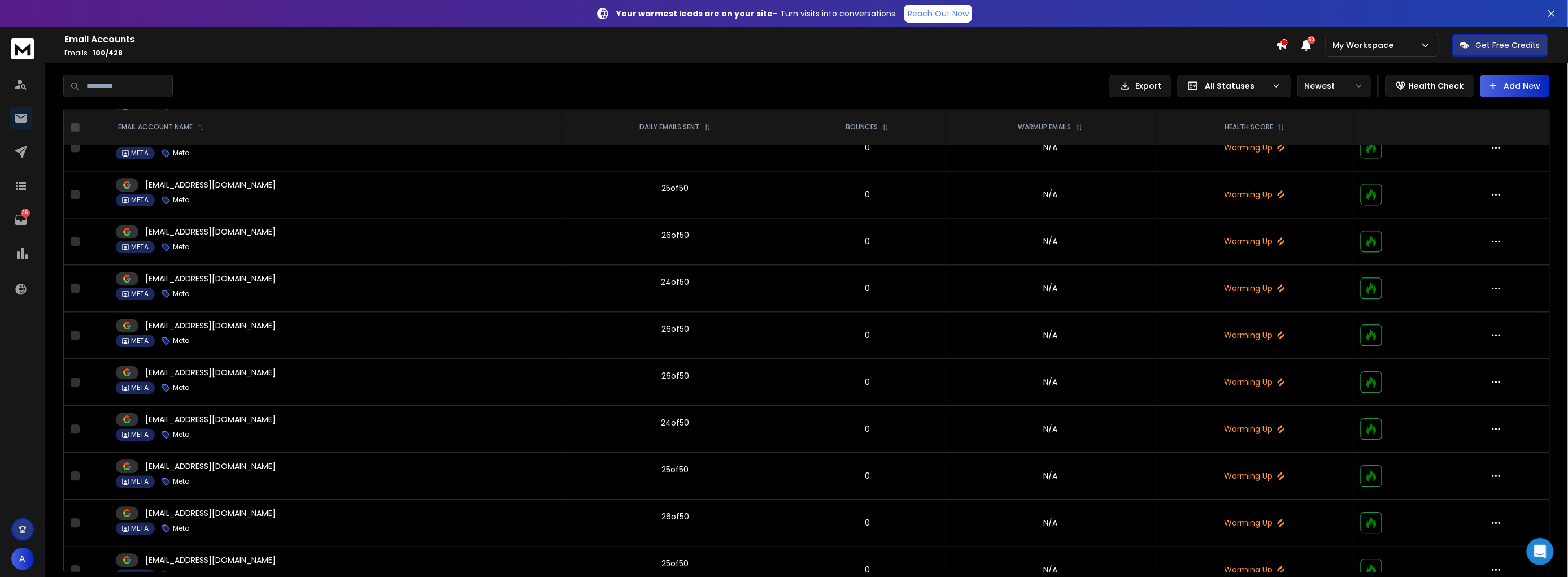
click at [730, 341] on td "26 of 50" at bounding box center [675, 327] width 227 height 29
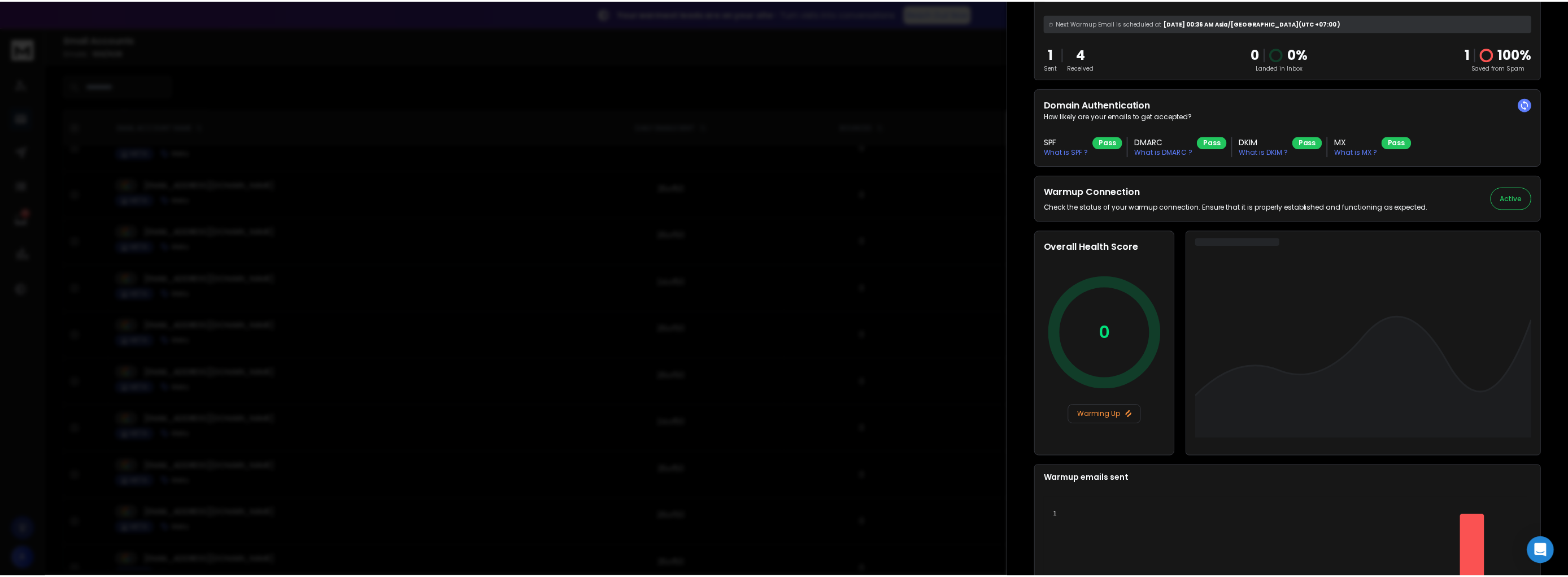
scroll to position [0, 0]
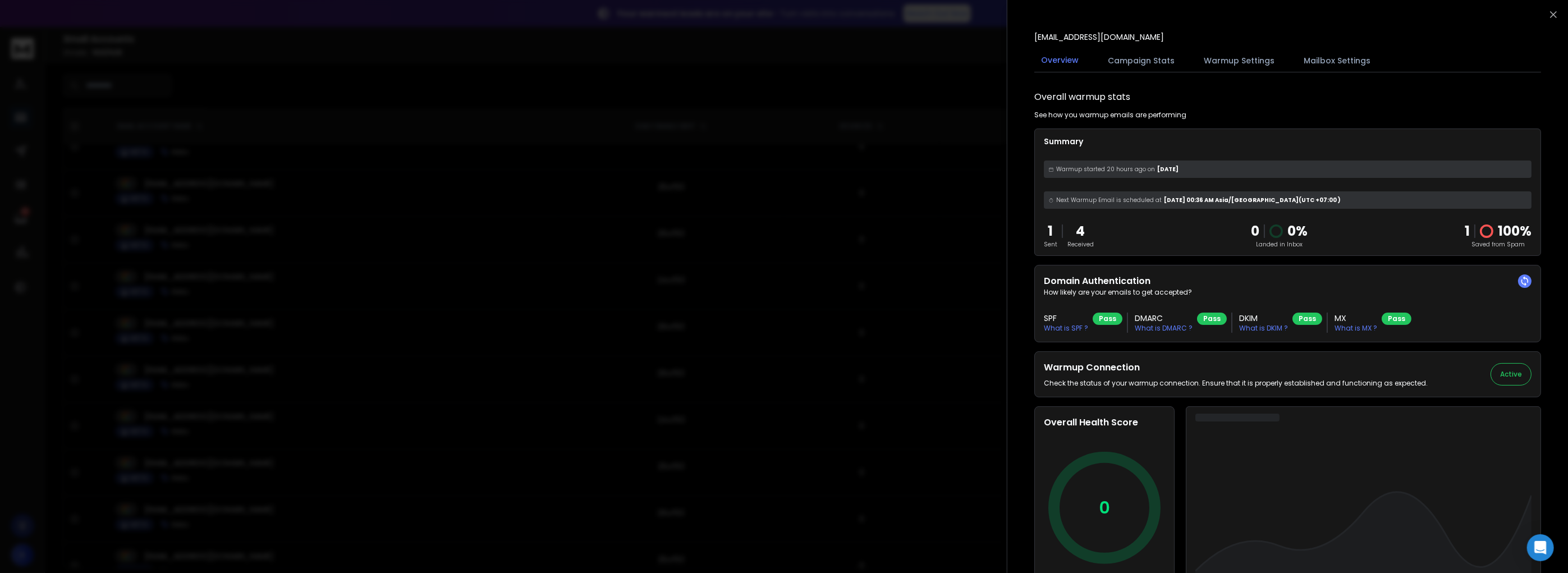
copy p "[DOMAIN_NAME]"
drag, startPoint x: 1194, startPoint y: 38, endPoint x: 1068, endPoint y: 36, distance: 126.0
click at [1068, 36] on div "[EMAIL_ADDRESS][DOMAIN_NAME]" at bounding box center [1288, 37] width 507 height 12
click at [810, 304] on div at bounding box center [784, 286] width 1568 height 573
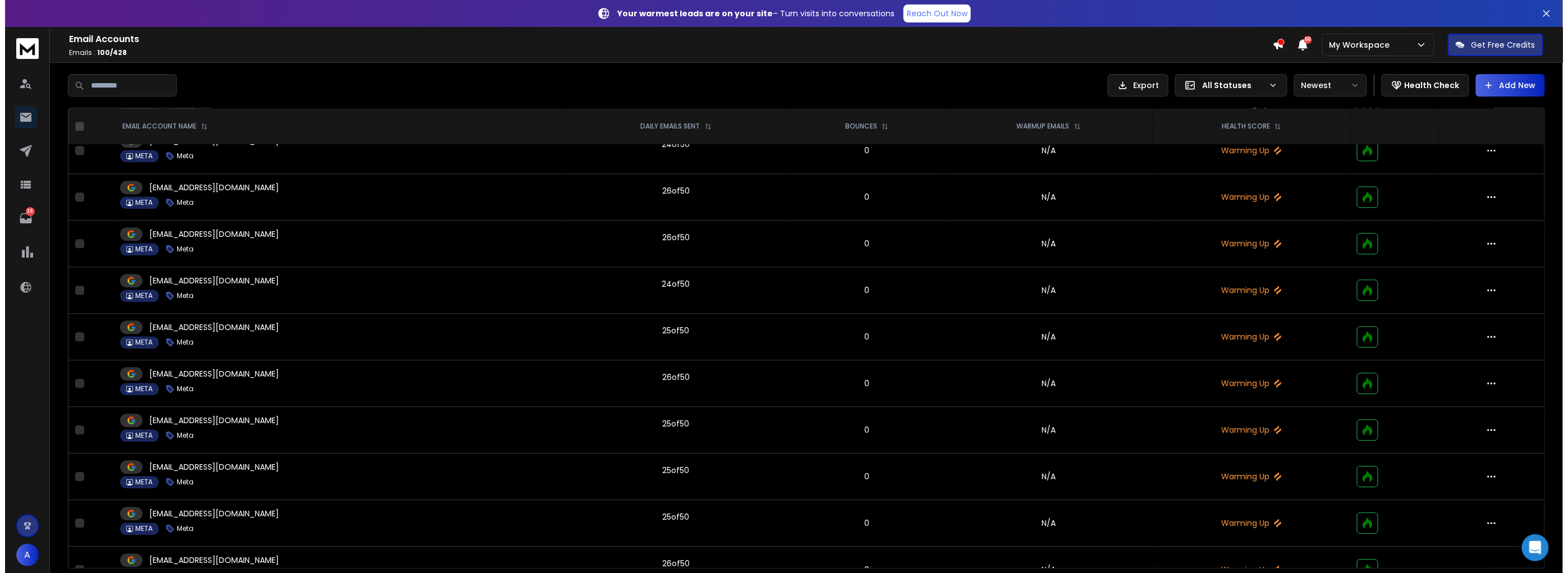
scroll to position [3934, 0]
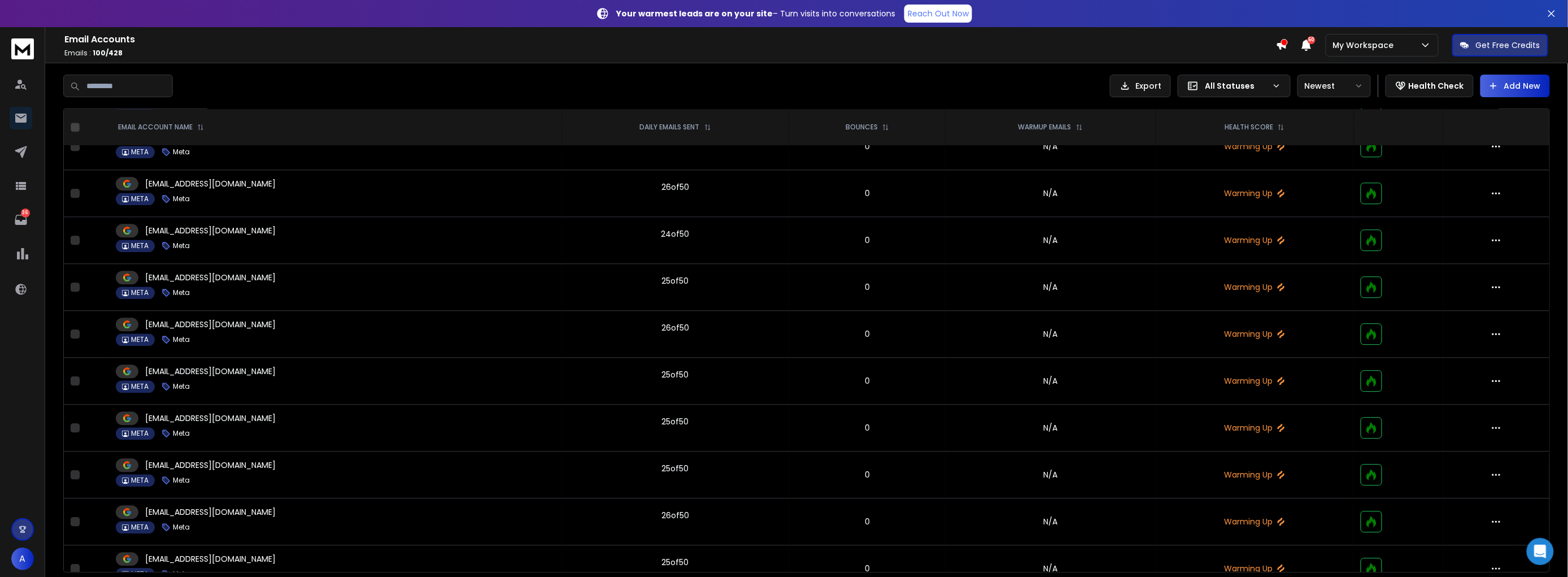
click at [647, 336] on td "26 of 50" at bounding box center [675, 326] width 227 height 29
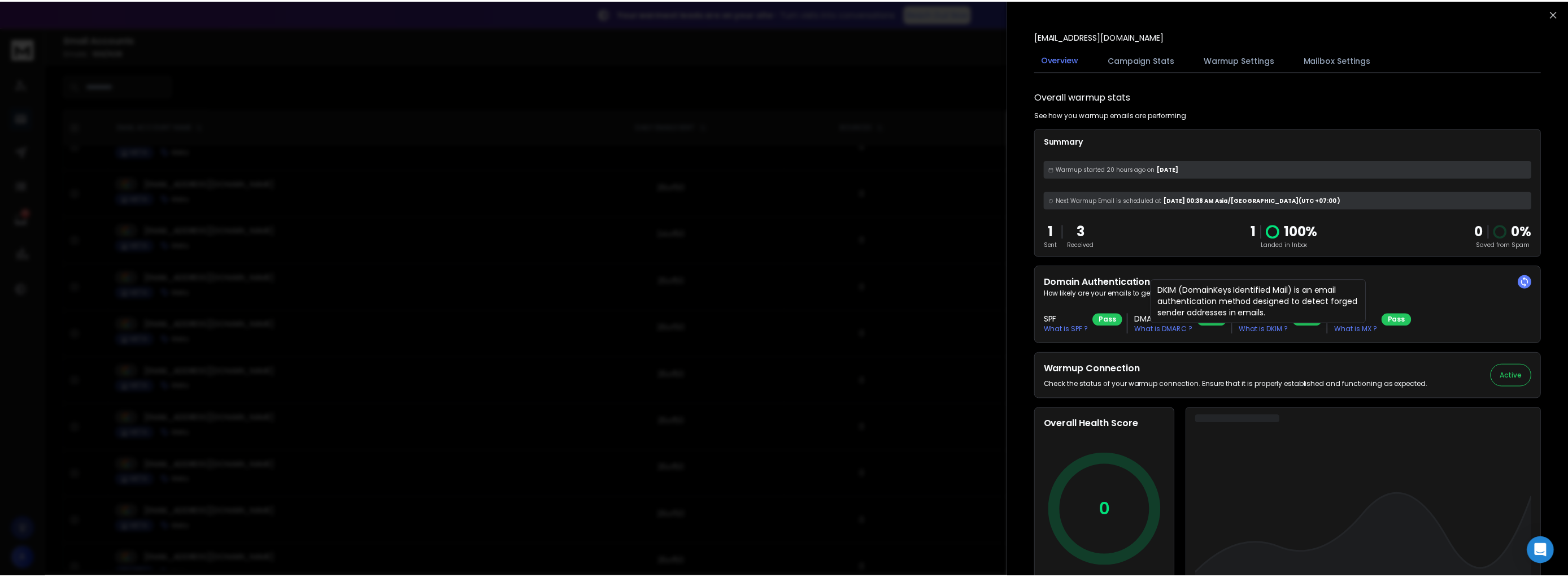
scroll to position [0, 0]
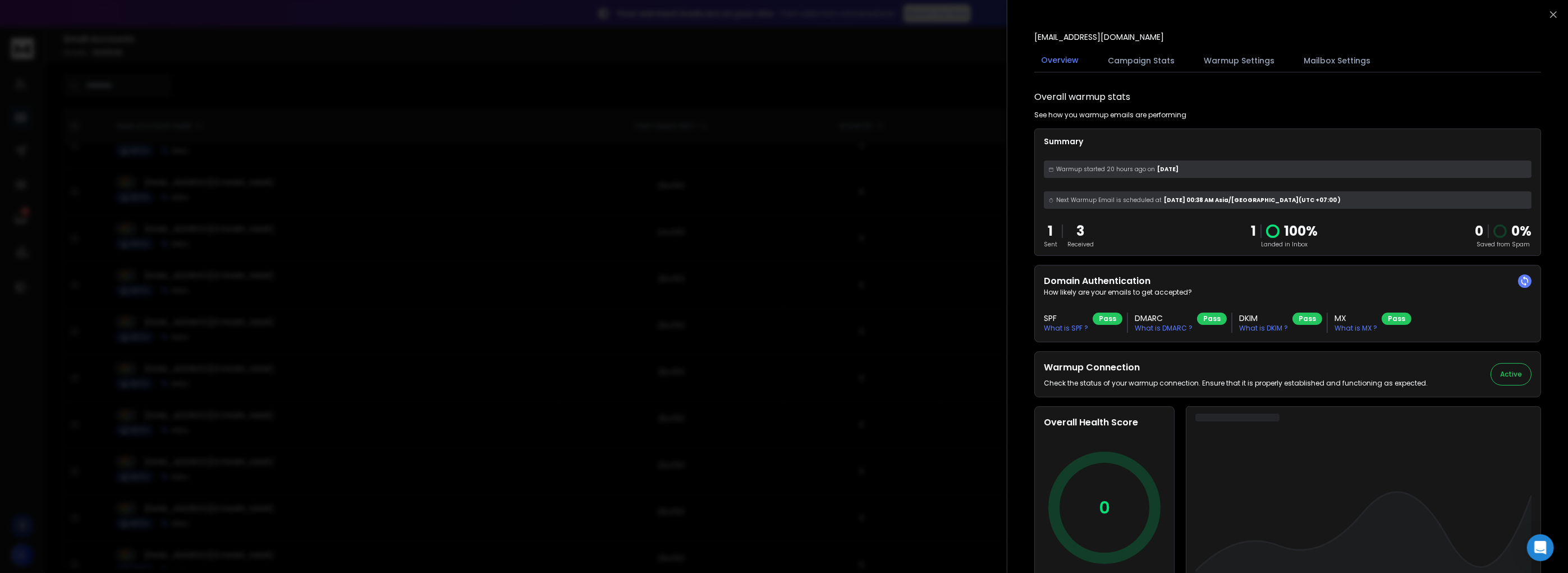
drag, startPoint x: 1194, startPoint y: 36, endPoint x: 1064, endPoint y: 36, distance: 130.0
click at [1064, 36] on div "[EMAIL_ADDRESS][DOMAIN_NAME]" at bounding box center [1288, 37] width 507 height 12
copy p "[DOMAIN_NAME]"
click at [341, 215] on div at bounding box center [784, 286] width 1568 height 573
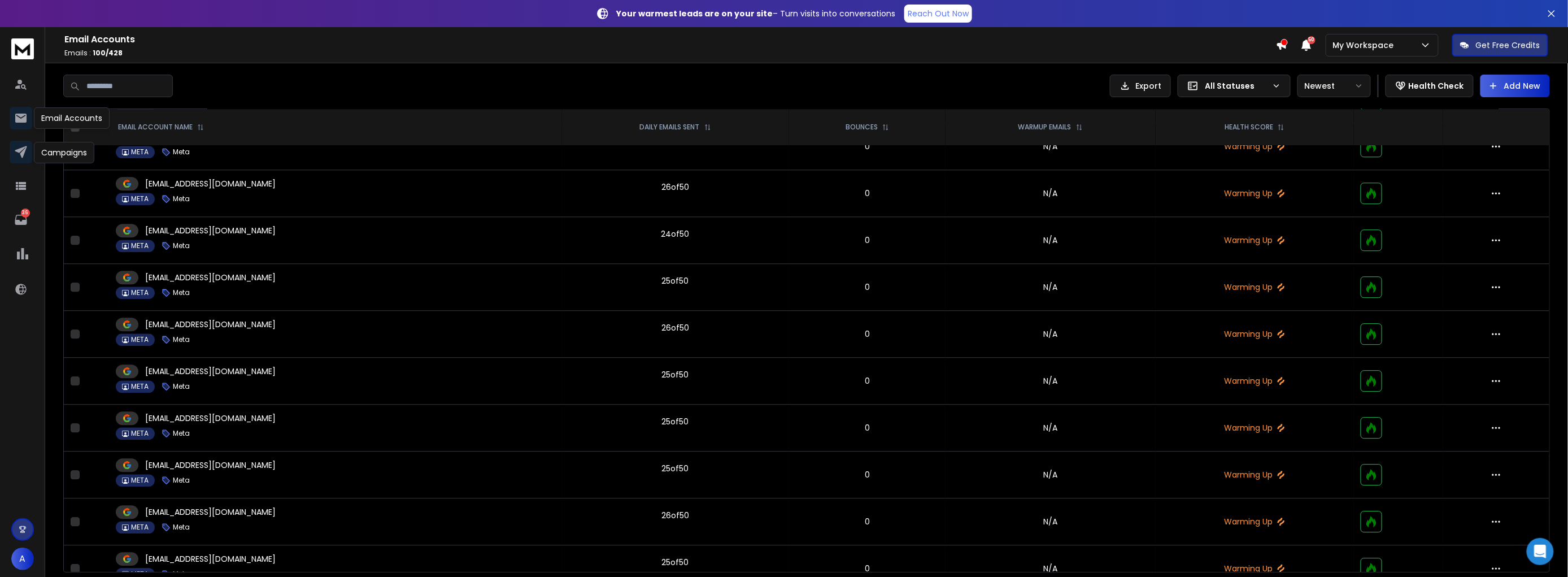
click at [17, 145] on link at bounding box center [20, 152] width 22 height 22
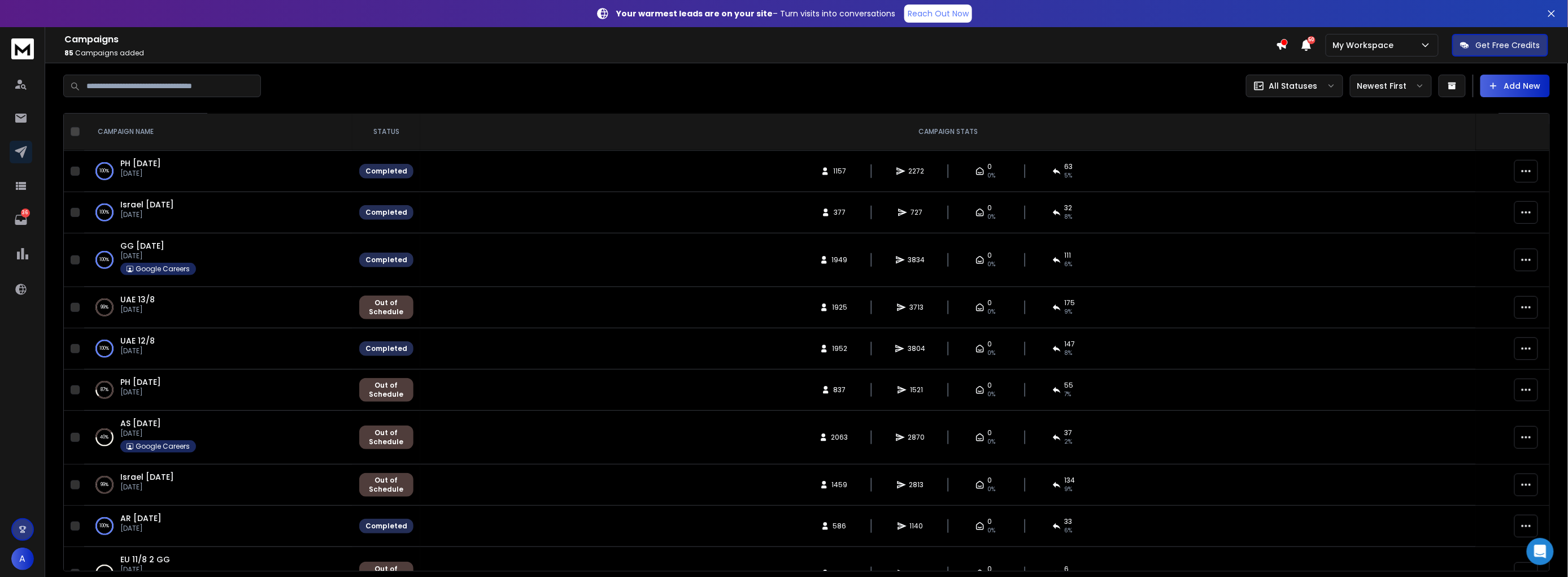
scroll to position [439, 0]
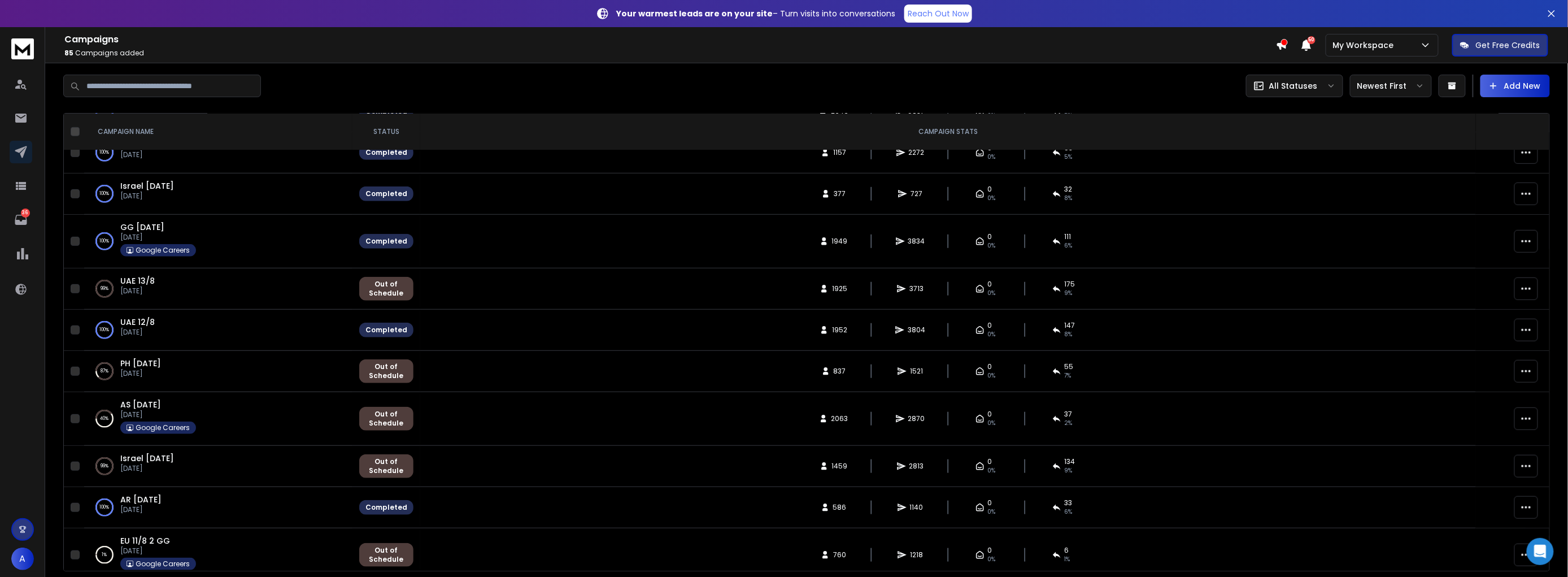
click at [226, 240] on div "100 % GG [DATE] [DATE] Google Careers" at bounding box center [218, 241] width 245 height 40
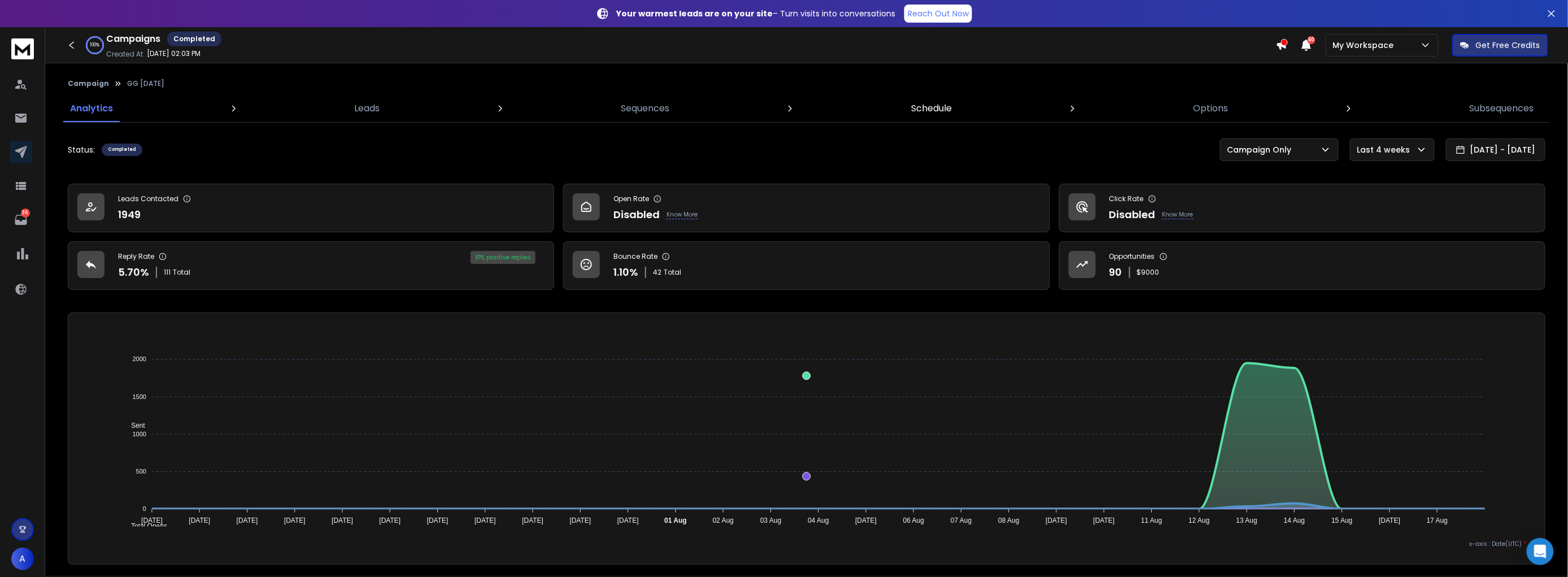
click at [904, 109] on link "Schedule" at bounding box center [931, 108] width 54 height 27
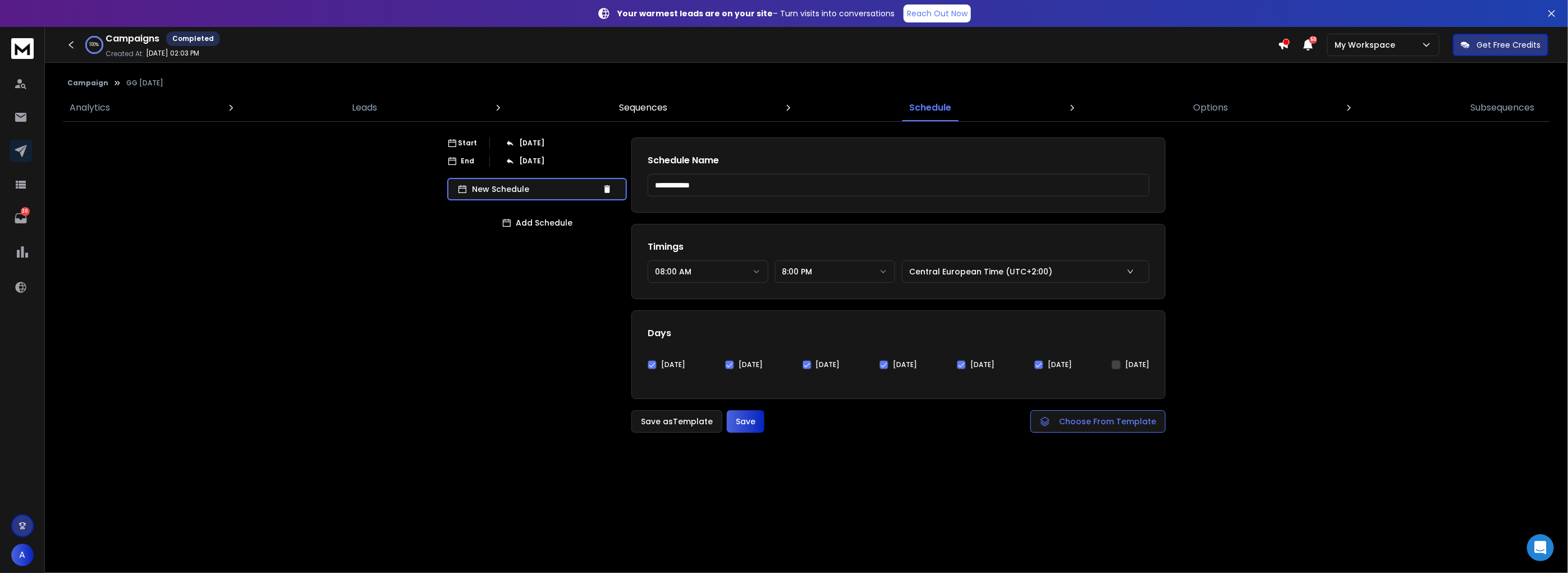
click at [641, 106] on p "Sequences" at bounding box center [643, 107] width 48 height 13
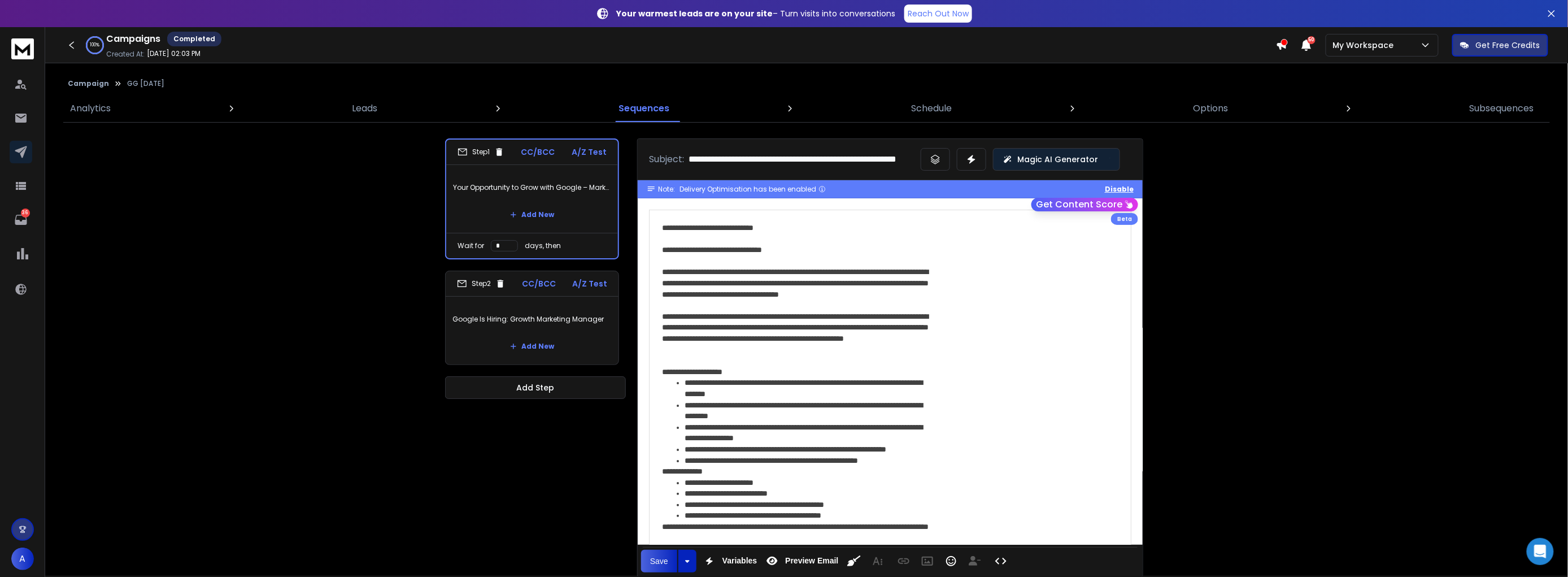
scroll to position [0, 71]
drag, startPoint x: 779, startPoint y: 156, endPoint x: 1109, endPoint y: 159, distance: 330.0
click at [1109, 159] on div "**********" at bounding box center [890, 159] width 505 height 42
click at [302, 315] on div "**********" at bounding box center [806, 359] width 1487 height 448
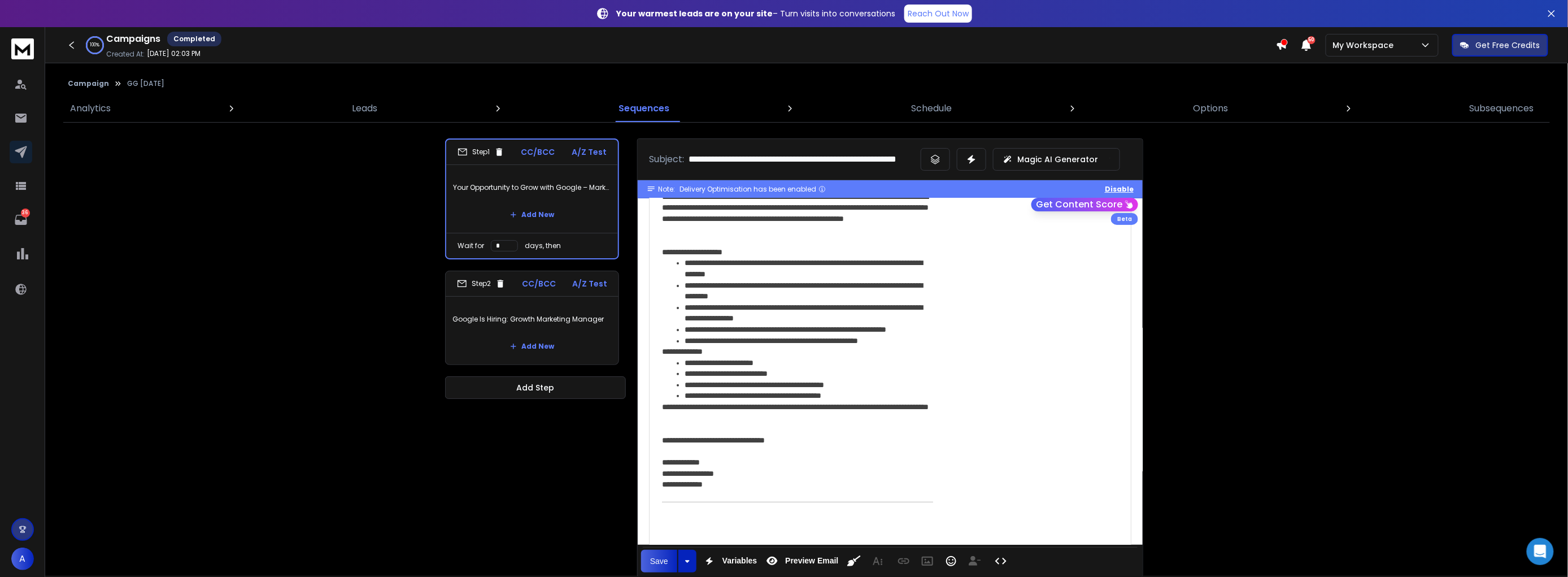
scroll to position [143, 0]
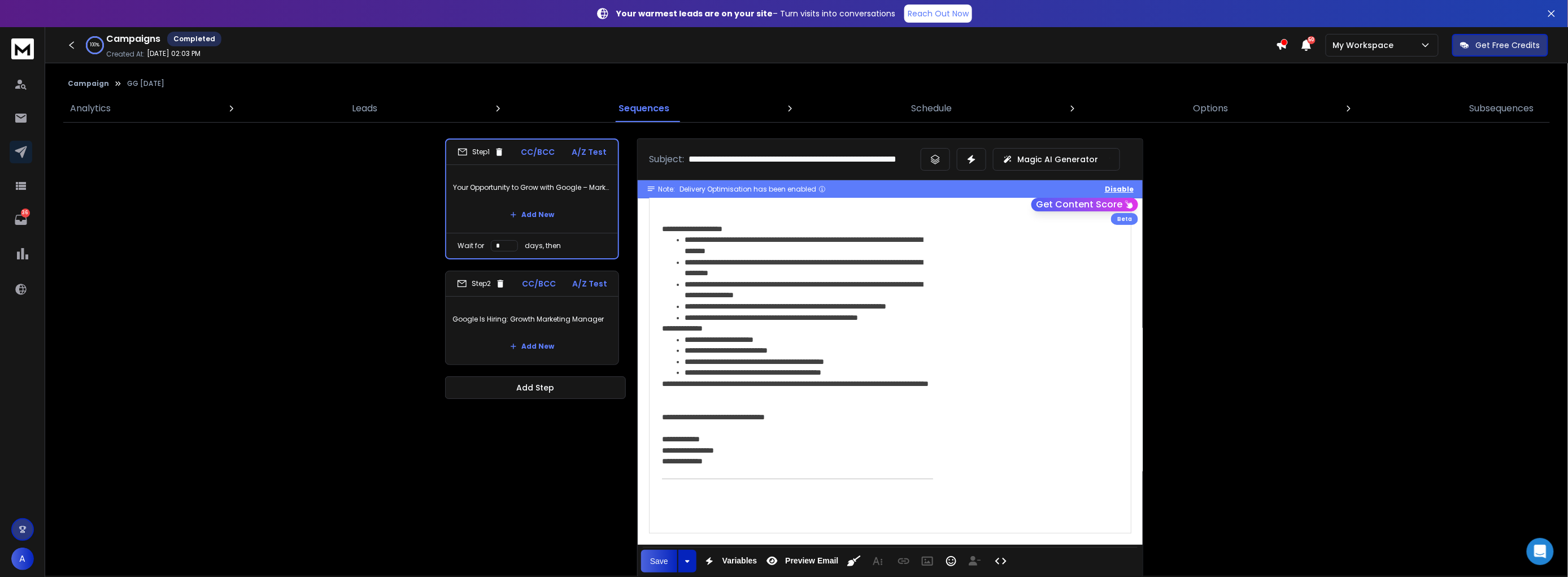
click at [355, 426] on div "**********" at bounding box center [806, 359] width 1487 height 448
click at [15, 122] on icon at bounding box center [21, 118] width 12 height 9
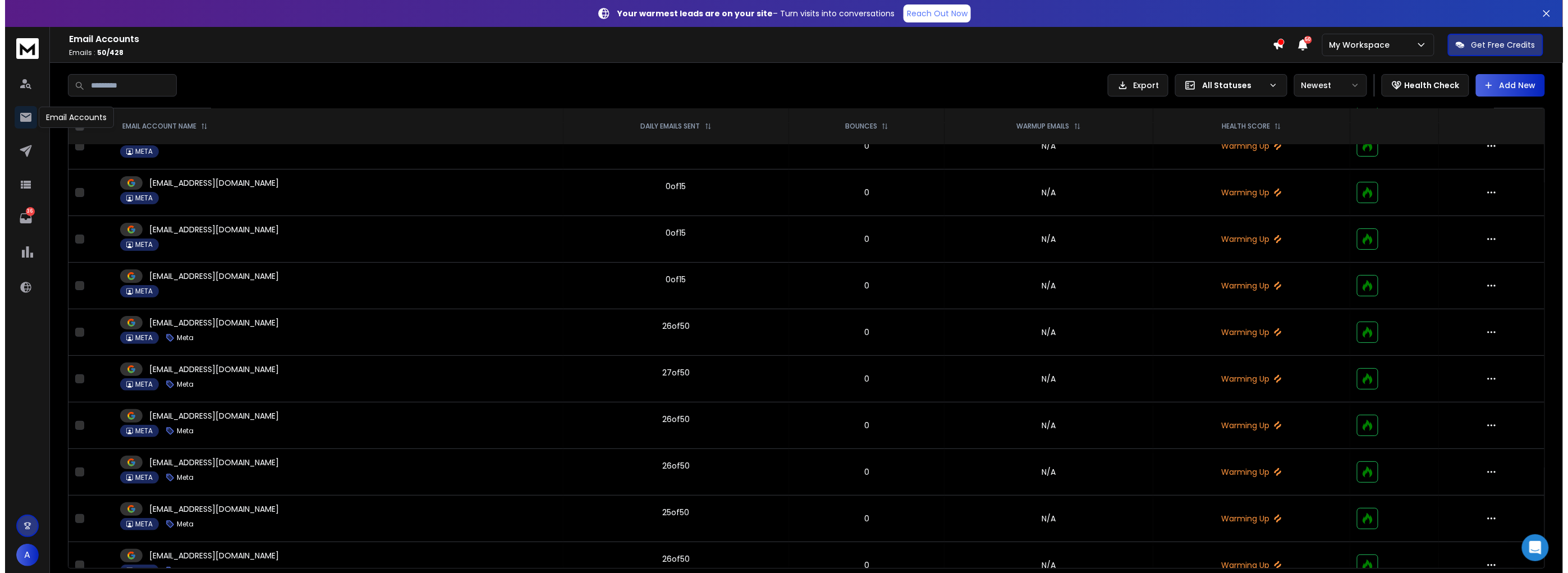
scroll to position [498, 0]
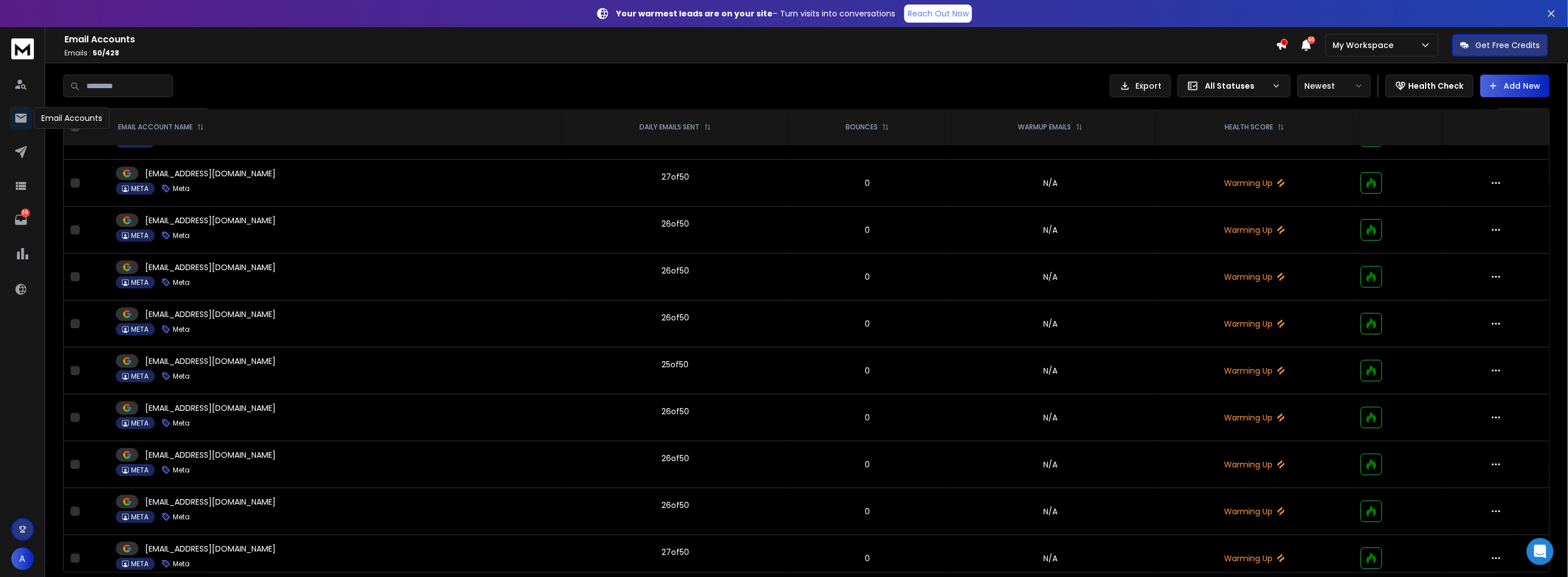
click at [556, 376] on div "META Meta" at bounding box center [335, 376] width 440 height 13
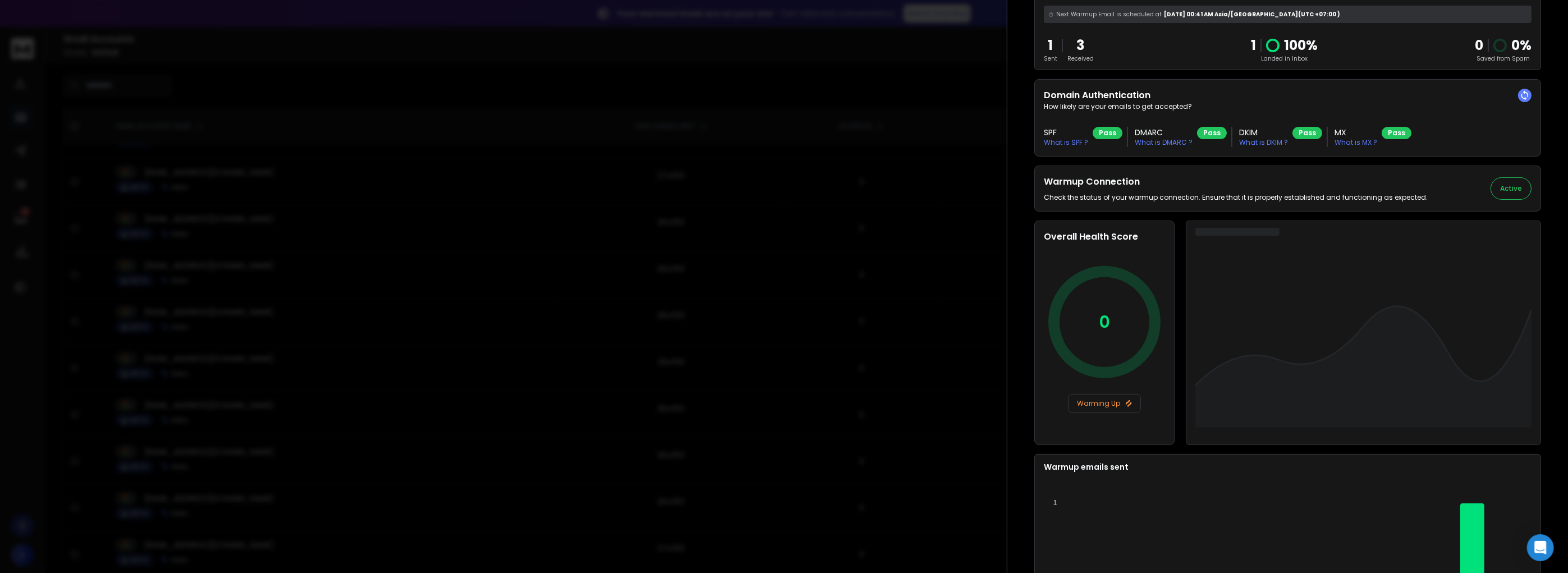
scroll to position [187, 0]
click at [770, 357] on div at bounding box center [784, 286] width 1568 height 573
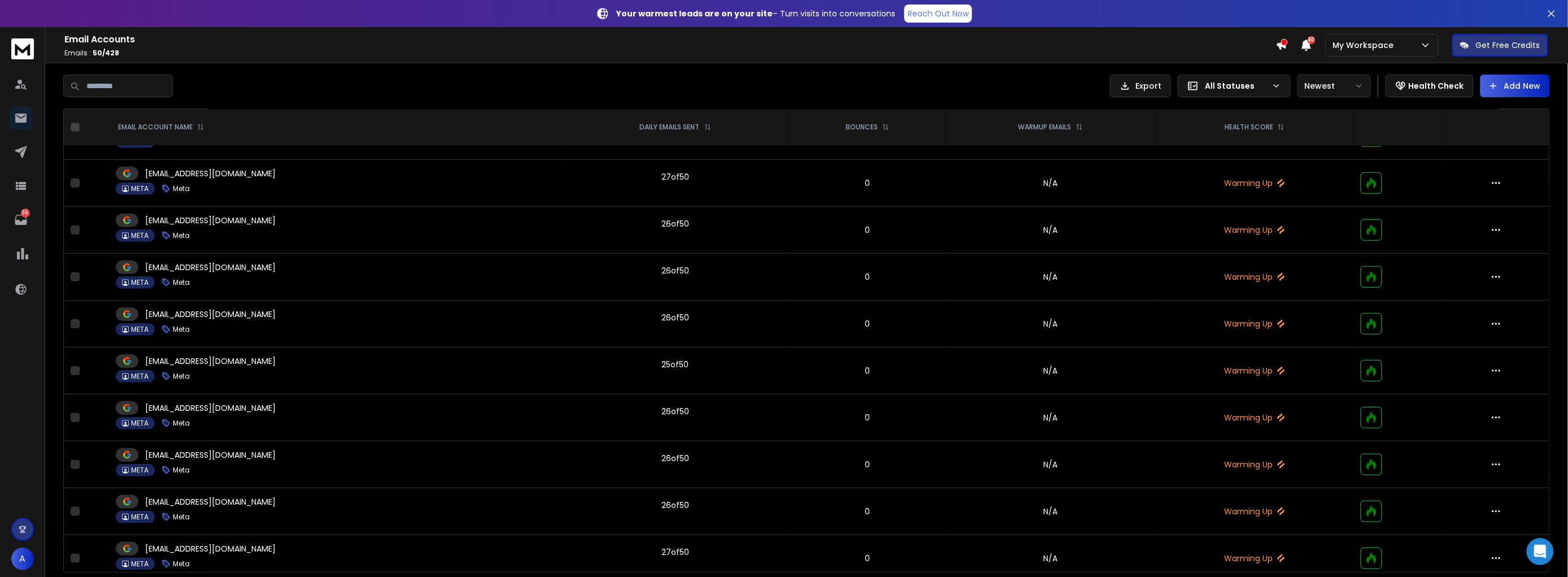
click at [633, 411] on td "26 of 50" at bounding box center [675, 409] width 227 height 29
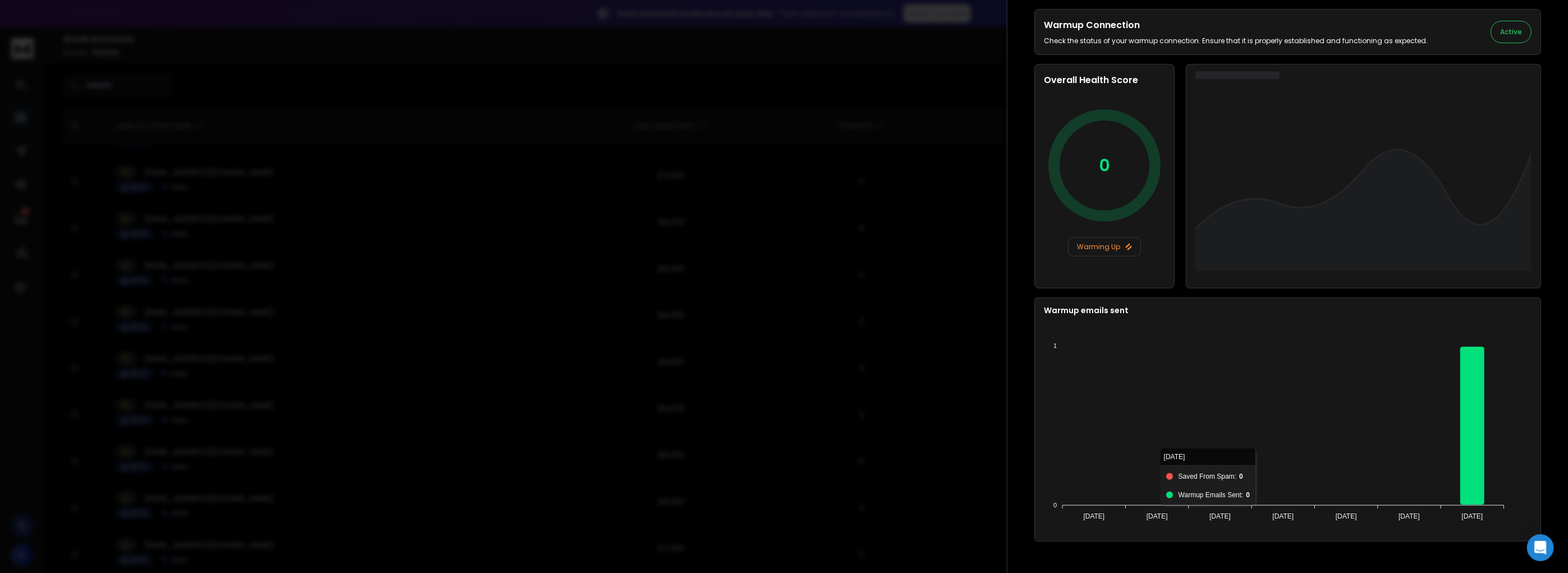
click at [749, 424] on div at bounding box center [784, 286] width 1568 height 573
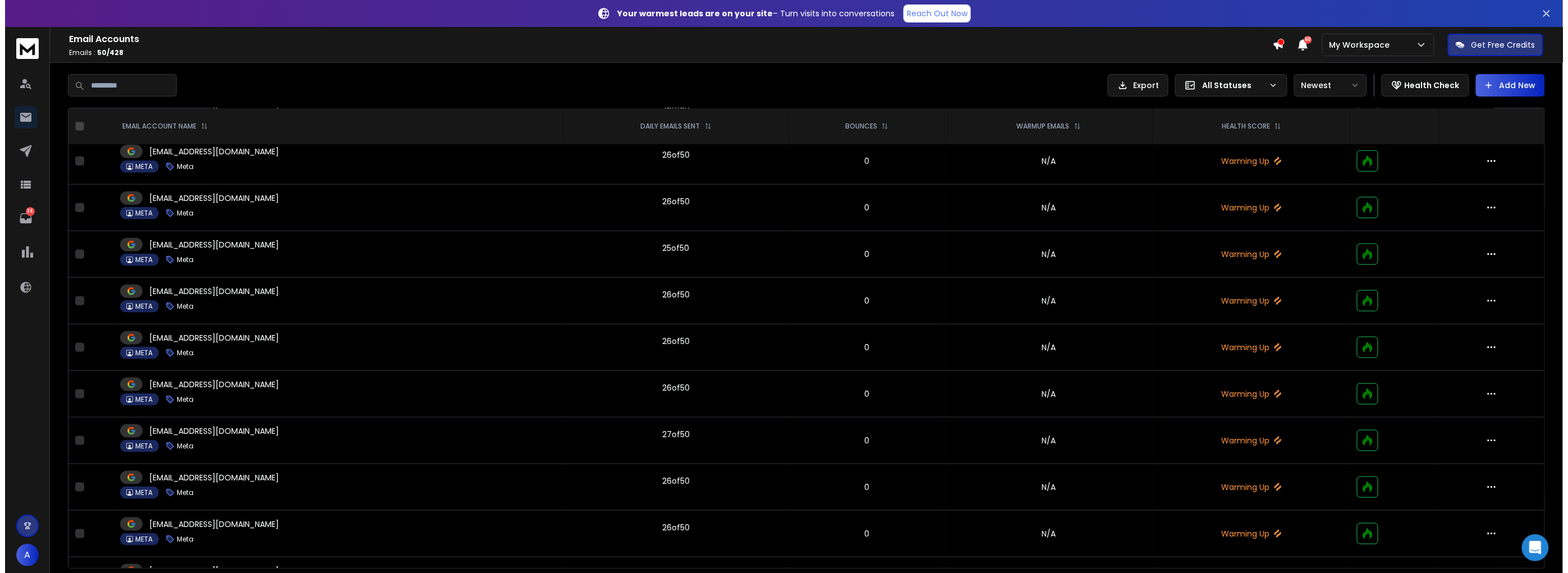
scroll to position [623, 0]
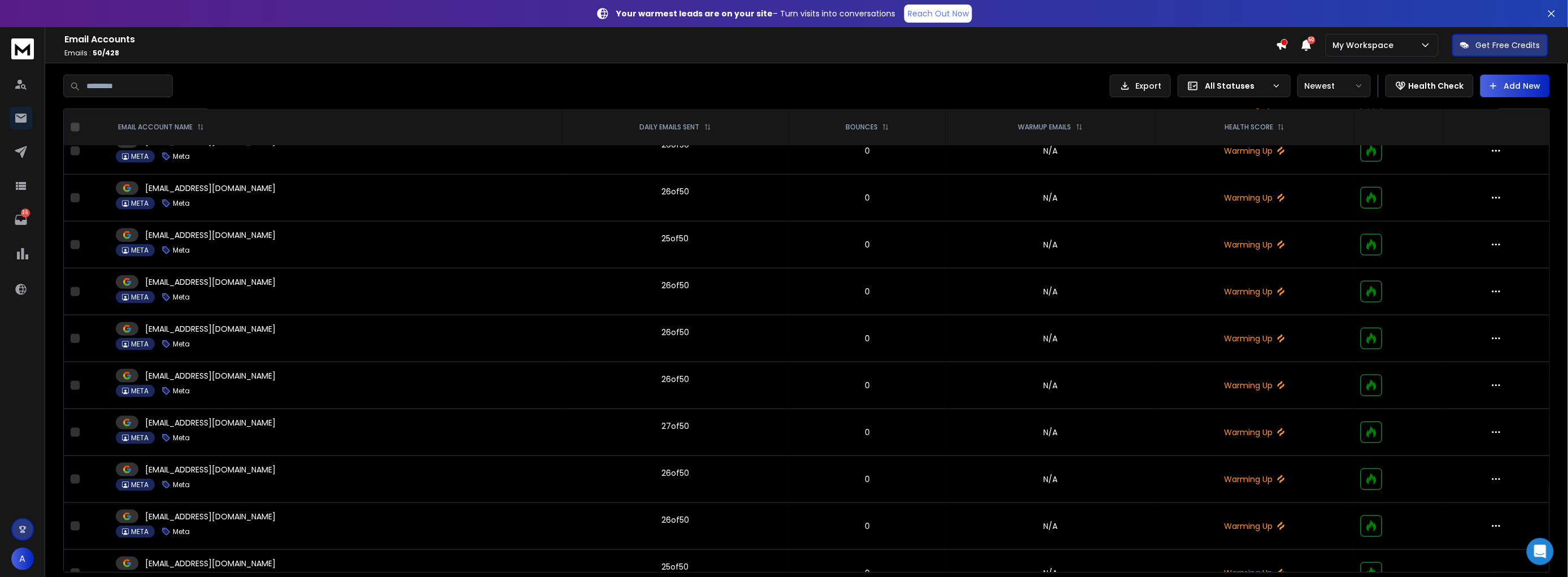
click at [461, 388] on div "META Meta" at bounding box center [335, 390] width 440 height 13
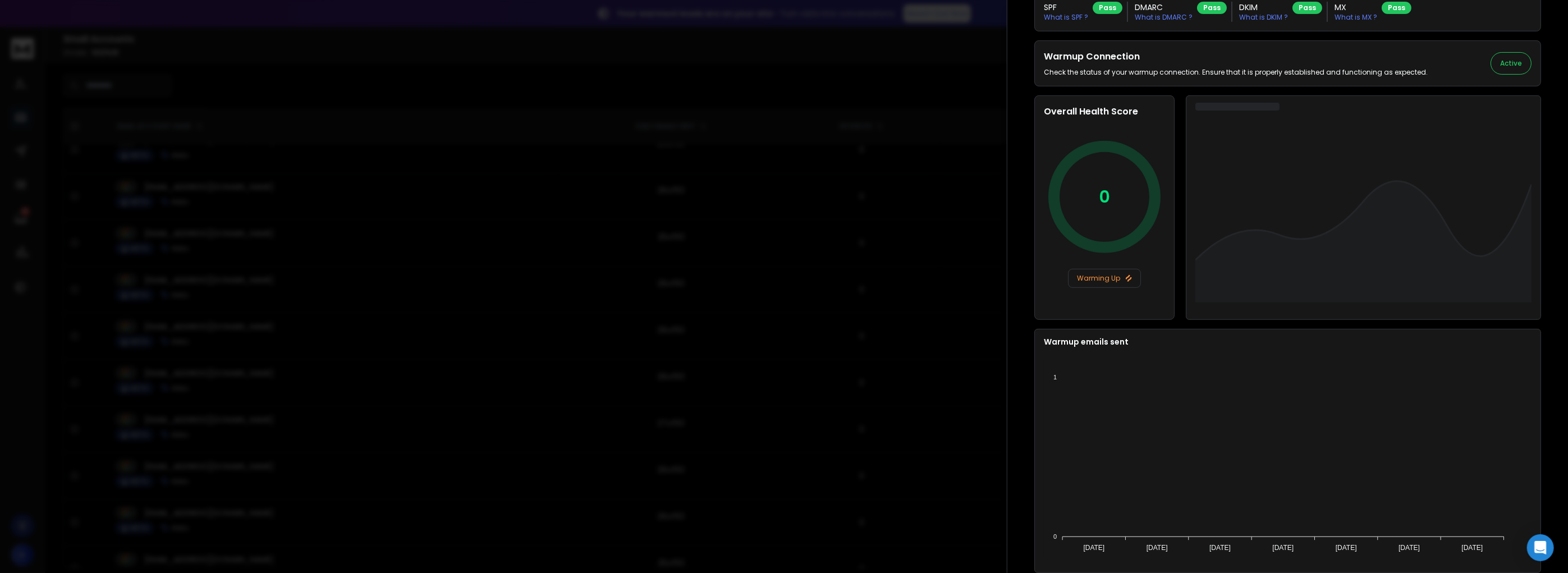
scroll to position [343, 0]
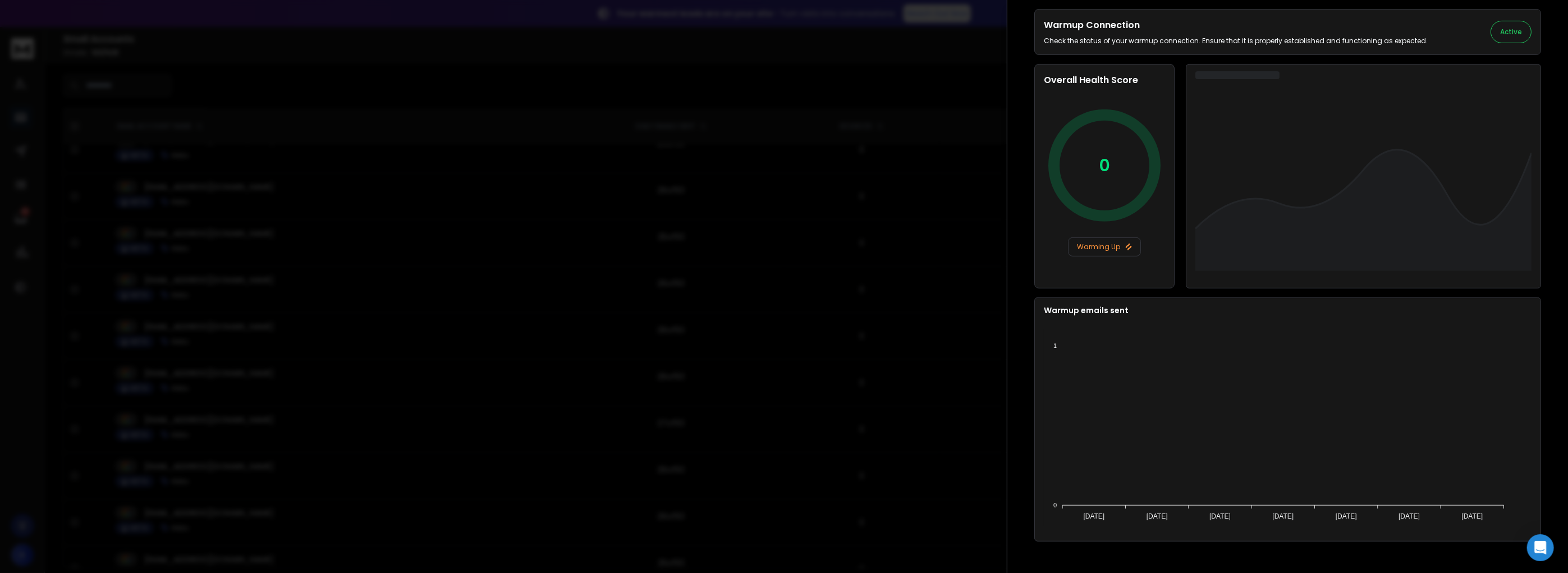
click at [552, 439] on div at bounding box center [784, 286] width 1568 height 573
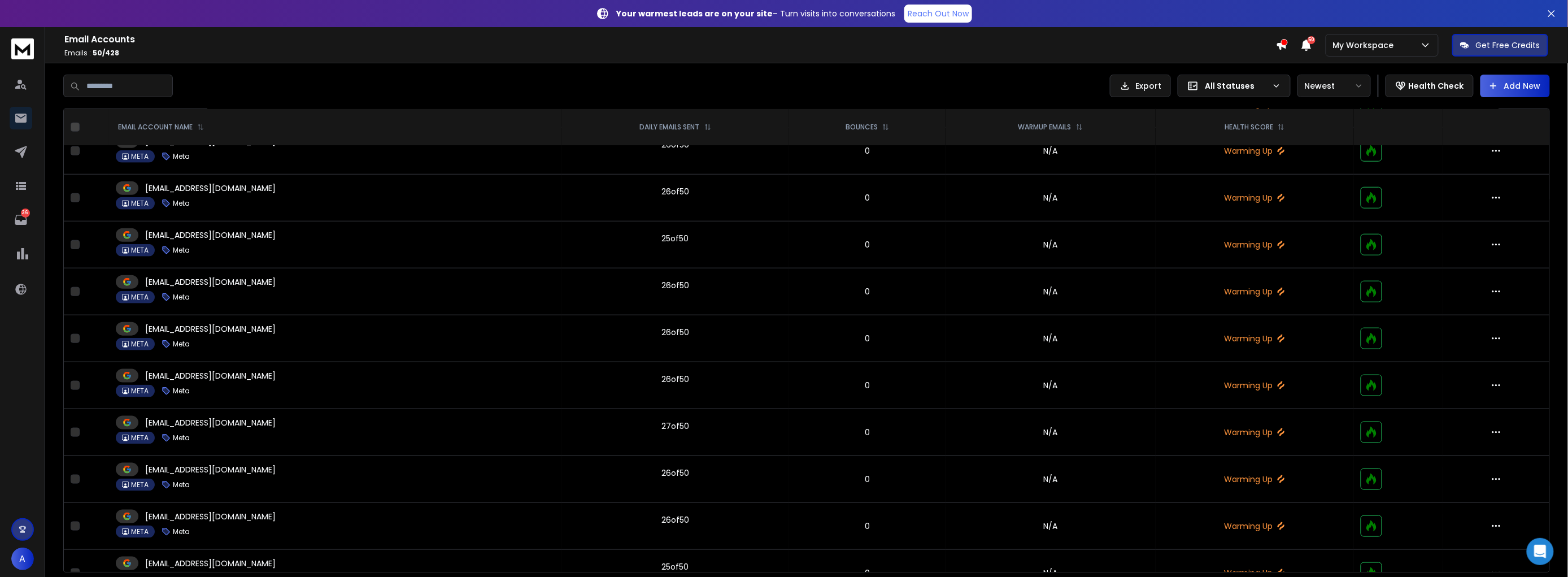
click at [423, 333] on div "[EMAIL_ADDRESS][DOMAIN_NAME]" at bounding box center [335, 329] width 440 height 14
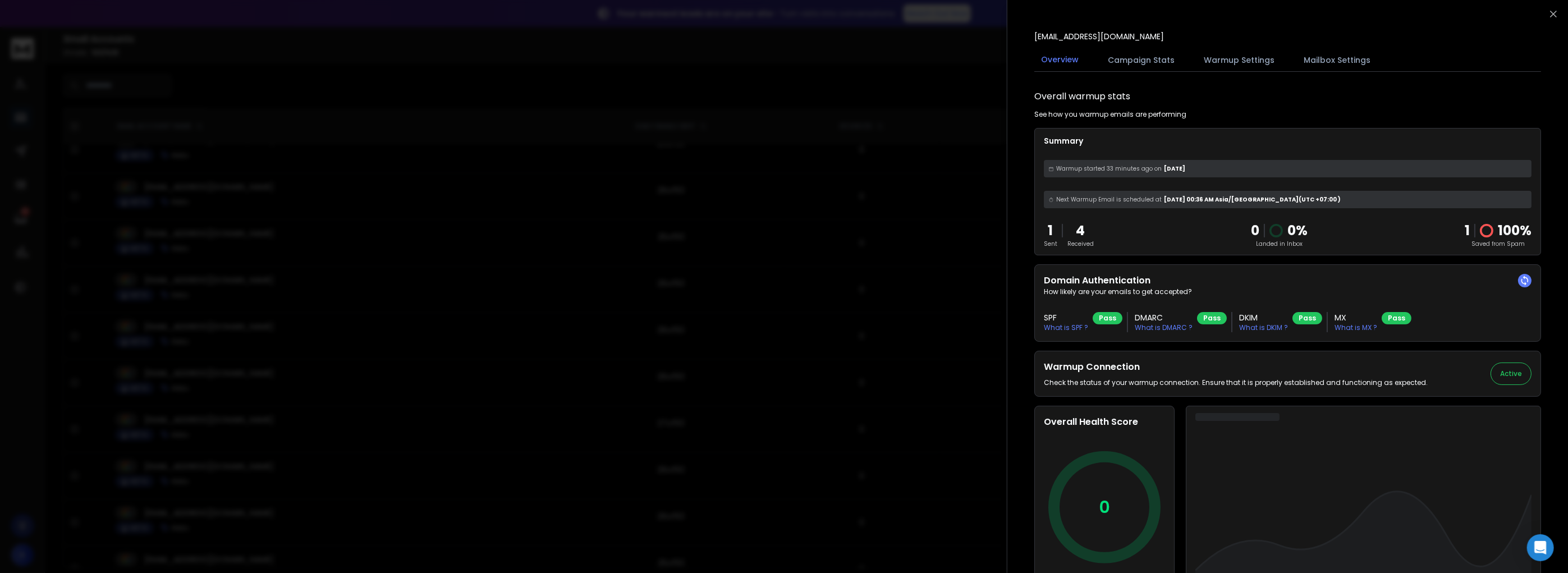
scroll to position [0, 0]
drag, startPoint x: 1141, startPoint y: 36, endPoint x: 1055, endPoint y: 40, distance: 86.1
click at [1055, 40] on div "[EMAIL_ADDRESS][DOMAIN_NAME]" at bounding box center [1288, 37] width 507 height 12
copy p "[DOMAIN_NAME]"
click at [775, 287] on div at bounding box center [784, 286] width 1568 height 573
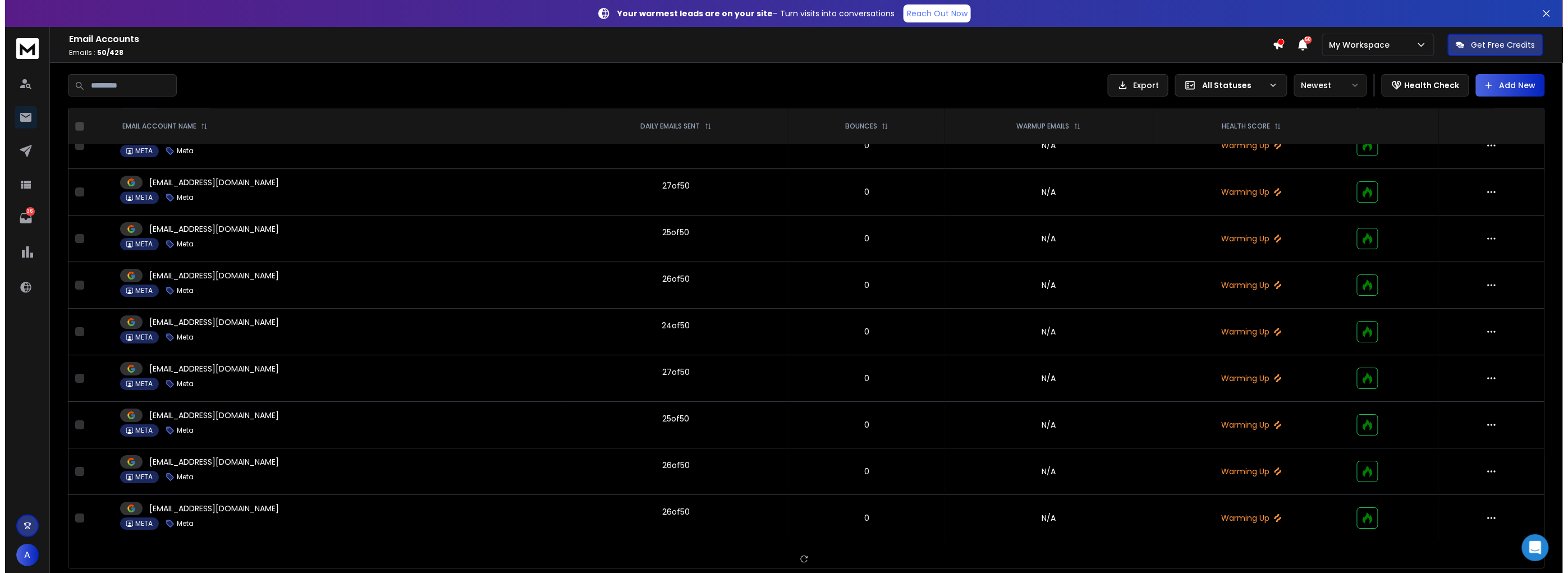
scroll to position [1939, 0]
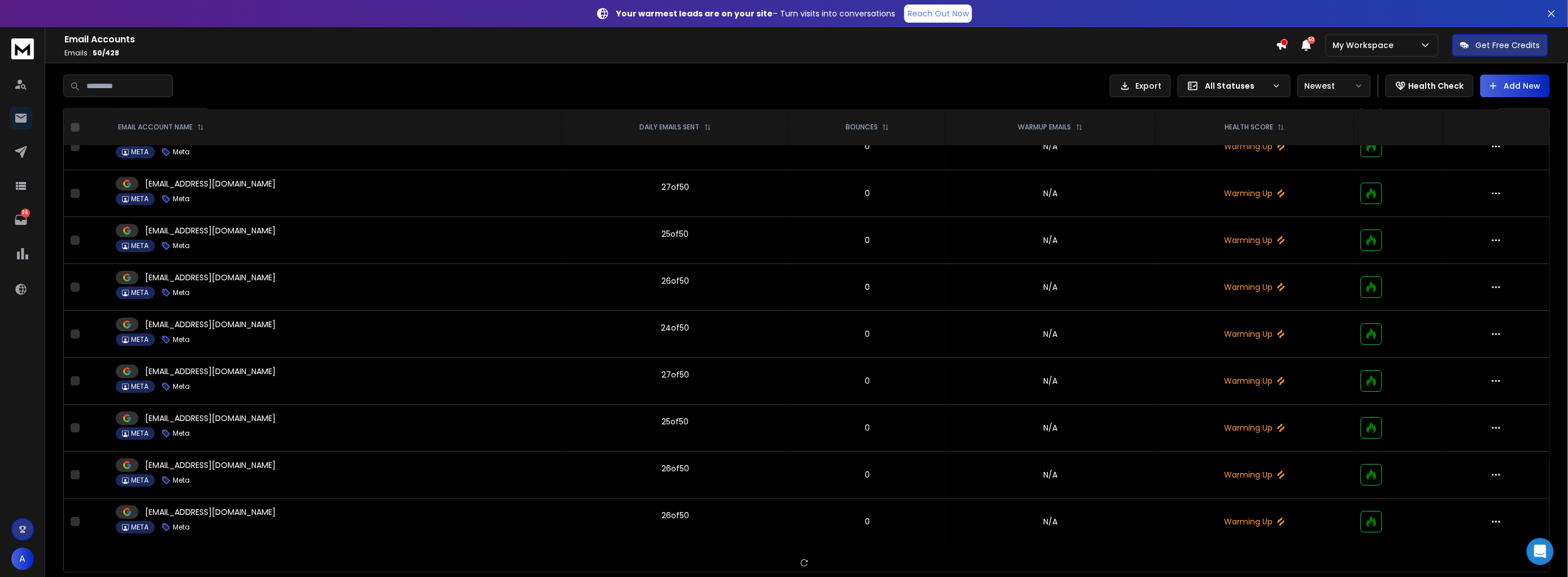
click at [554, 365] on div "[EMAIL_ADDRESS][DOMAIN_NAME]" at bounding box center [335, 371] width 440 height 14
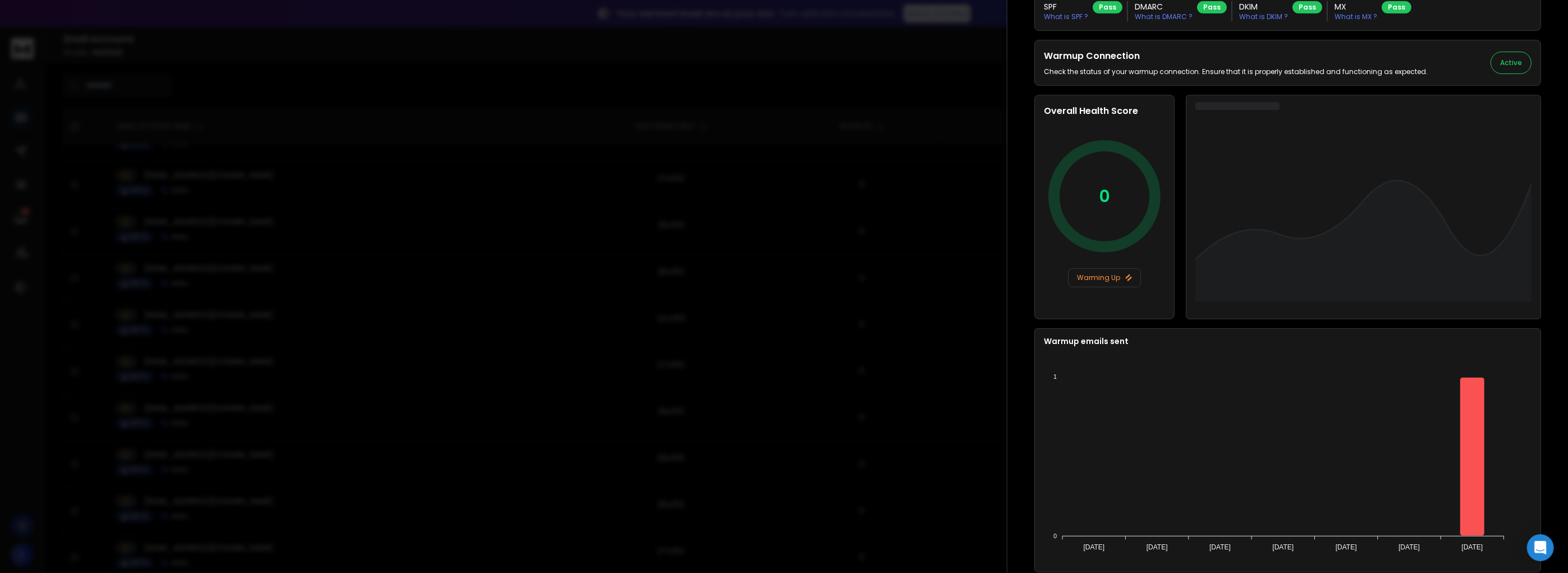
scroll to position [0, 0]
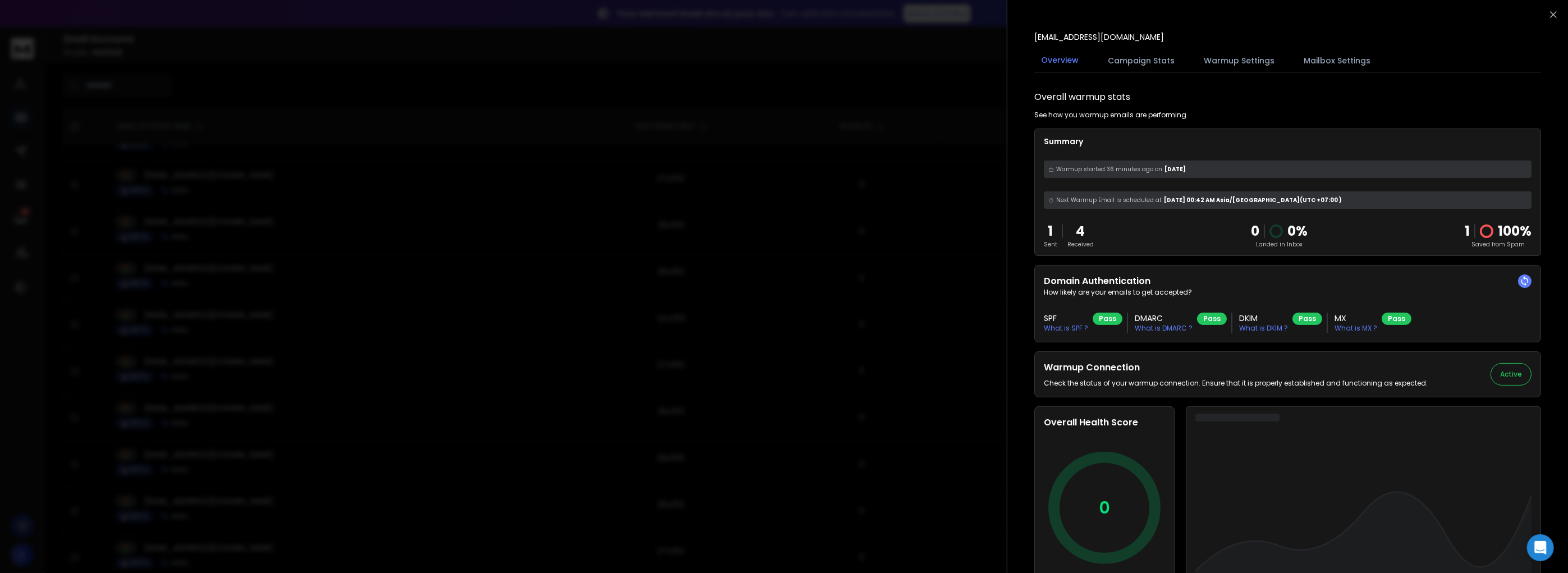
click at [1071, 231] on p "4" at bounding box center [1080, 230] width 26 height 18
click at [1075, 231] on p "4" at bounding box center [1080, 230] width 26 height 18
drag, startPoint x: 1194, startPoint y: 36, endPoint x: 1066, endPoint y: 37, distance: 128.0
click at [1066, 37] on div "[EMAIL_ADDRESS][DOMAIN_NAME]" at bounding box center [1288, 37] width 507 height 12
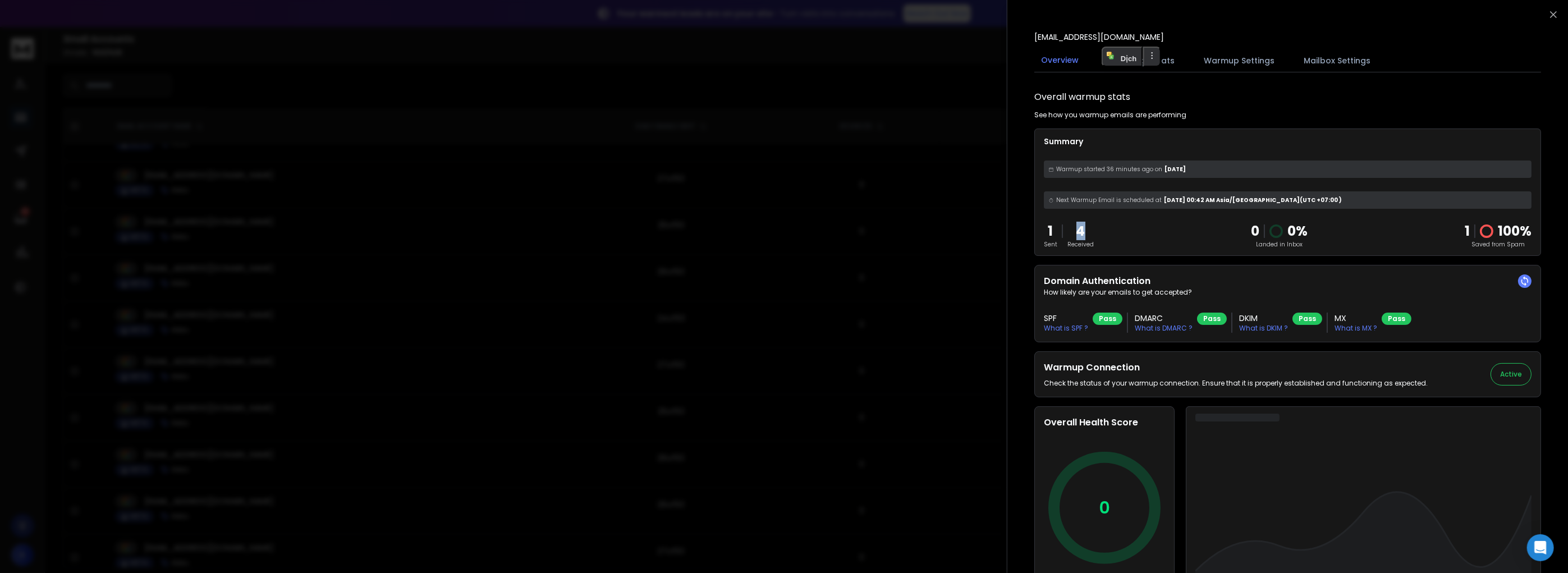
copy p "[DOMAIN_NAME]"
